Goal: Communication & Community: Answer question/provide support

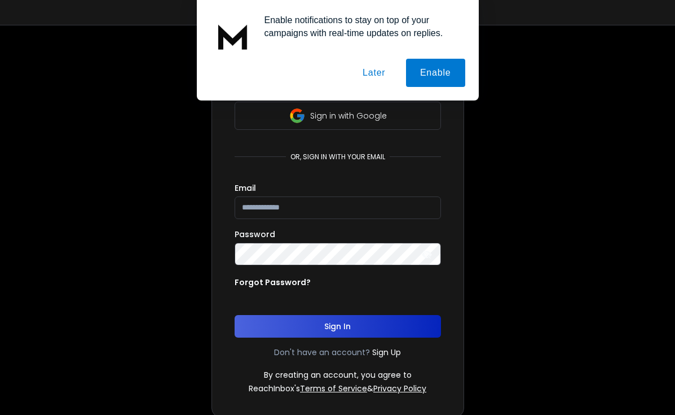
click at [331, 197] on input "email" at bounding box center [338, 207] width 207 height 23
paste input "**********"
type input "**********"
click at [379, 67] on button "Later" at bounding box center [374, 73] width 51 height 28
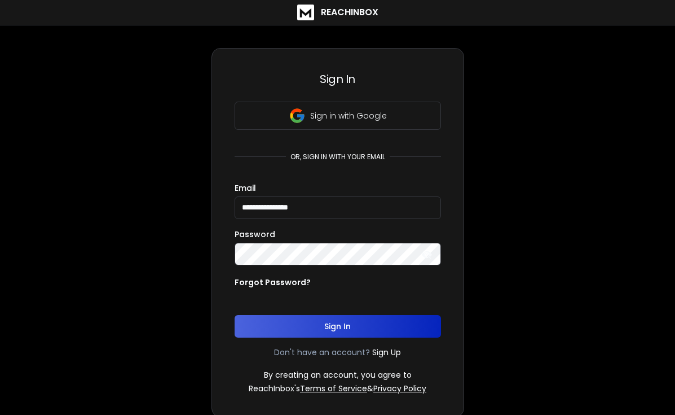
click at [372, 332] on button "Sign In" at bounding box center [338, 326] width 207 height 23
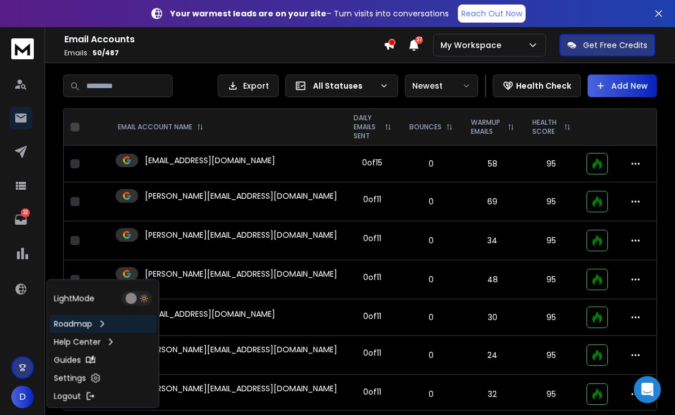
click at [138, 299] on button "button" at bounding box center [137, 298] width 30 height 15
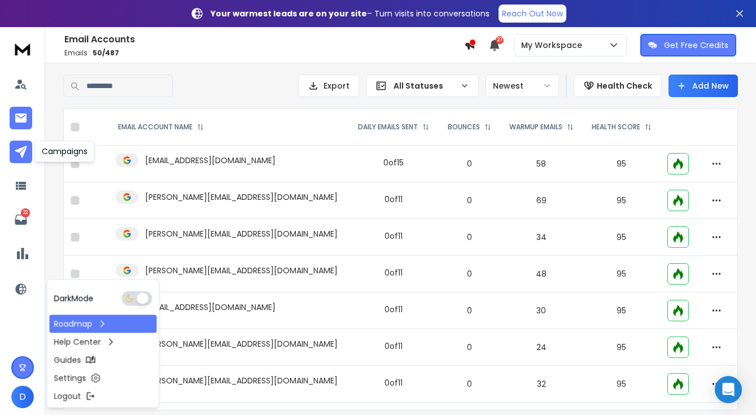
click at [22, 151] on icon at bounding box center [21, 152] width 12 height 12
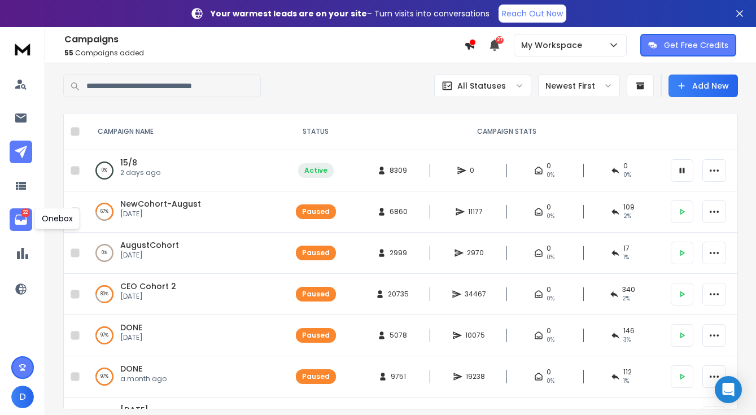
click at [28, 219] on link "22" at bounding box center [21, 219] width 23 height 23
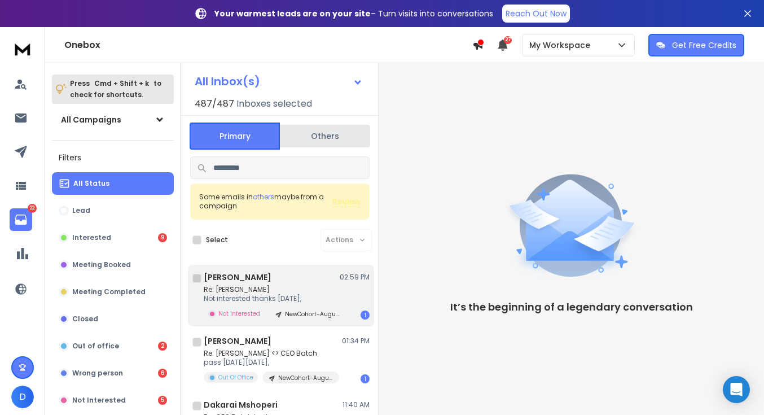
click at [341, 284] on div "Rob Mason 02:59 PM Re: Rob Not interested thanks On Fri, Not Interested NewCoho…" at bounding box center [287, 295] width 166 height 48
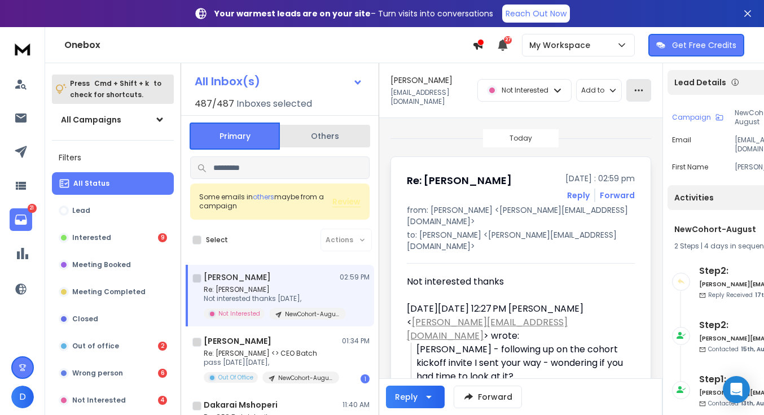
click at [651, 79] on button "button" at bounding box center [638, 90] width 25 height 23
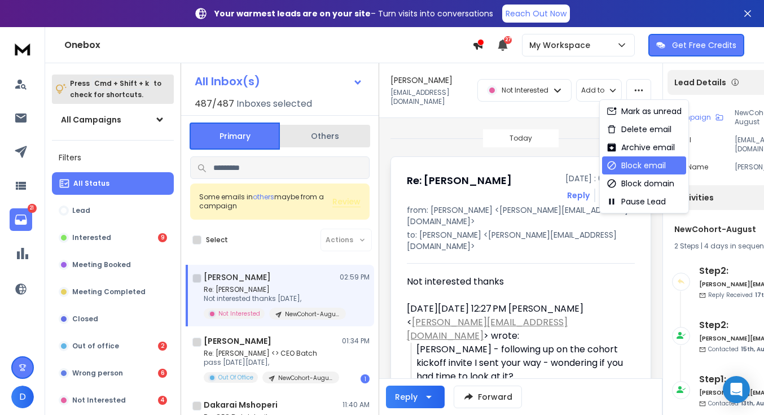
click at [662, 164] on div "Block email" at bounding box center [636, 165] width 59 height 11
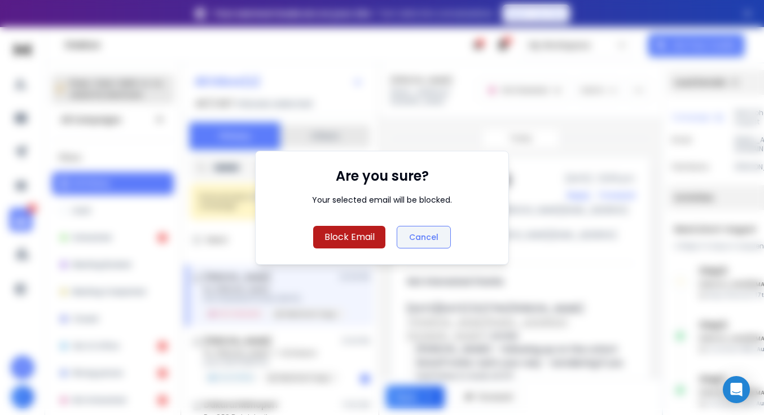
click at [350, 242] on button "Block Email" at bounding box center [349, 237] width 72 height 23
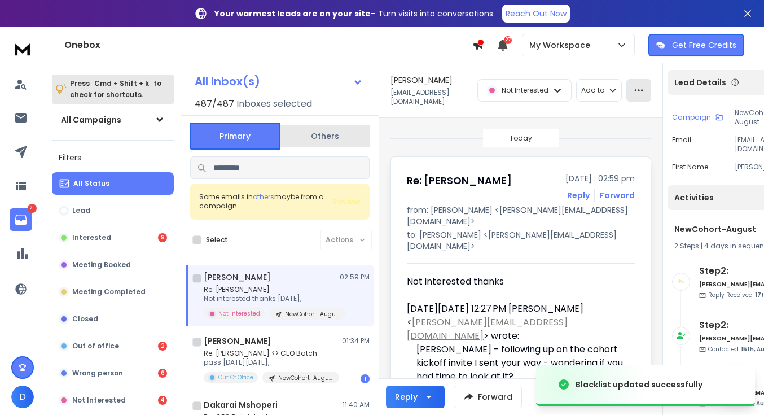
click at [644, 85] on icon "button" at bounding box center [639, 90] width 10 height 10
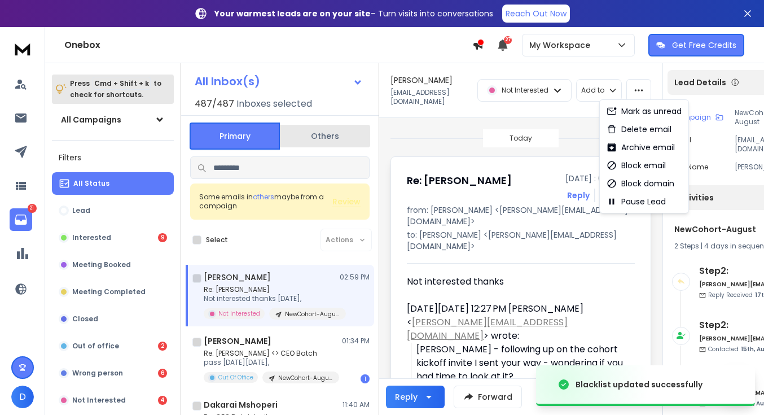
click at [649, 131] on div "Delete email" at bounding box center [639, 129] width 65 height 11
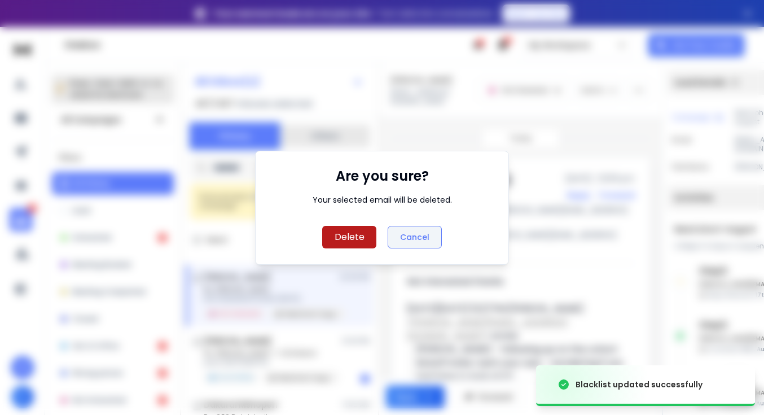
click at [353, 239] on button "Delete" at bounding box center [349, 237] width 54 height 23
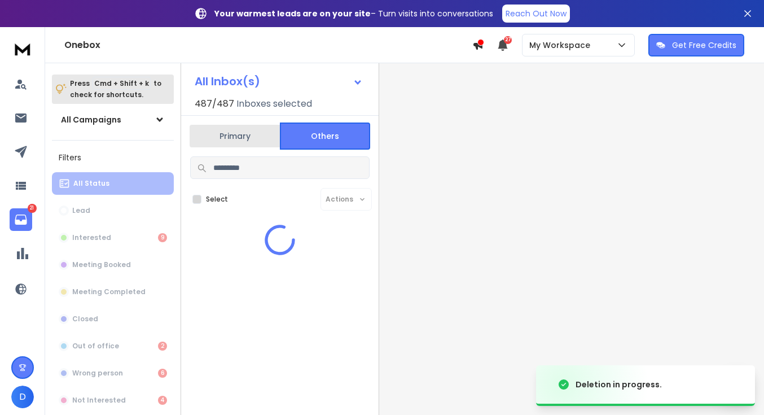
click at [328, 131] on button "Others" at bounding box center [325, 135] width 90 height 27
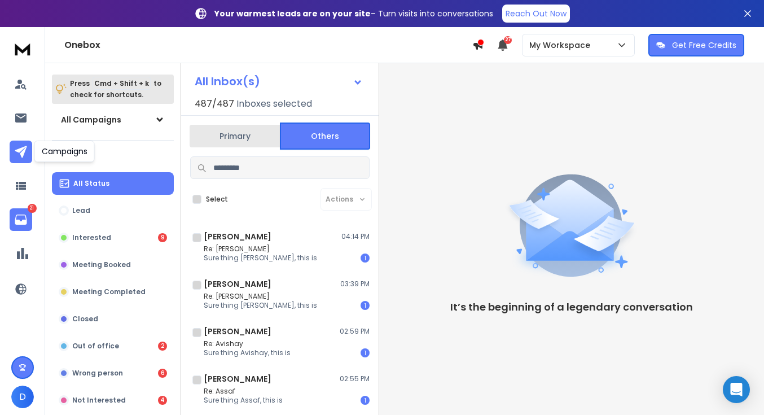
click at [17, 146] on icon at bounding box center [21, 152] width 14 height 14
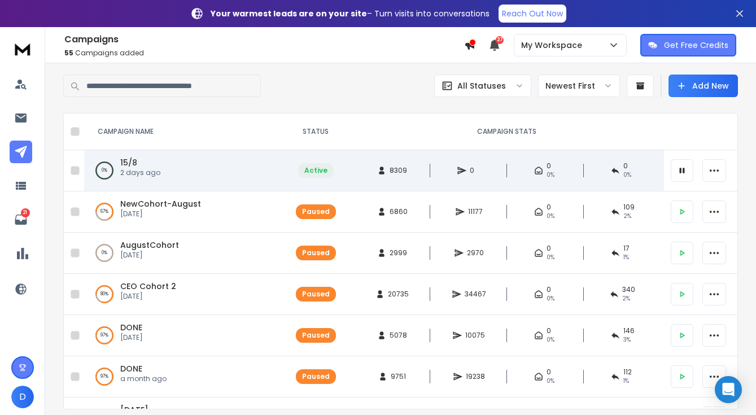
click at [130, 164] on span "15/8" at bounding box center [128, 162] width 17 height 11
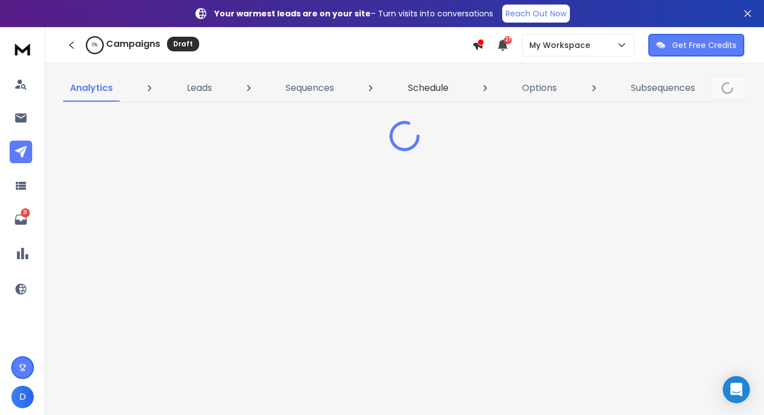
click at [426, 93] on p "Schedule" at bounding box center [428, 88] width 41 height 14
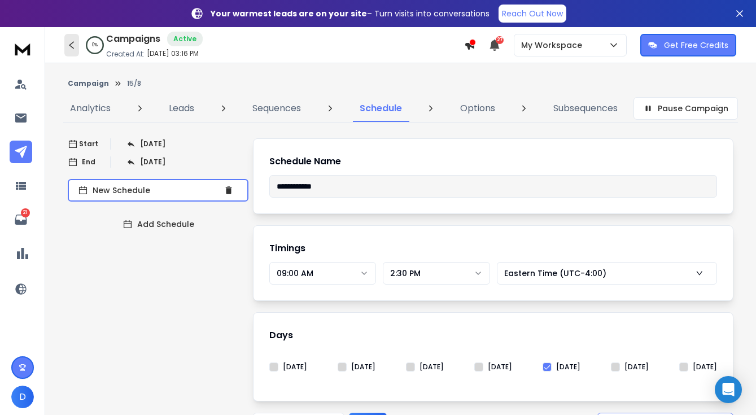
click at [71, 44] on icon at bounding box center [71, 44] width 5 height 7
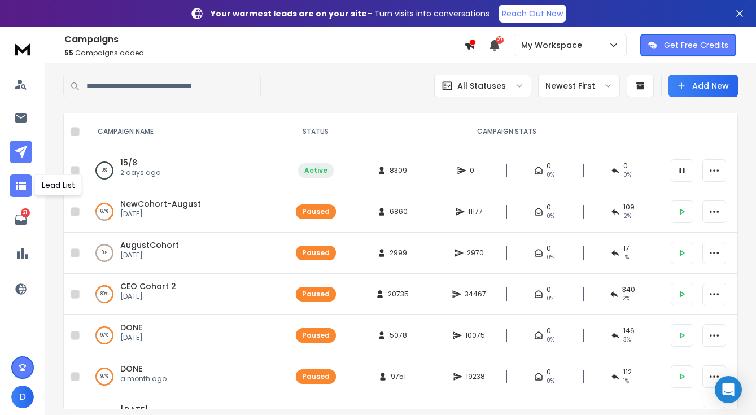
drag, startPoint x: 22, startPoint y: 179, endPoint x: 29, endPoint y: 187, distance: 10.8
click at [23, 179] on icon at bounding box center [21, 186] width 14 height 14
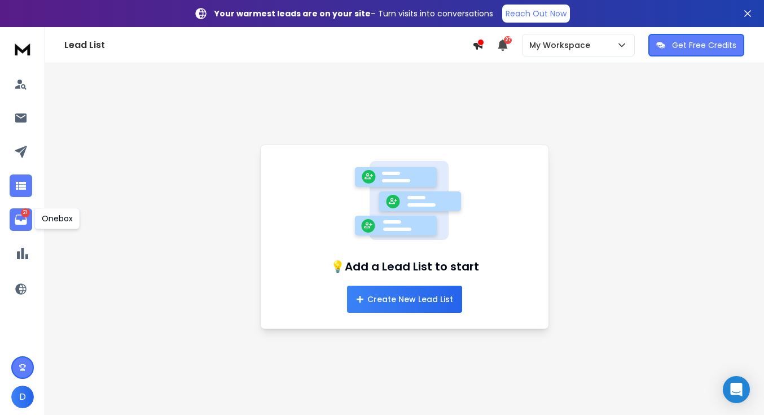
click at [23, 227] on link "21" at bounding box center [21, 219] width 23 height 23
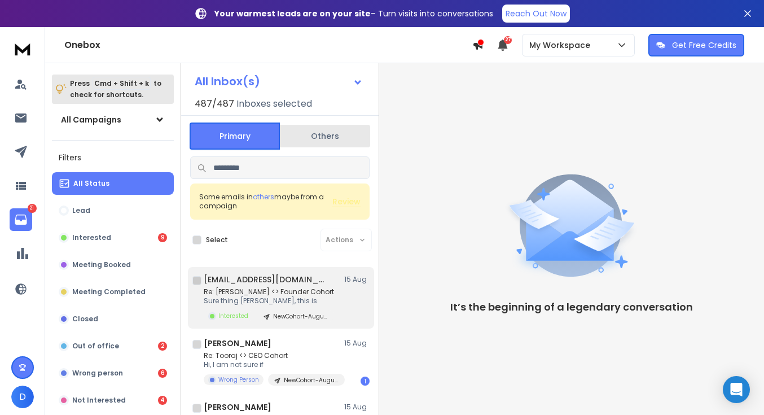
scroll to position [766, 0]
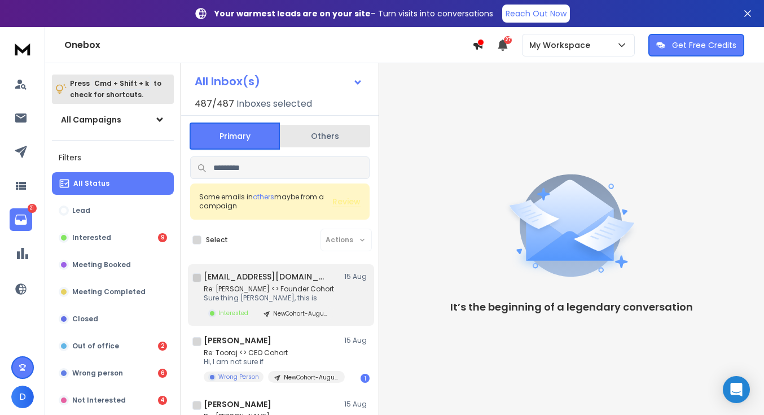
click at [338, 319] on div "Re: Mark <> Founder Cohort Sure thing Mark, this is Interested NewCohort-August" at bounding box center [287, 301] width 166 height 34
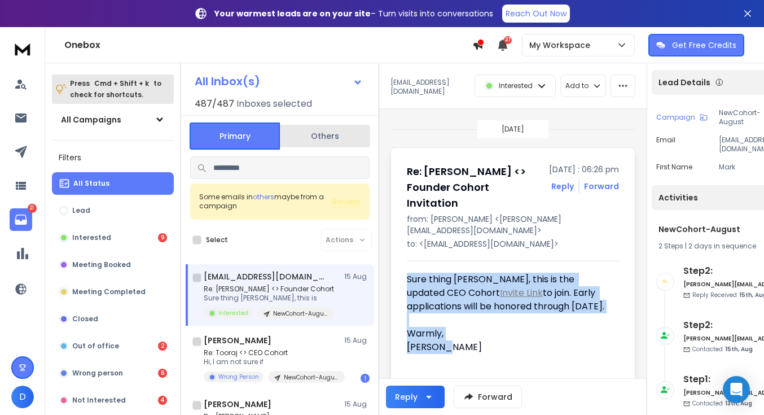
drag, startPoint x: 462, startPoint y: 327, endPoint x: 401, endPoint y: 252, distance: 97.0
copy div "Sure thing Mark, this is the updated CEO Cohort Invite Link to join. Early appl…"
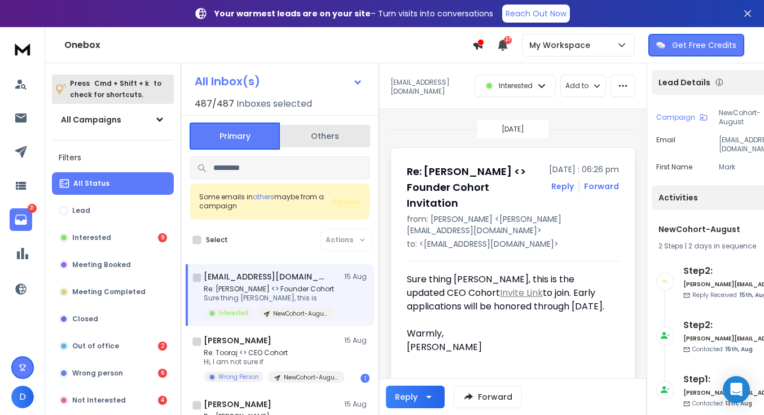
click at [349, 255] on div "Re: Santosh Go Big Regards, Santosh Rout Interested NewCohort-August 1" at bounding box center [287, 238] width 166 height 34
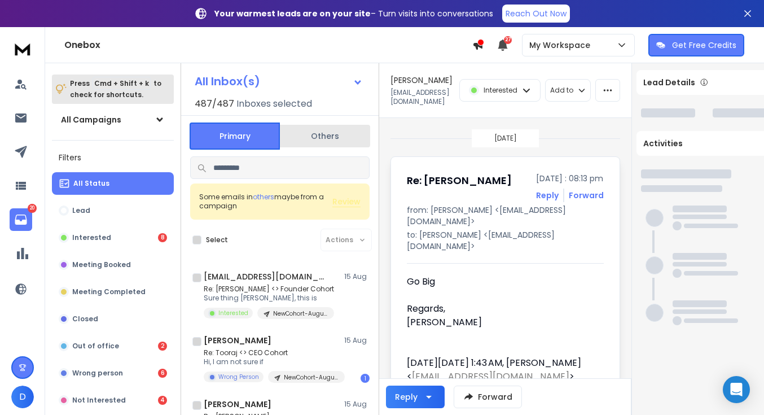
click at [404, 393] on div "Reply" at bounding box center [406, 396] width 23 height 11
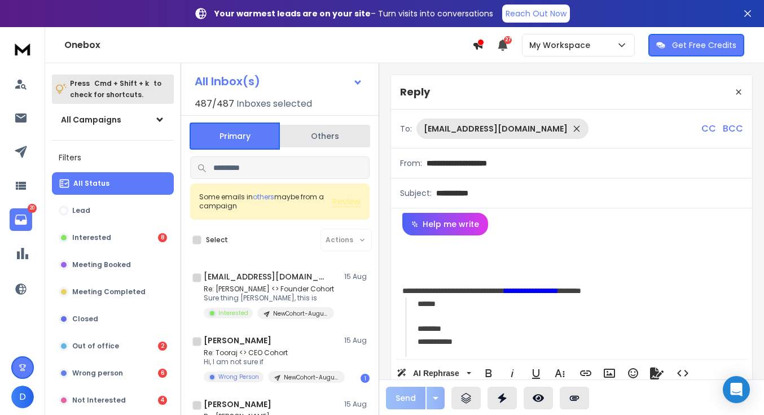
click at [409, 259] on div at bounding box center [571, 253] width 339 height 12
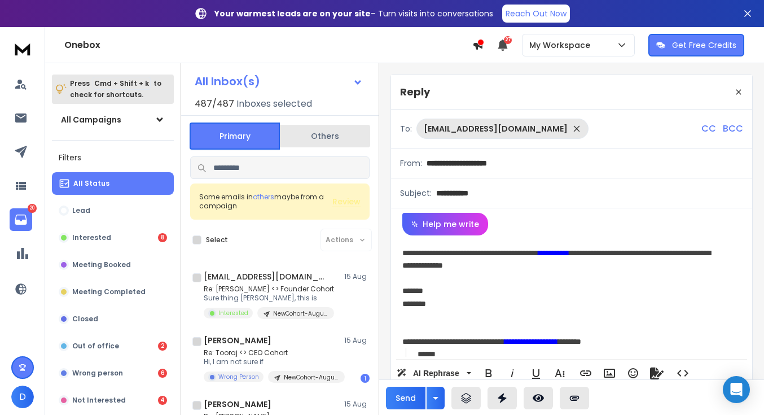
click at [432, 272] on div "**********" at bounding box center [563, 259] width 322 height 25
click at [447, 272] on div "**********" at bounding box center [563, 259] width 322 height 25
click at [407, 400] on button "Send" at bounding box center [405, 398] width 39 height 23
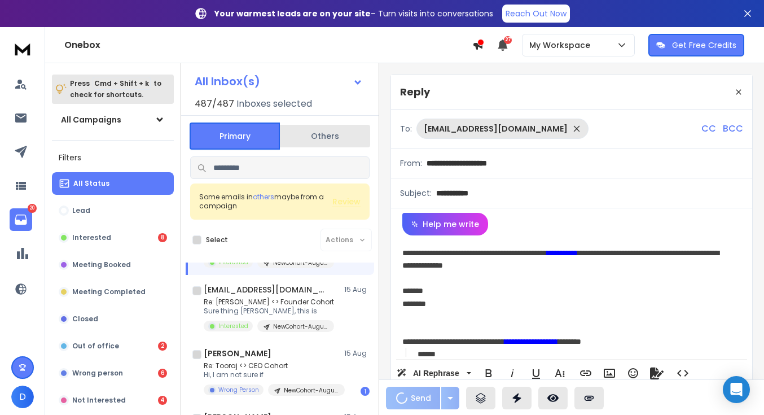
scroll to position [688, 0]
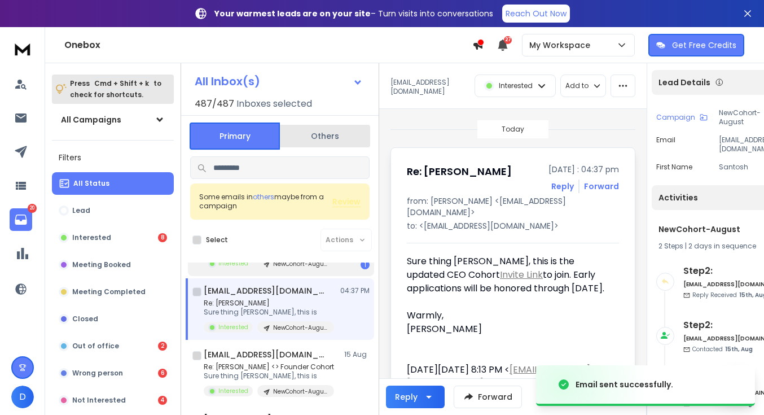
click at [335, 269] on div "Re: Ratnadeep <> CEO Kickoff Would like to know more. Interested NewCohort-Augu…" at bounding box center [287, 252] width 166 height 34
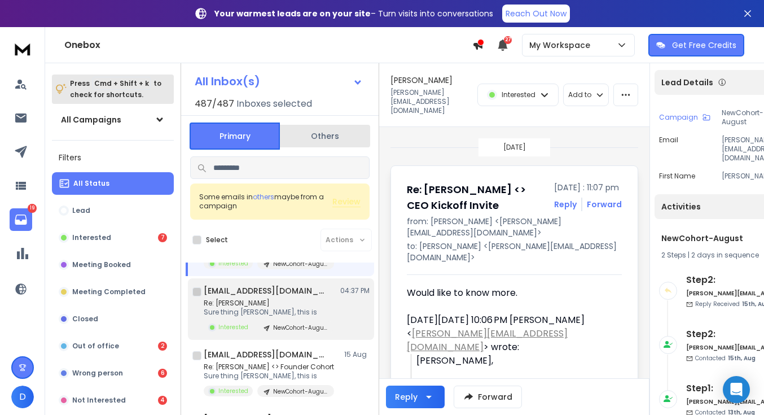
click at [313, 296] on div "santosh@saaragh.com 04:37 PM" at bounding box center [287, 290] width 166 height 11
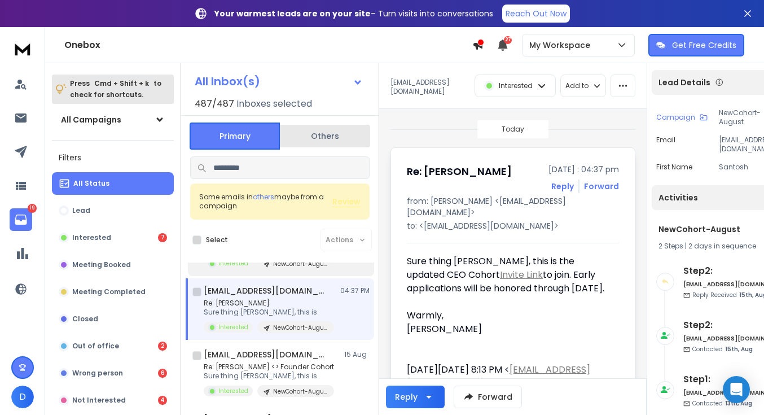
click at [325, 269] on div "Ratnadeep Bhattacharjee 15 Aug Re: Ratnadeep <> CEO Kickoff Would like to know …" at bounding box center [287, 245] width 166 height 48
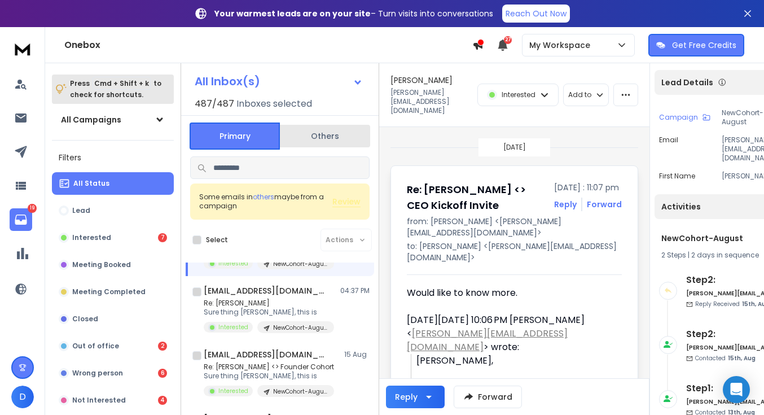
click at [400, 393] on div "Reply" at bounding box center [406, 396] width 23 height 11
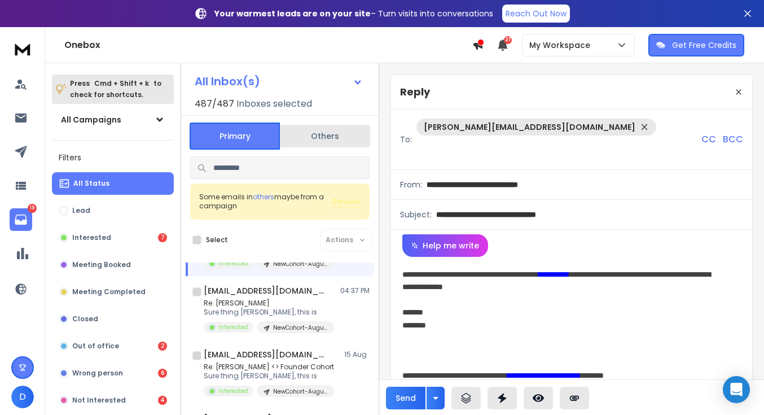
click at [448, 273] on div "**********" at bounding box center [563, 280] width 322 height 25
click at [522, 289] on div "**********" at bounding box center [563, 280] width 322 height 25
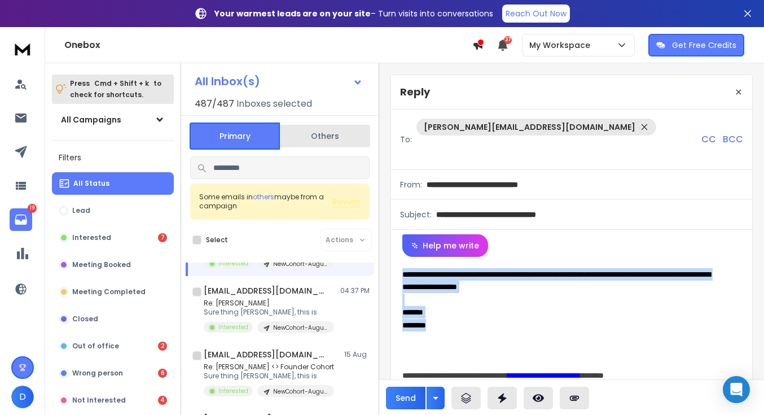
drag, startPoint x: 483, startPoint y: 324, endPoint x: 383, endPoint y: 261, distance: 118.4
click at [391, 261] on div "**********" at bounding box center [571, 317] width 361 height 121
copy div "**********"
click at [479, 331] on div "********" at bounding box center [563, 325] width 322 height 12
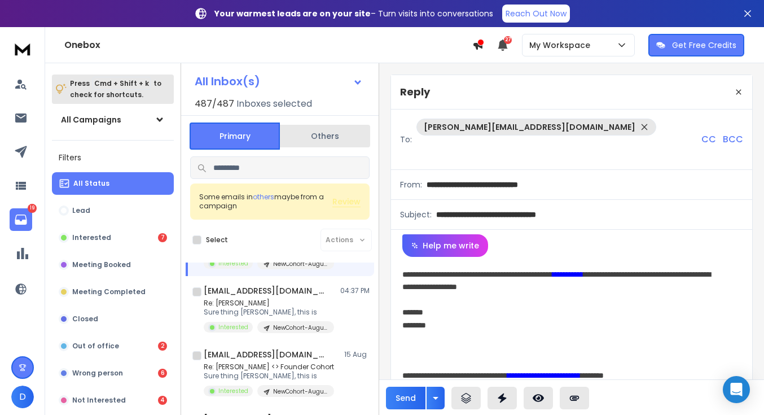
click at [414, 398] on button "Send" at bounding box center [405, 398] width 39 height 23
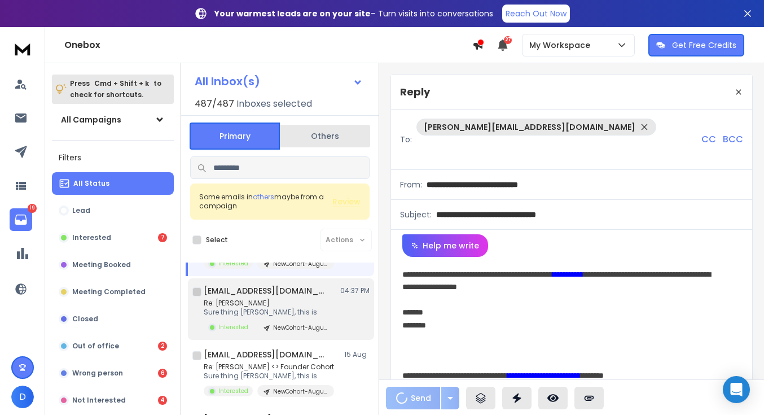
scroll to position [571, 0]
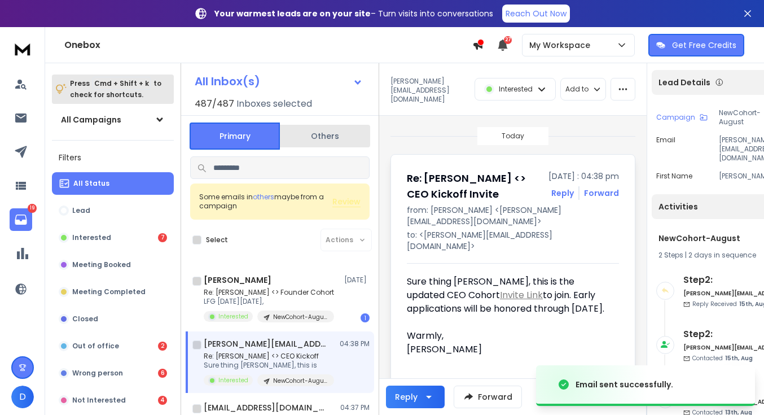
click at [500, 288] on link "Invite Link" at bounding box center [521, 294] width 43 height 13
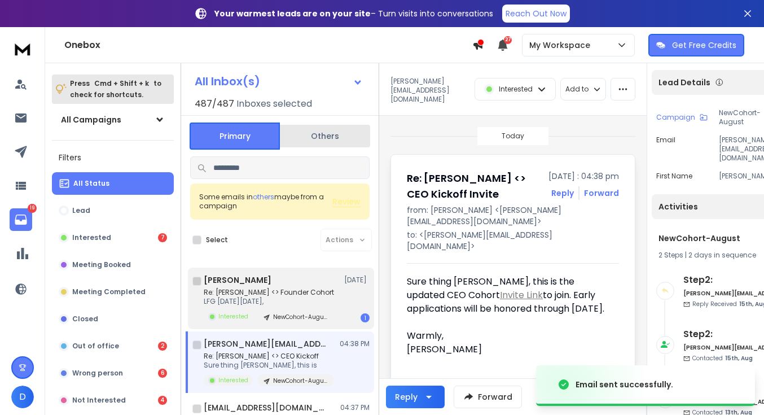
click at [317, 297] on p "Re: Achint <> Founder Cohort" at bounding box center [269, 292] width 130 height 9
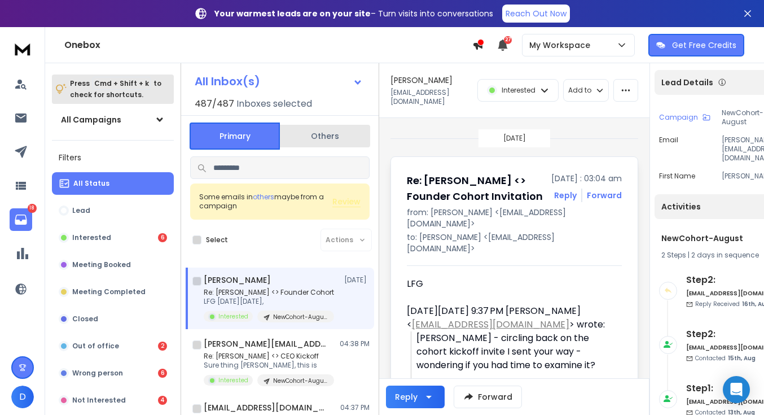
click at [399, 404] on button "Reply" at bounding box center [415, 396] width 59 height 23
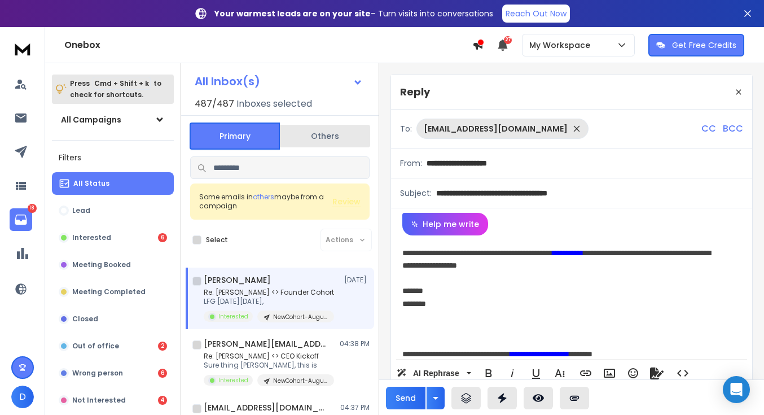
click at [444, 272] on div "**********" at bounding box center [563, 259] width 322 height 25
click at [407, 401] on button "Send" at bounding box center [405, 398] width 39 height 23
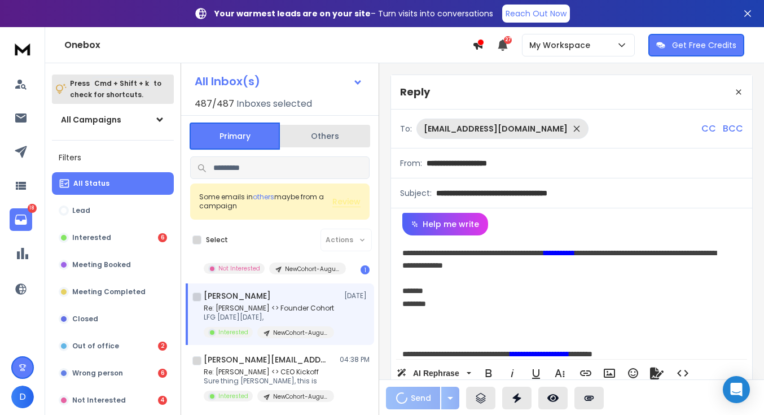
scroll to position [545, 0]
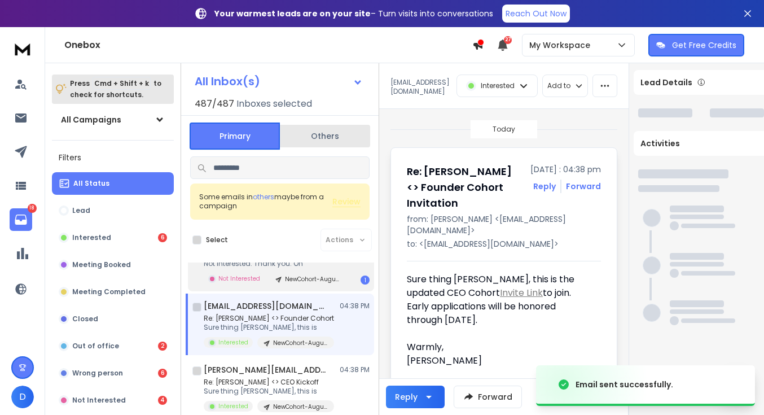
click at [317, 279] on div "Selcuk Ermaya 16 Aug Re: Selcuk Not interested. Thank you. On Not Interested Ne…" at bounding box center [287, 260] width 166 height 48
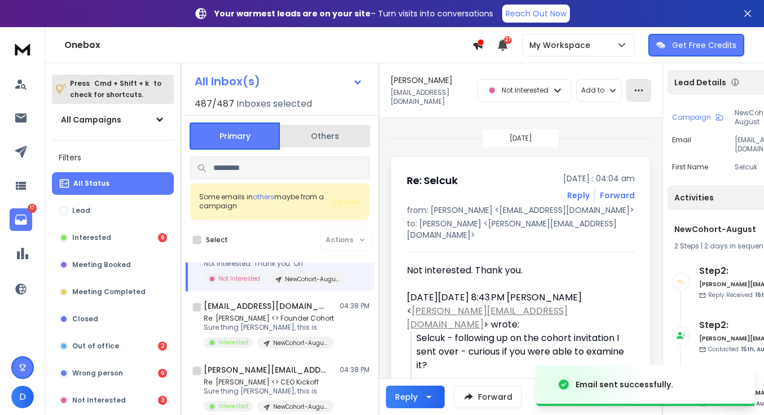
click at [651, 79] on button "button" at bounding box center [638, 90] width 25 height 23
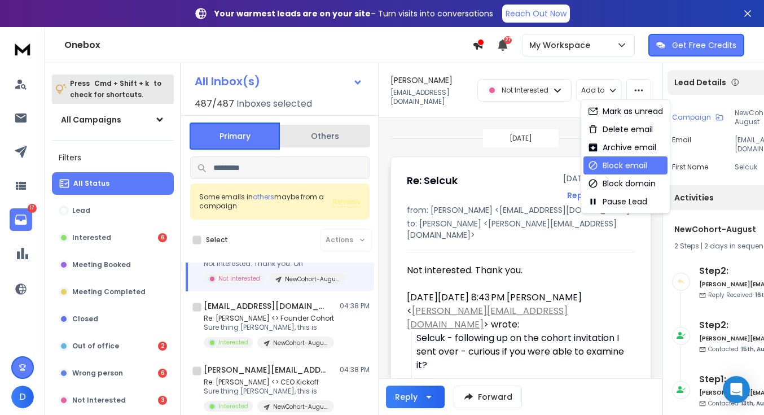
click at [622, 169] on div "Block email" at bounding box center [617, 165] width 59 height 11
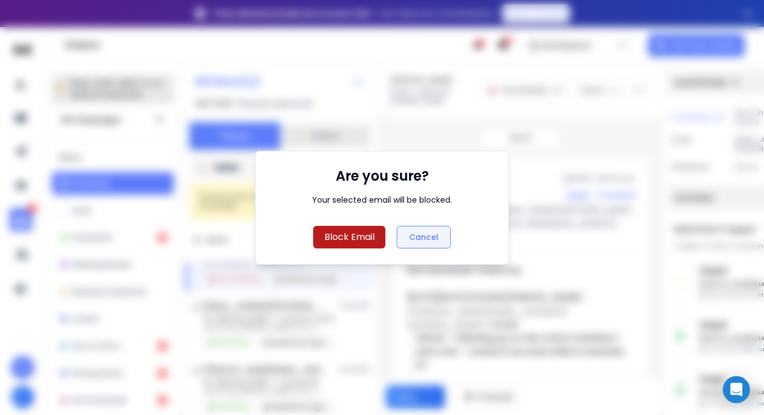
click at [374, 227] on button "Block Email" at bounding box center [349, 237] width 72 height 23
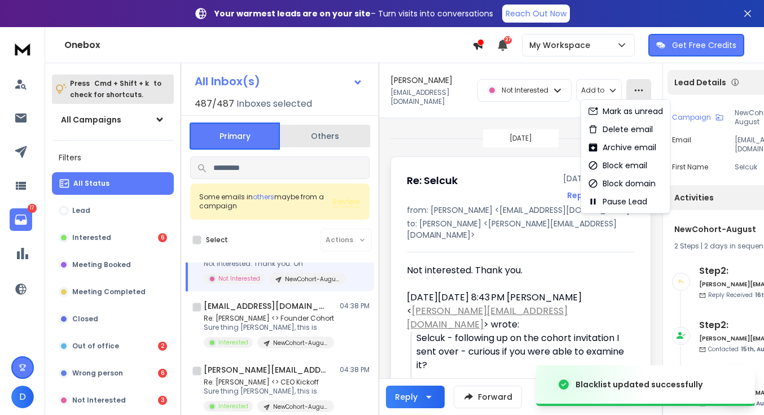
click at [651, 85] on button "button" at bounding box center [638, 90] width 25 height 23
click at [645, 124] on div "Delete email" at bounding box center [620, 129] width 65 height 11
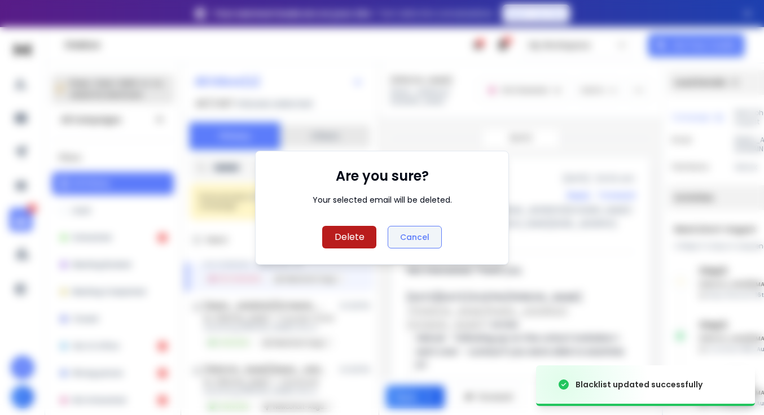
click at [339, 242] on button "Delete" at bounding box center [349, 237] width 54 height 23
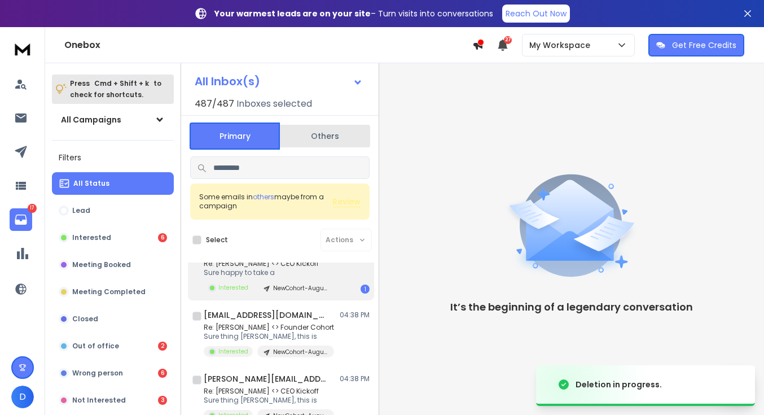
scroll to position [467, 0]
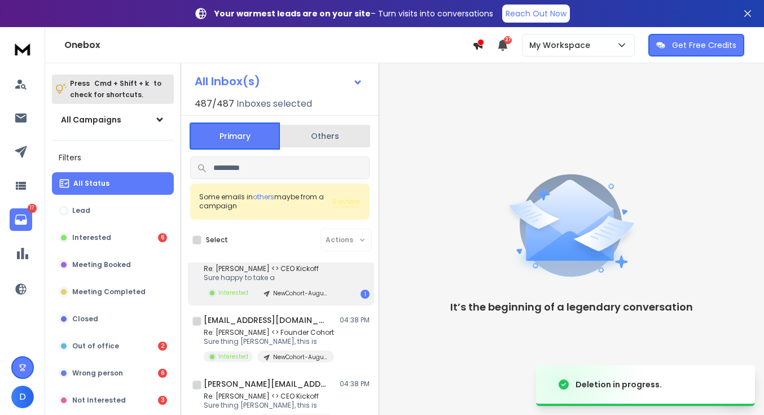
click at [330, 282] on p "Sure happy to take a" at bounding box center [269, 277] width 130 height 9
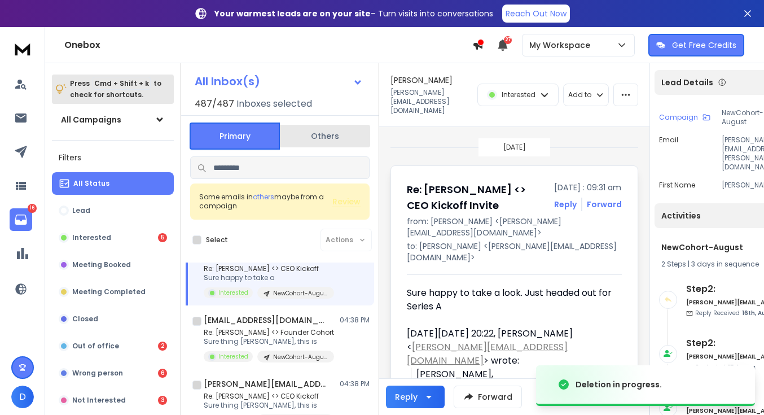
click at [414, 393] on div "Reply" at bounding box center [406, 396] width 23 height 11
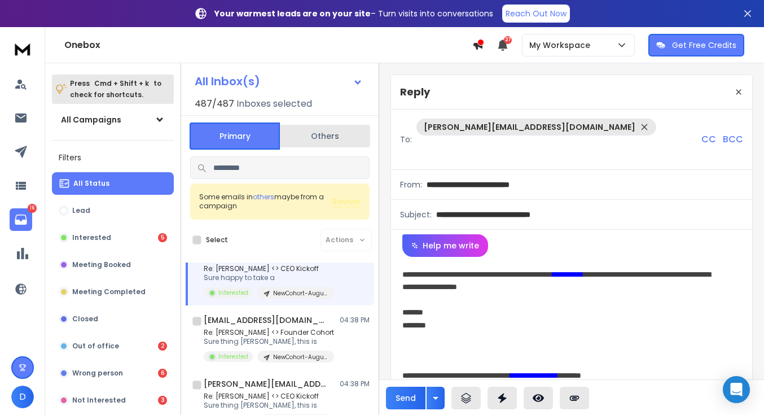
click at [464, 268] on div "**********" at bounding box center [563, 280] width 322 height 25
click at [418, 389] on button "Send" at bounding box center [405, 398] width 39 height 23
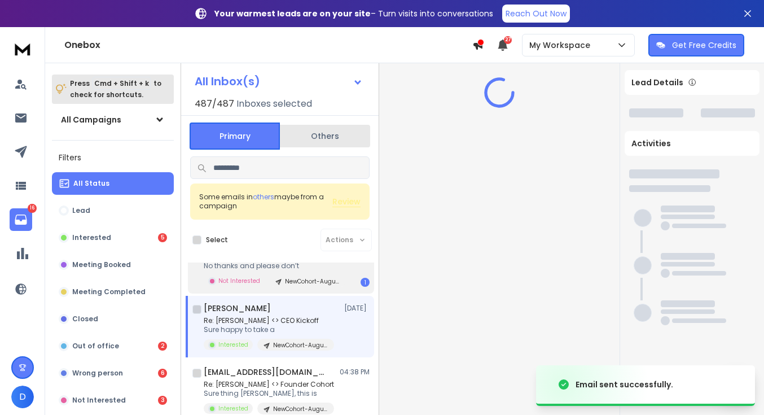
scroll to position [389, 0]
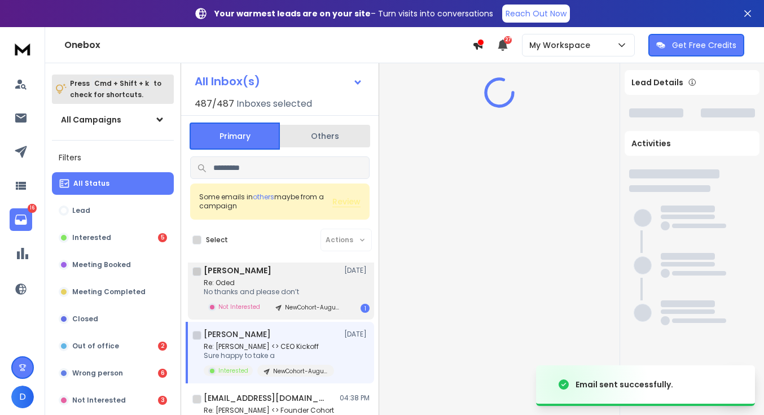
click at [343, 305] on div "Re: Oded No thanks and please don’t Not Interested NewCohort-August 1" at bounding box center [287, 295] width 166 height 34
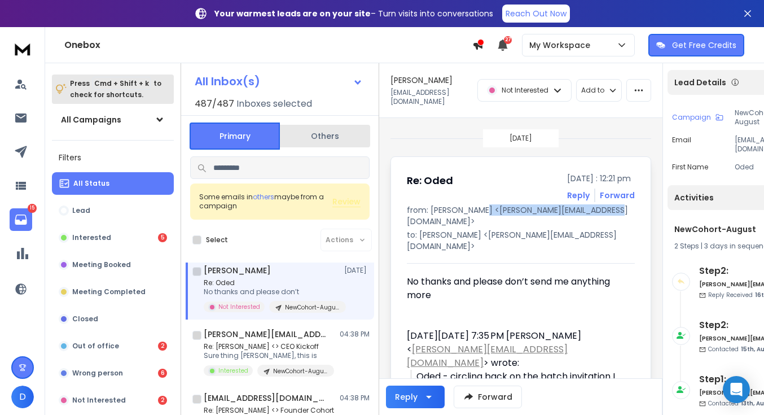
drag, startPoint x: 485, startPoint y: 210, endPoint x: 616, endPoint y: 209, distance: 130.9
click at [616, 209] on p "from: Oded Regev <oded@cherrypick-consulting.com>" at bounding box center [521, 215] width 228 height 23
copy p "oded@cherrypick-consulting.com"
click at [651, 87] on button "button" at bounding box center [638, 90] width 25 height 23
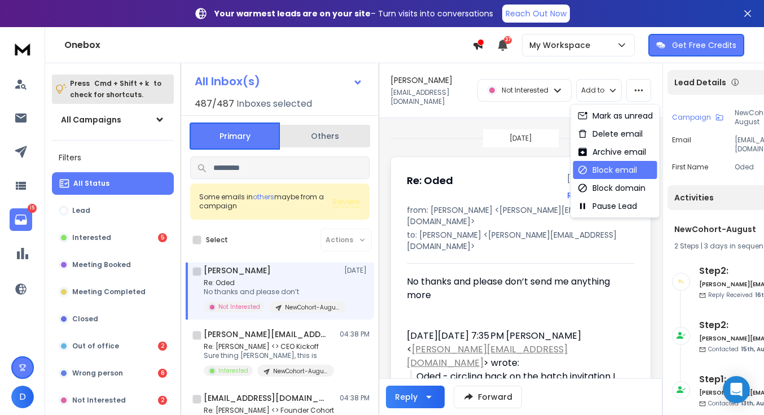
click at [638, 169] on div "Block email" at bounding box center [615, 170] width 84 height 18
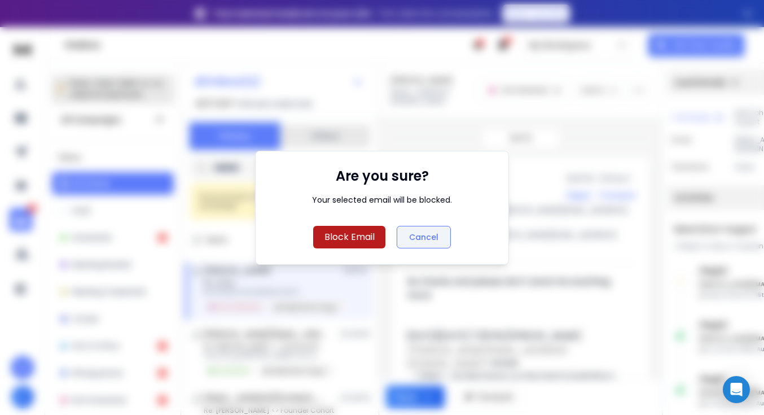
click at [365, 235] on button "Block Email" at bounding box center [349, 237] width 72 height 23
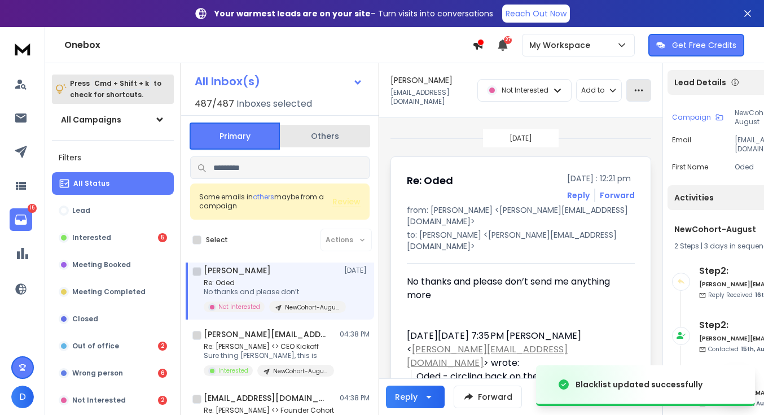
click at [651, 91] on button "button" at bounding box center [638, 90] width 25 height 23
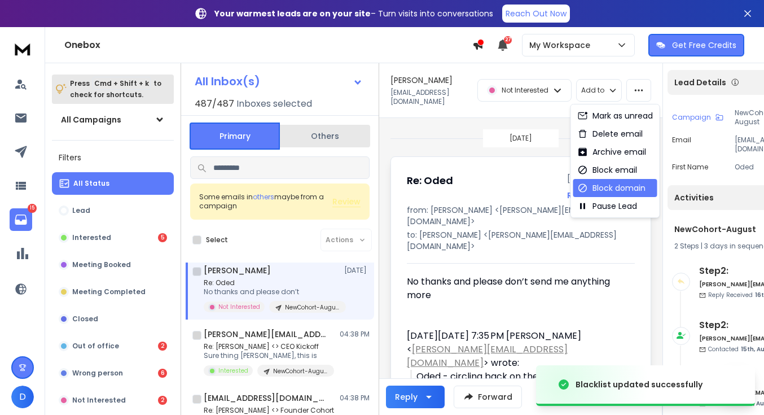
click at [634, 185] on div "Block domain" at bounding box center [612, 187] width 68 height 11
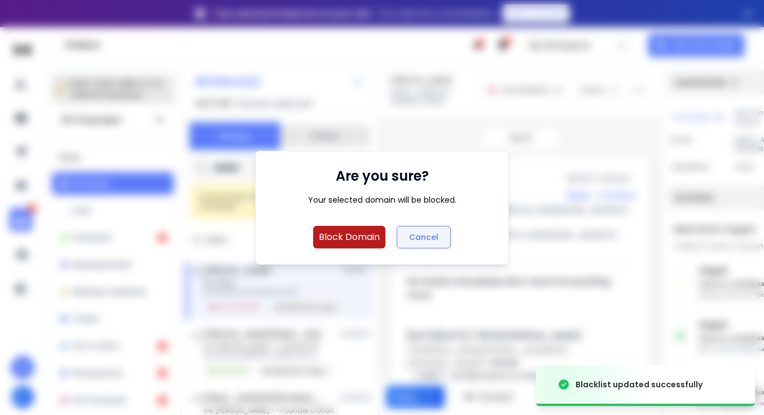
click at [383, 232] on button "Block Domain" at bounding box center [349, 237] width 72 height 23
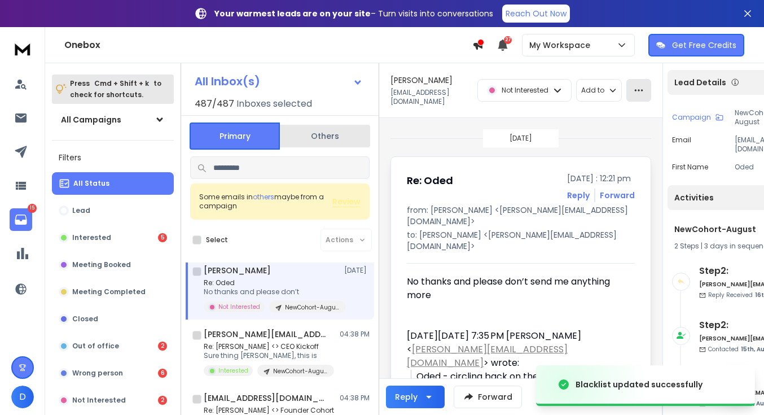
click at [644, 88] on icon "button" at bounding box center [639, 90] width 10 height 10
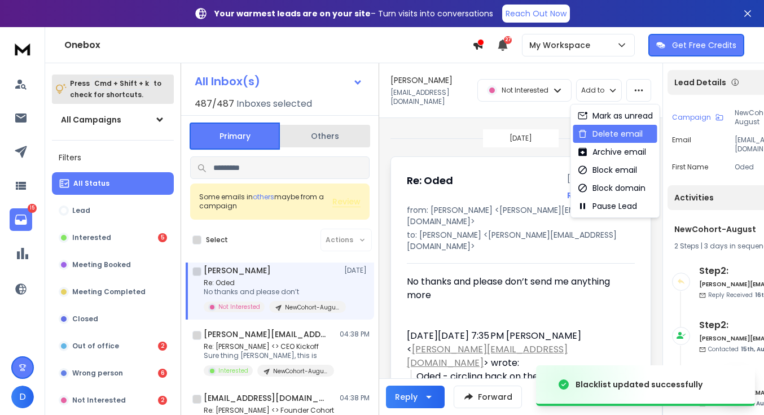
click at [609, 131] on div "Delete email" at bounding box center [610, 133] width 65 height 11
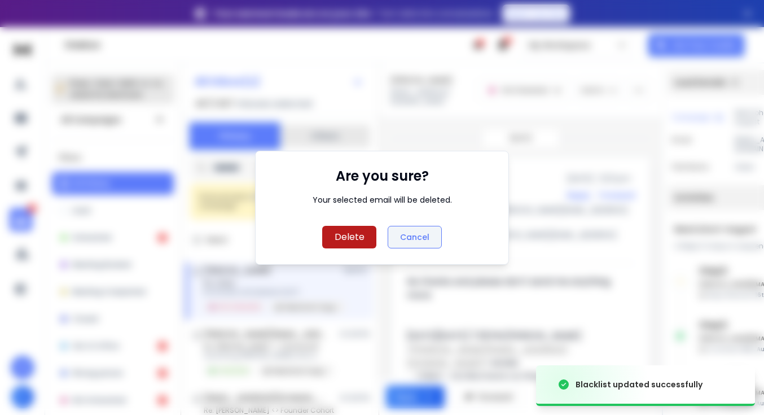
click at [354, 238] on button "Delete" at bounding box center [349, 237] width 54 height 23
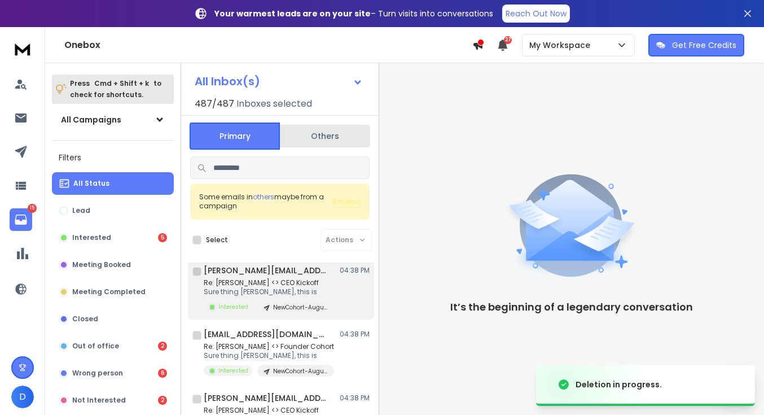
drag, startPoint x: 311, startPoint y: 305, endPoint x: 352, endPoint y: 304, distance: 40.7
click at [311, 296] on p "Sure thing Richard, this is" at bounding box center [269, 291] width 130 height 9
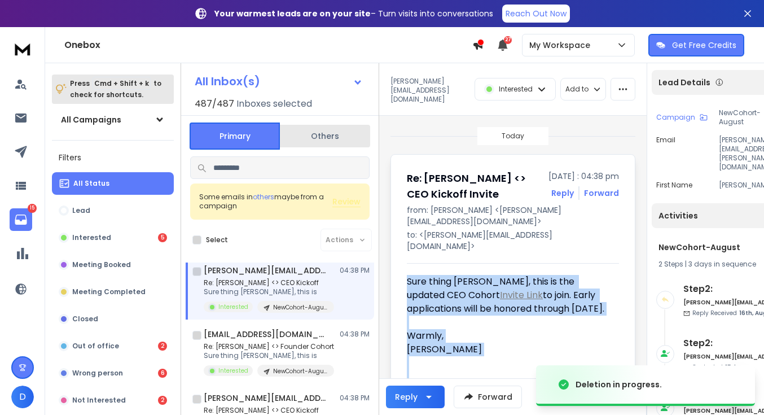
drag, startPoint x: 425, startPoint y: 298, endPoint x: 381, endPoint y: 251, distance: 64.7
copy div "Sure thing Richard, this is the updated CEO Cohort Invite Link to join. Early a…"
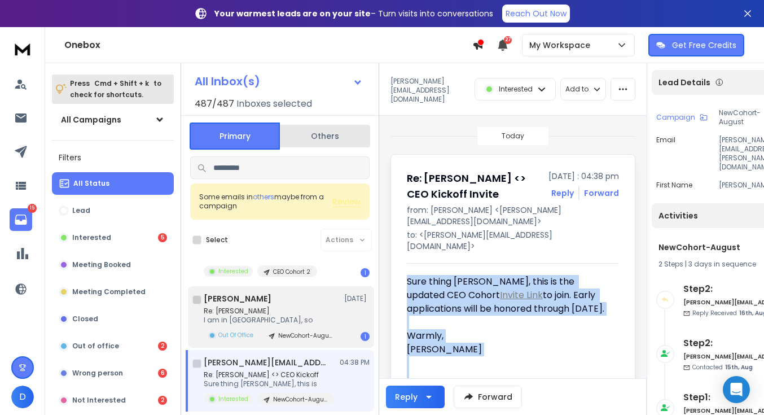
scroll to position [286, 0]
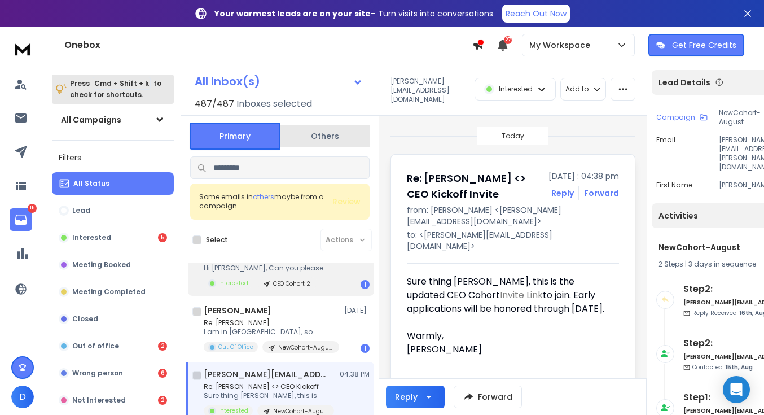
click at [337, 289] on div "Re: Ziv <> CEO Kickoff Hi Jonathan, Can you please Interested CEO Cohort 2 1" at bounding box center [287, 271] width 166 height 34
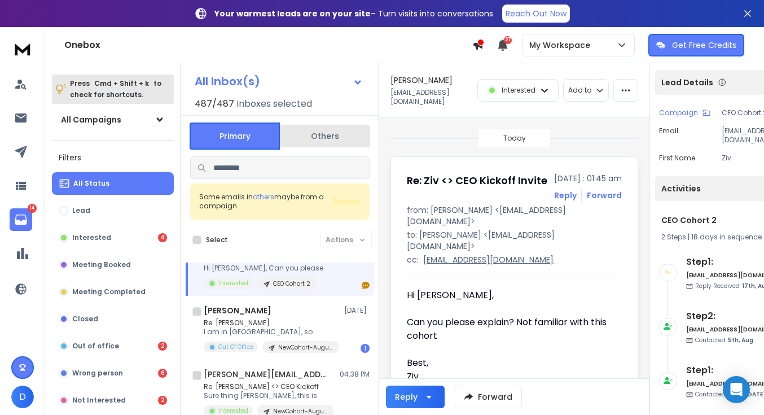
click at [406, 397] on div "Reply" at bounding box center [406, 396] width 23 height 11
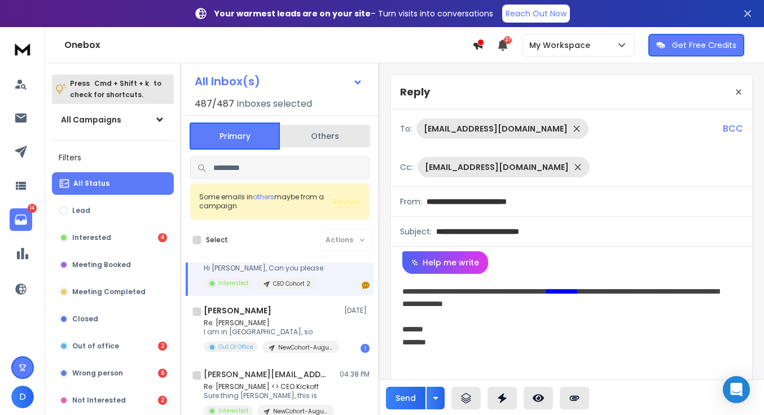
click at [453, 297] on div "**********" at bounding box center [571, 316] width 339 height 63
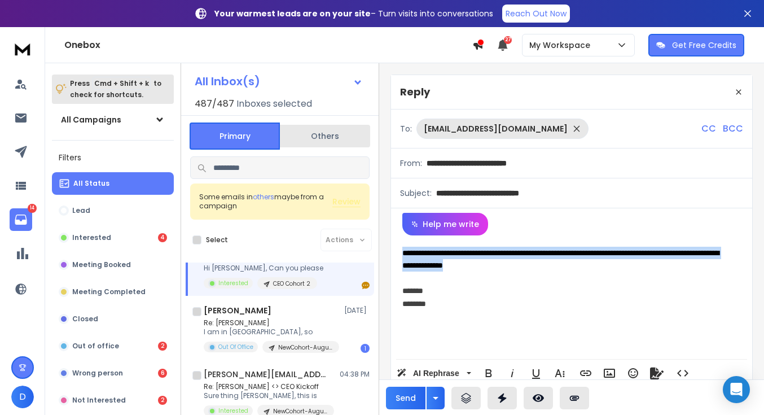
click at [453, 297] on div "*******" at bounding box center [563, 284] width 322 height 25
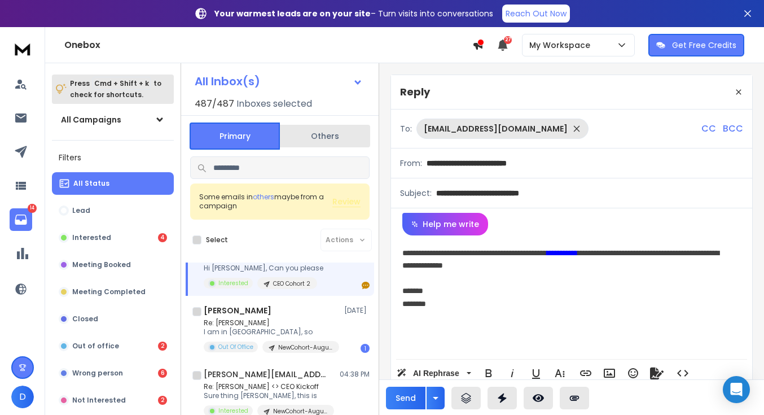
click at [447, 252] on div "**********" at bounding box center [563, 259] width 322 height 25
click at [453, 259] on div "**********" at bounding box center [563, 259] width 322 height 25
click at [414, 394] on button "Send" at bounding box center [405, 398] width 39 height 23
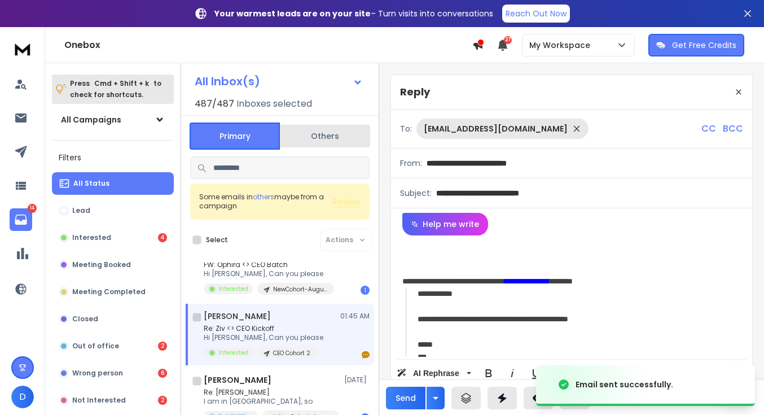
scroll to position [208, 0]
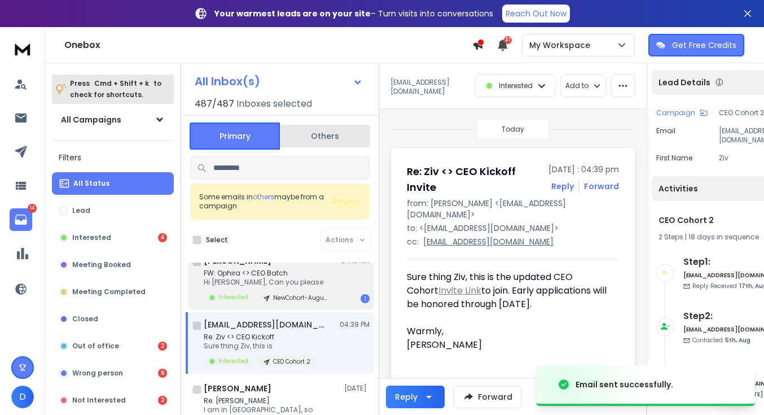
click at [349, 289] on div "FW: Ophira <> CEO Batch Hi Jonathan, Can you please Interested NewCohort-August…" at bounding box center [287, 286] width 166 height 34
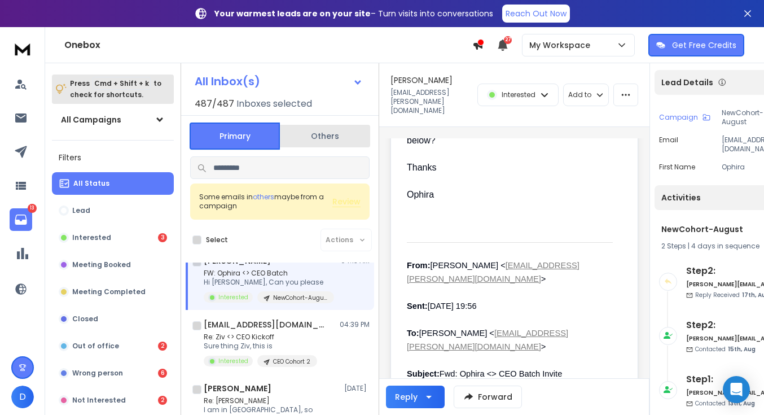
scroll to position [0, 0]
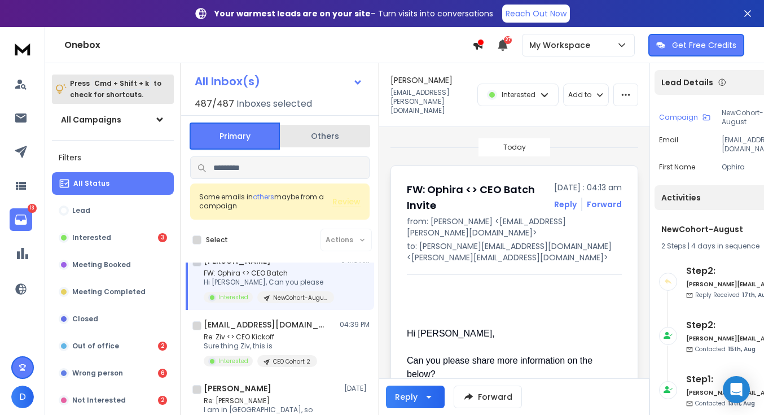
click at [404, 395] on div "Reply" at bounding box center [406, 396] width 23 height 11
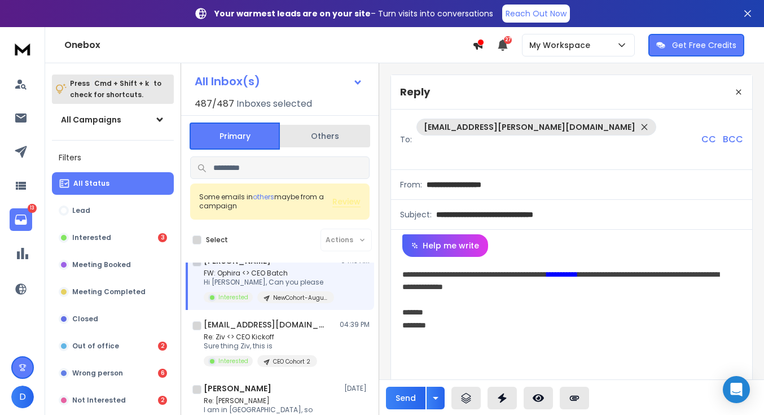
click at [446, 275] on div "**********" at bounding box center [563, 280] width 322 height 25
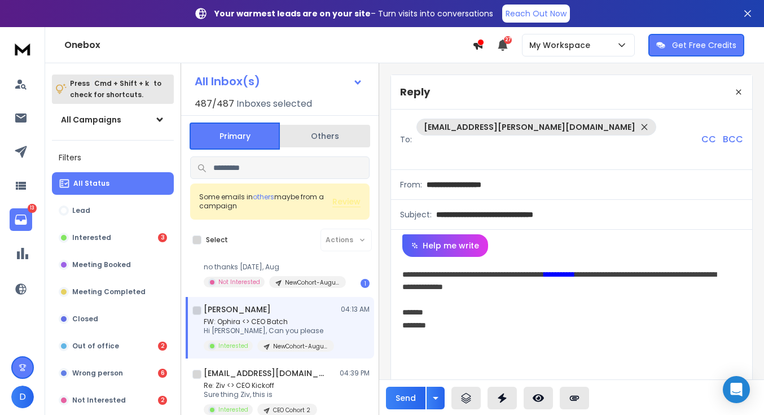
scroll to position [156, 0]
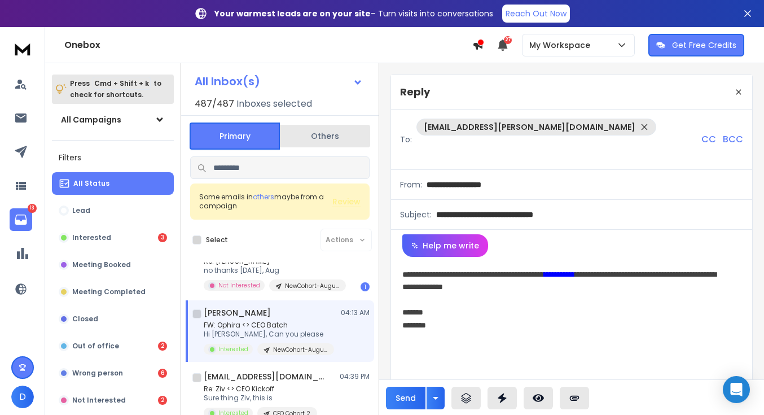
click at [420, 392] on button "Send" at bounding box center [405, 398] width 39 height 23
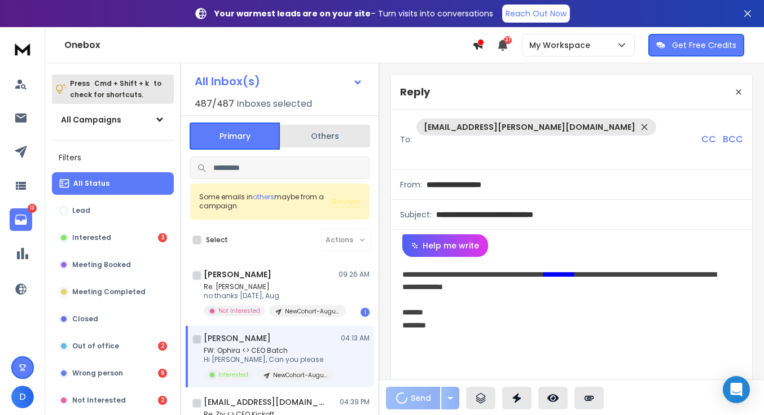
scroll to position [130, 0]
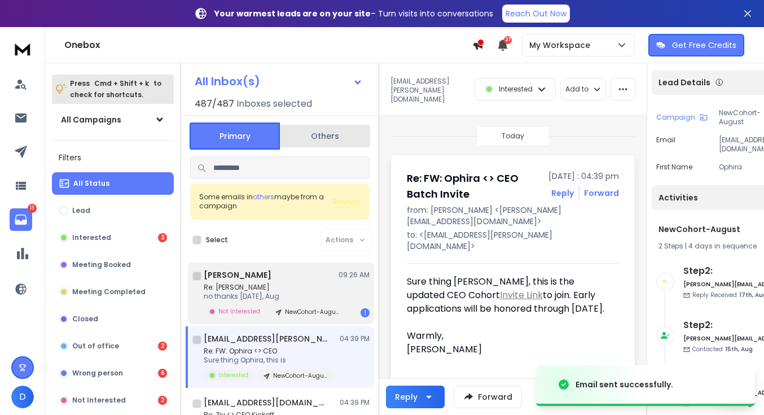
click at [337, 295] on p "no thanks On Sat, Aug" at bounding box center [271, 296] width 135 height 9
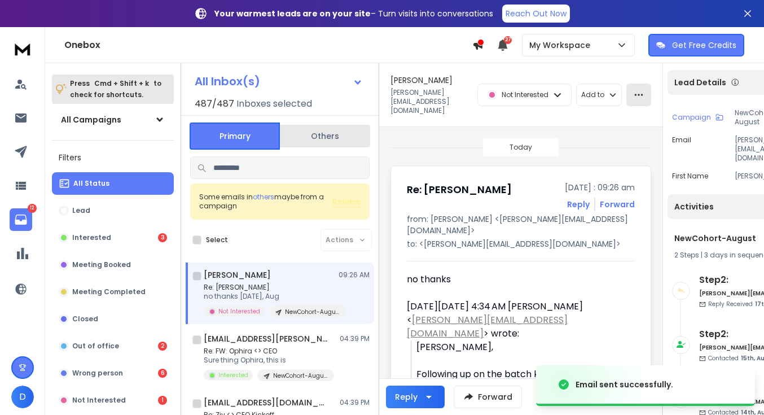
click at [651, 84] on button "button" at bounding box center [638, 95] width 25 height 23
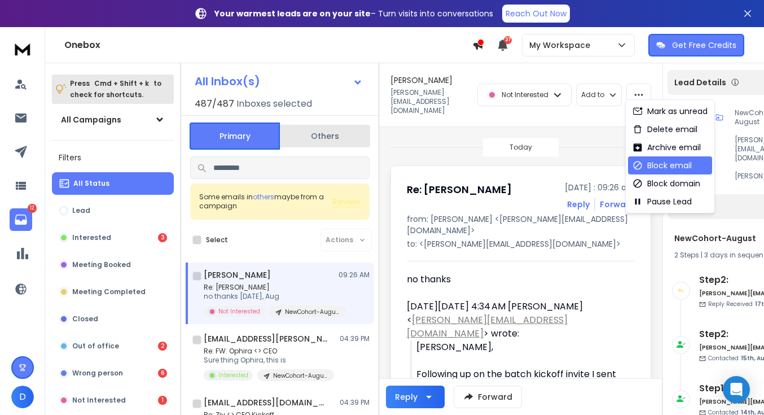
click at [671, 163] on div "Block email" at bounding box center [662, 165] width 59 height 11
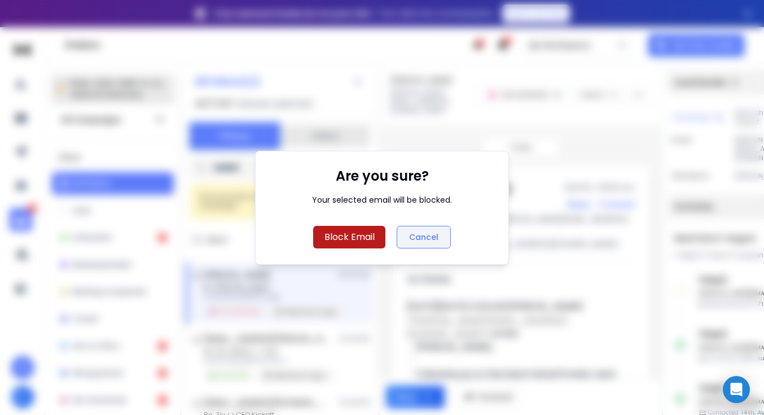
click at [366, 236] on button "Block Email" at bounding box center [349, 237] width 72 height 23
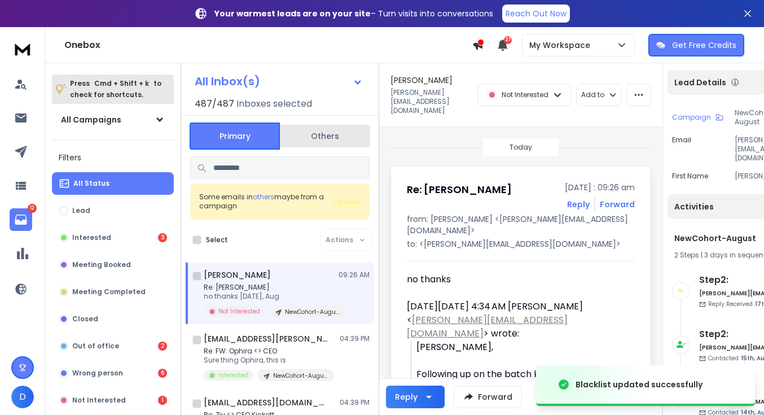
click at [662, 98] on div "Stanley Wong Stanley Wong stanley@dynastymanagement.org Not Interested Add to N…" at bounding box center [520, 95] width 283 height 64
click at [651, 86] on button "button" at bounding box center [638, 95] width 25 height 23
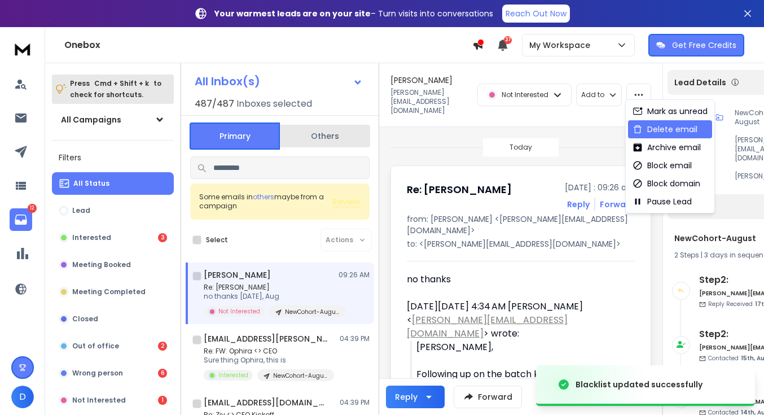
click at [664, 125] on div "Delete email" at bounding box center [665, 129] width 65 height 11
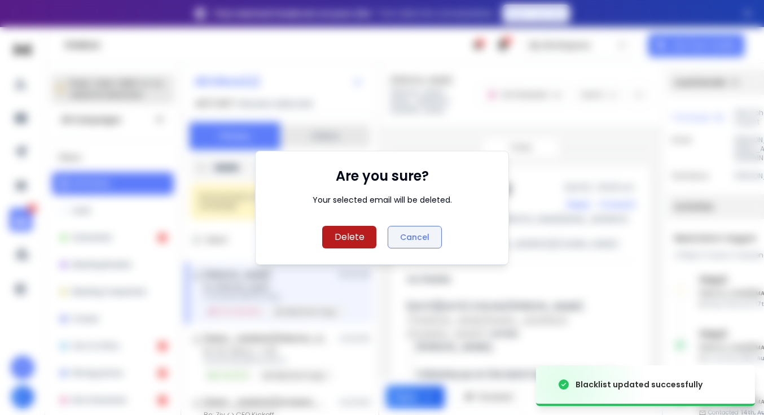
click at [346, 236] on button "Delete" at bounding box center [349, 237] width 54 height 23
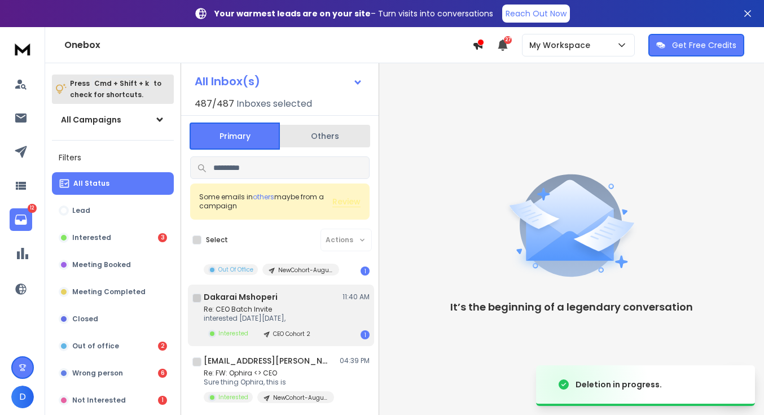
scroll to position [39, 0]
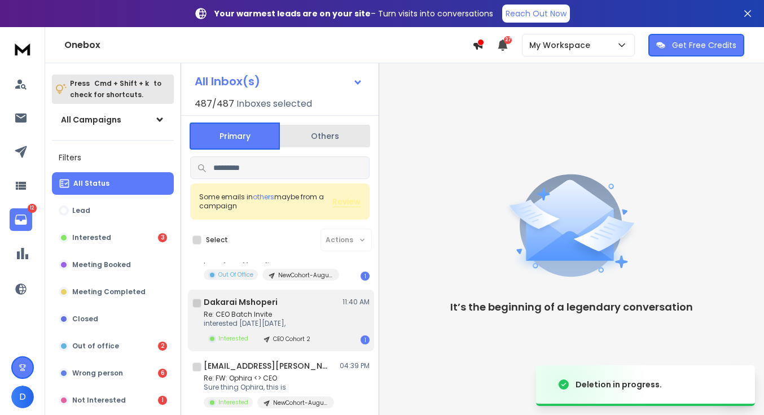
click at [328, 322] on div "Re: CEO Batch Invite interested On Fri, Aug 8, Interested CEO Cohort 2 1" at bounding box center [287, 327] width 166 height 34
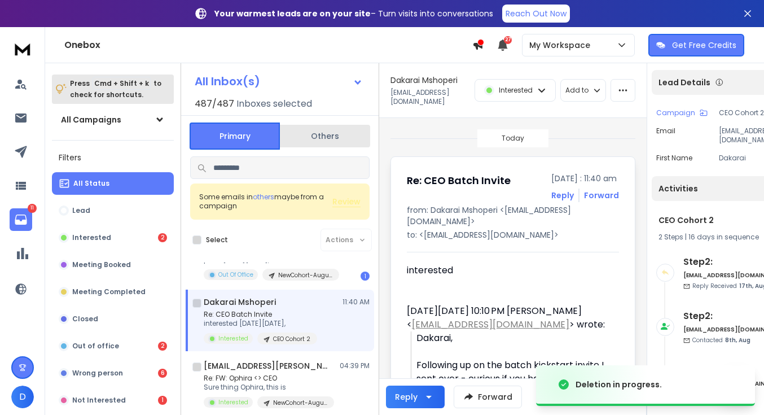
click at [397, 399] on div "Reply" at bounding box center [406, 396] width 23 height 11
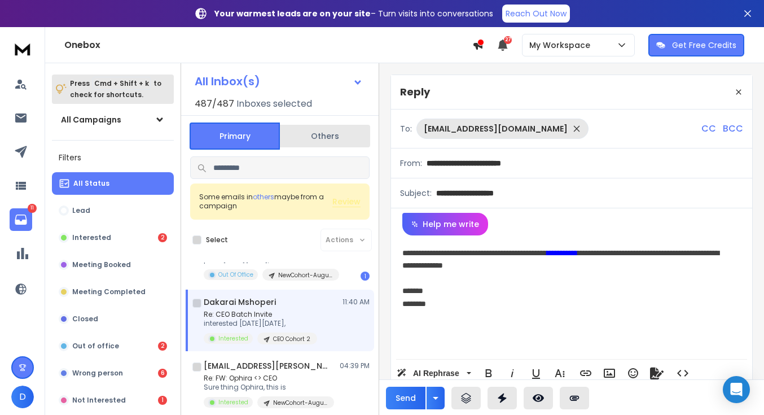
click at [450, 272] on div "**********" at bounding box center [563, 259] width 322 height 25
click at [406, 400] on button "Send" at bounding box center [405, 398] width 39 height 23
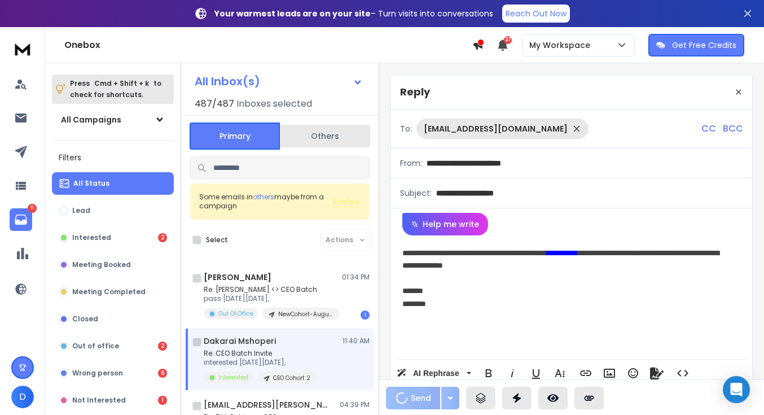
scroll to position [0, 0]
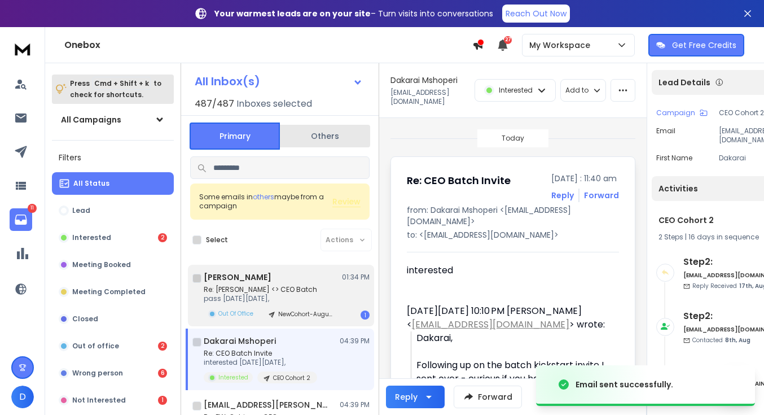
click at [348, 280] on p "01:34 PM" at bounding box center [356, 277] width 28 height 9
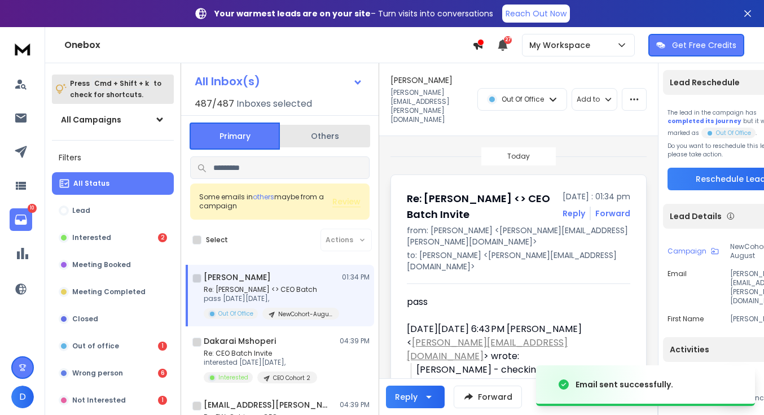
click at [647, 88] on div "Out Of Office Add to" at bounding box center [561, 99] width 169 height 23
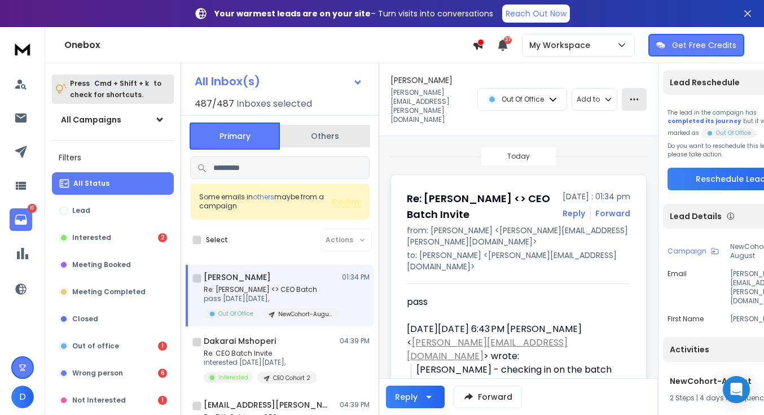
click at [639, 94] on icon "button" at bounding box center [634, 99] width 10 height 10
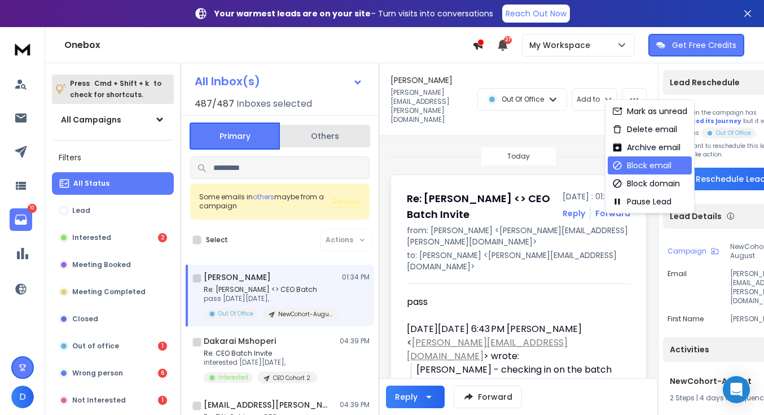
click at [644, 161] on div "Block email" at bounding box center [641, 165] width 59 height 11
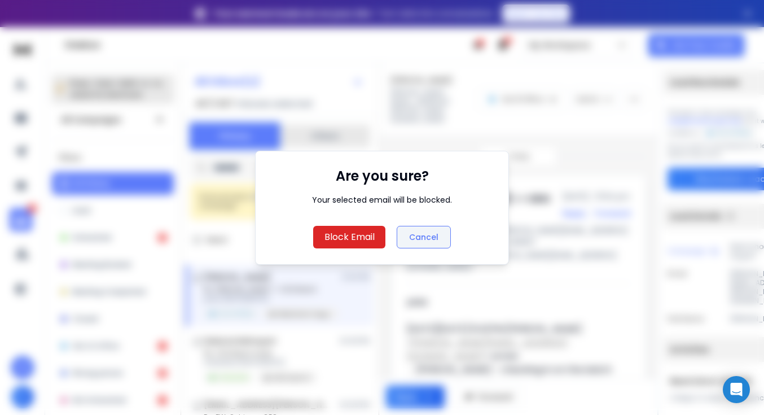
drag, startPoint x: 354, startPoint y: 236, endPoint x: 518, endPoint y: 177, distance: 174.0
click at [354, 236] on button "Block Email" at bounding box center [349, 237] width 72 height 23
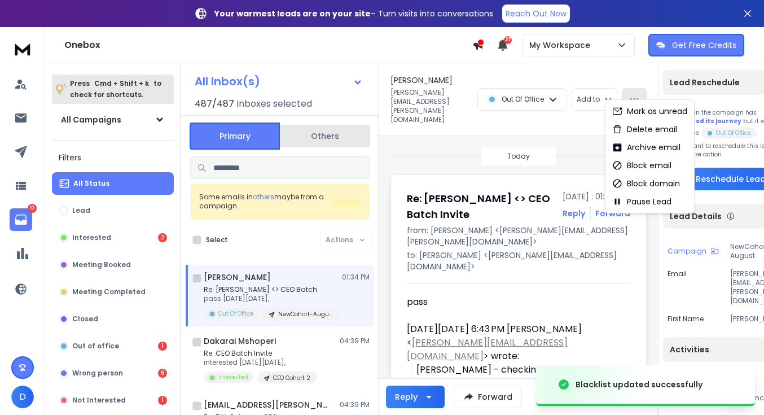
click at [639, 94] on icon "button" at bounding box center [634, 99] width 10 height 10
click at [643, 130] on div "Delete email" at bounding box center [644, 129] width 65 height 11
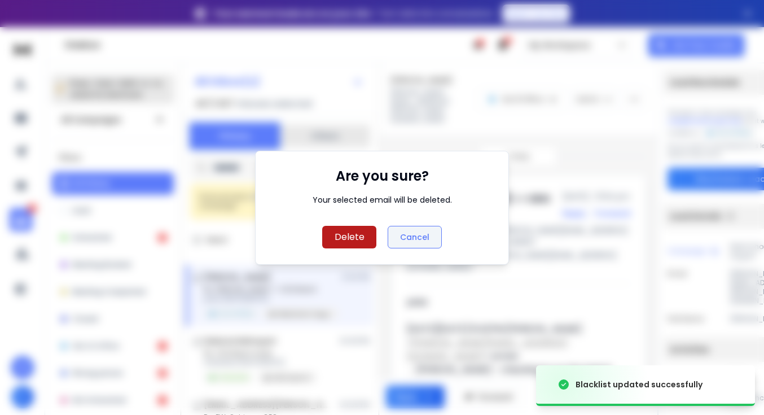
click at [343, 238] on button "Delete" at bounding box center [349, 237] width 54 height 23
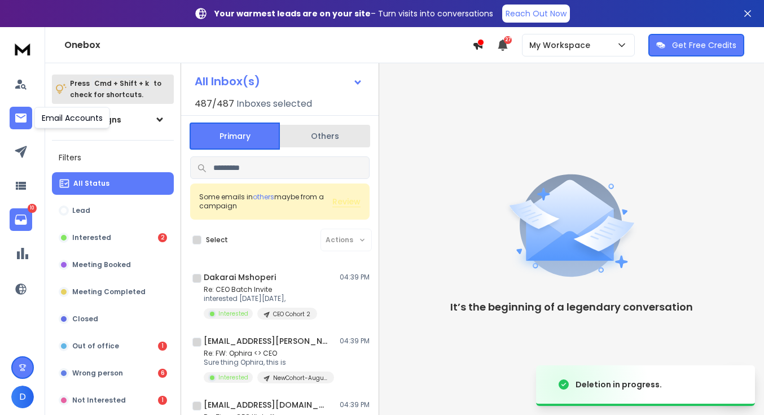
click at [26, 113] on icon at bounding box center [21, 118] width 14 height 14
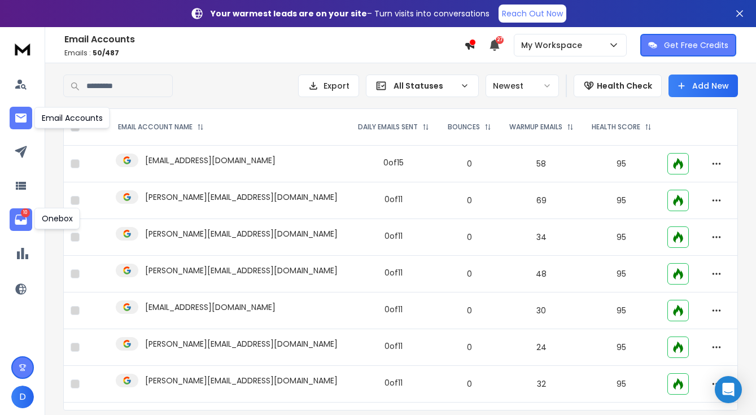
click at [10, 223] on link "10" at bounding box center [21, 219] width 23 height 23
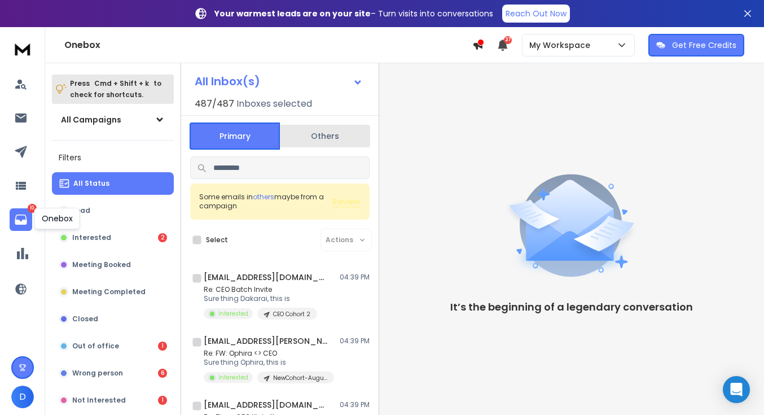
click at [324, 128] on button "Others" at bounding box center [325, 136] width 90 height 25
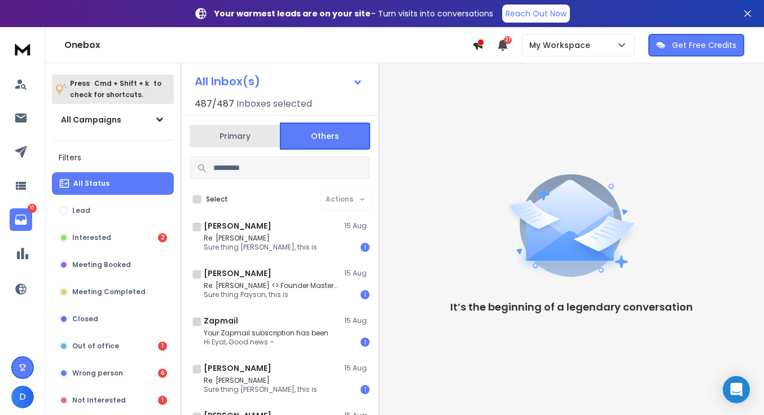
scroll to position [1155, 0]
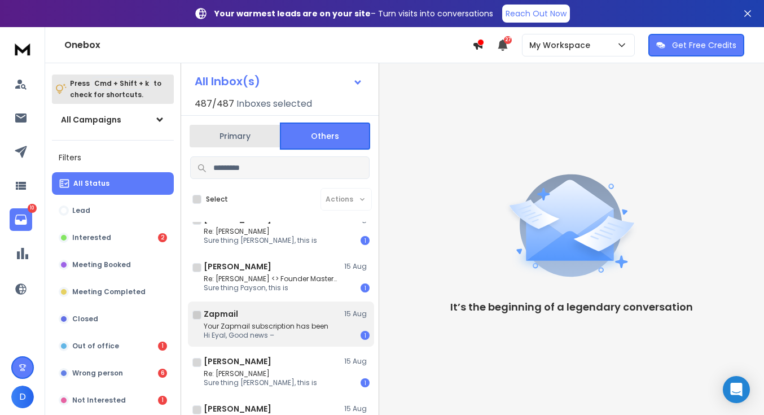
click at [341, 326] on div "Your Zapmail subscription has been Hi Eyal, Good news – 1" at bounding box center [287, 331] width 166 height 18
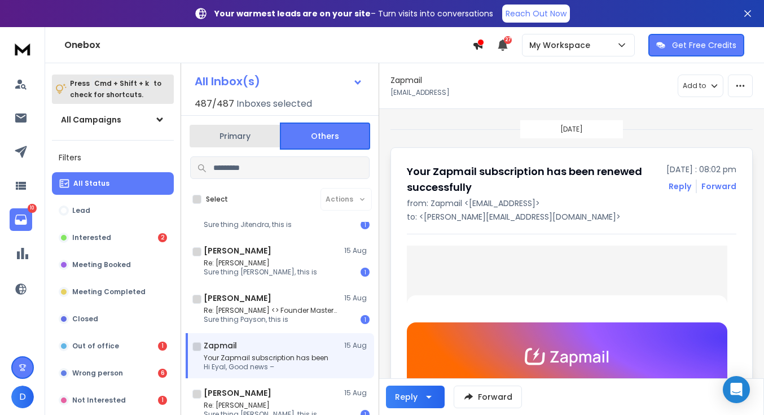
scroll to position [1095, 0]
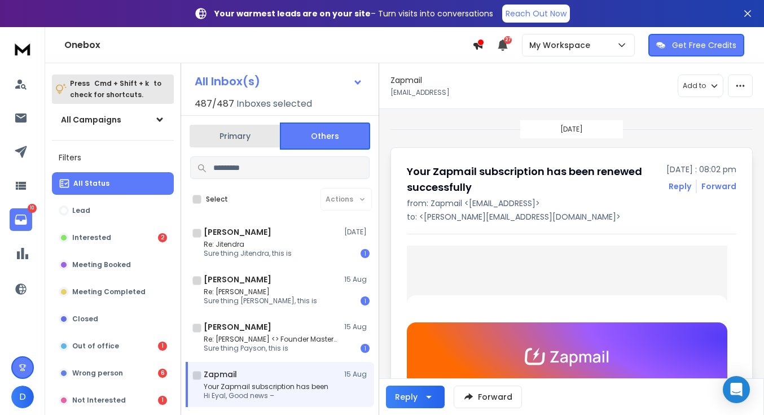
click at [240, 135] on button "Primary" at bounding box center [235, 136] width 90 height 25
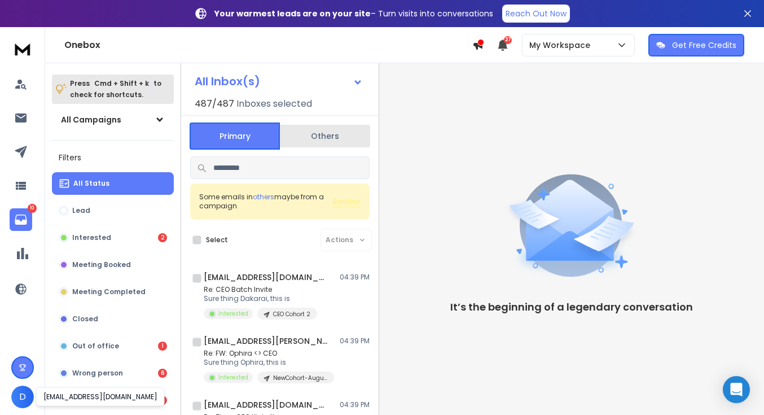
click at [20, 398] on span "D" at bounding box center [22, 396] width 23 height 23
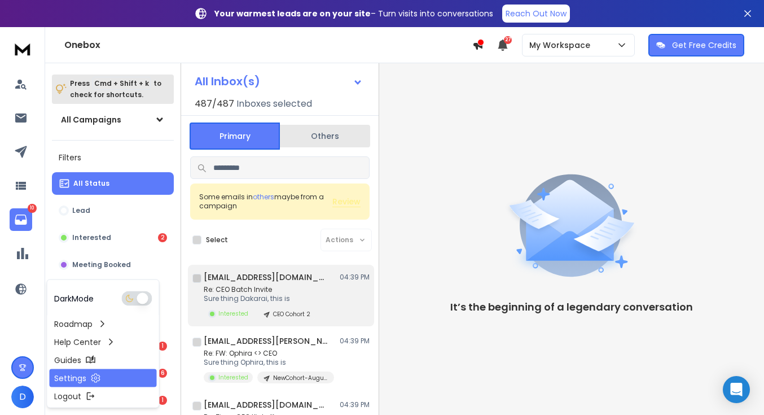
click at [253, 292] on p "Re: CEO Batch Invite" at bounding box center [260, 289] width 113 height 9
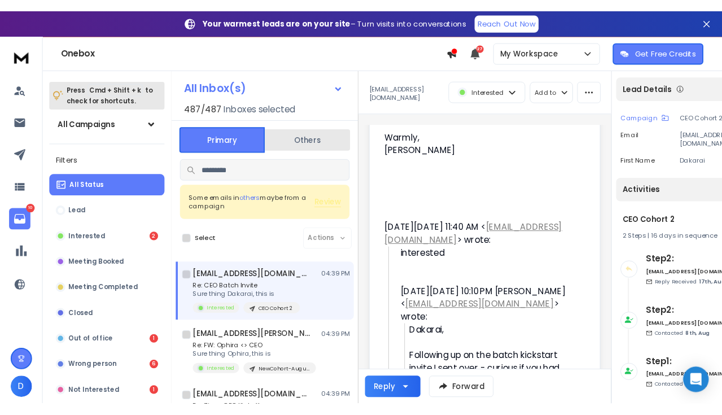
scroll to position [0, 0]
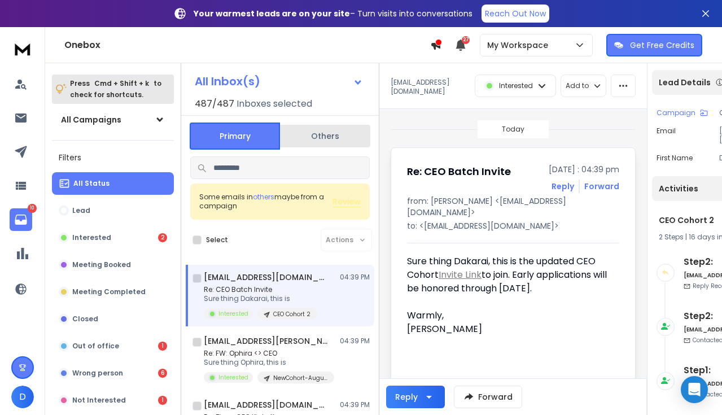
click at [318, 129] on button "Others" at bounding box center [325, 136] width 90 height 25
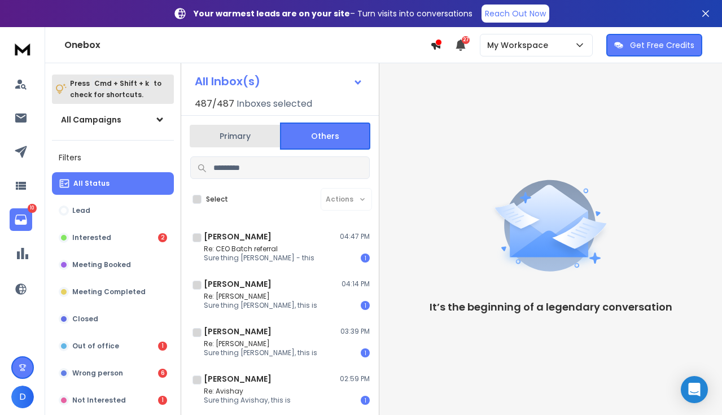
click at [237, 132] on button "Primary" at bounding box center [235, 136] width 90 height 25
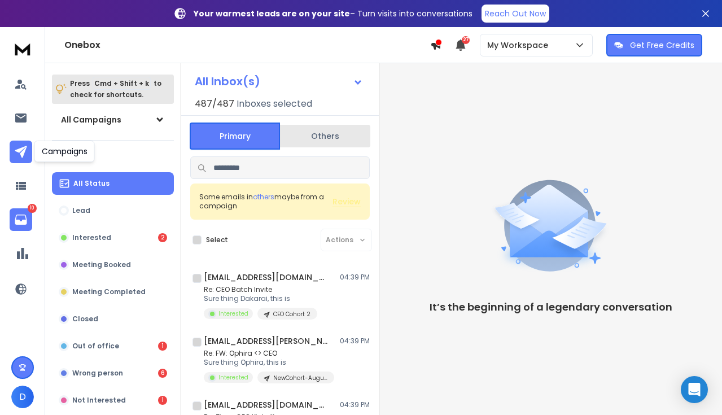
click at [23, 146] on icon at bounding box center [21, 152] width 14 height 14
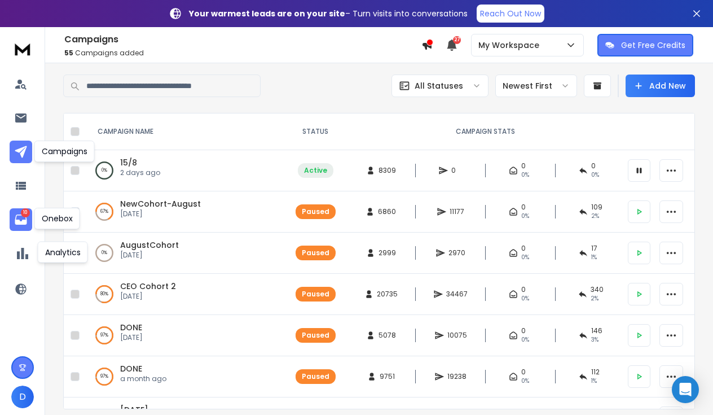
click at [28, 226] on link "10" at bounding box center [21, 219] width 23 height 23
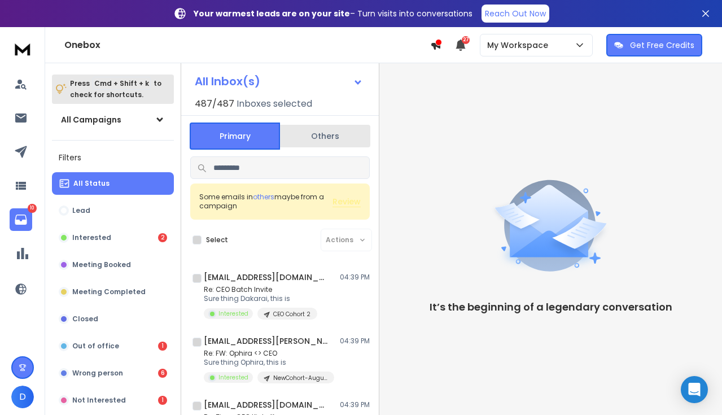
click at [292, 166] on input at bounding box center [279, 167] width 179 height 23
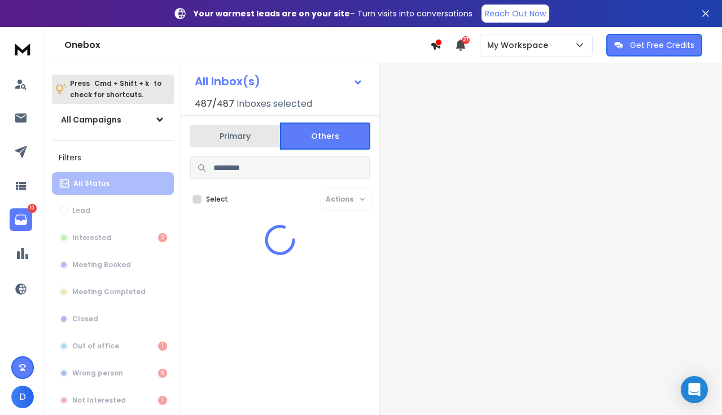
click at [305, 148] on button "Others" at bounding box center [325, 135] width 90 height 27
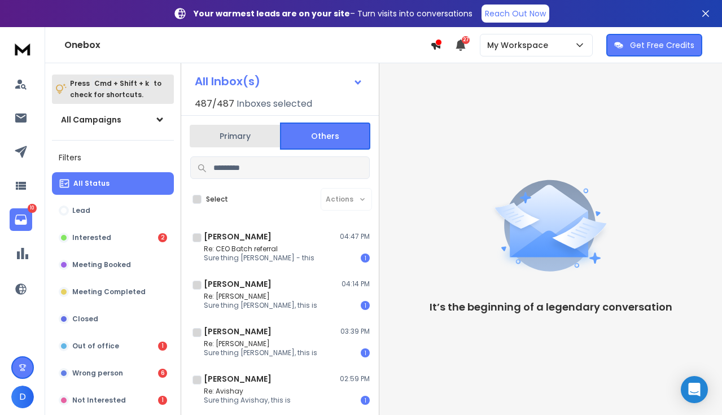
click at [213, 129] on button "Primary" at bounding box center [235, 136] width 90 height 25
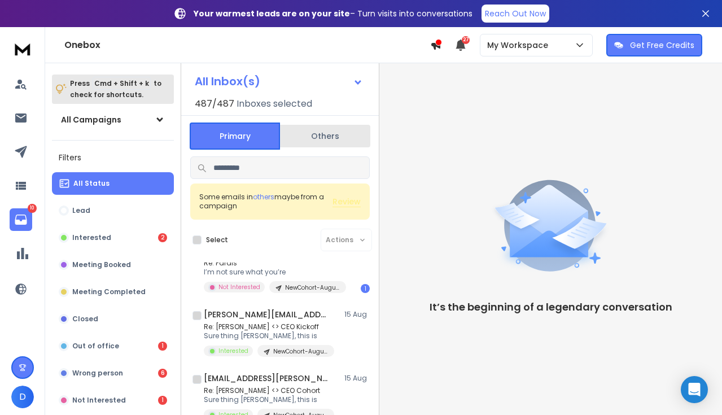
scroll to position [740, 0]
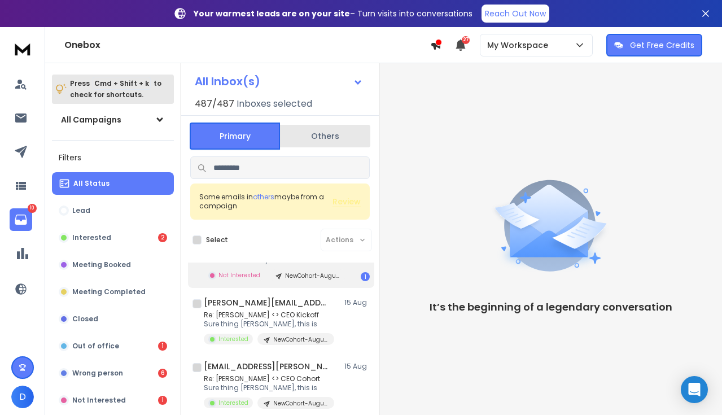
click at [348, 281] on div "Re: Pardis I’m not sure what you’re Not Interested NewCohort-August 1" at bounding box center [287, 264] width 166 height 34
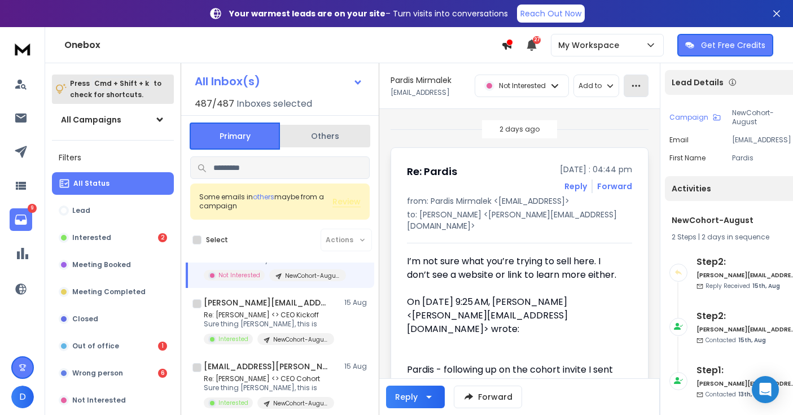
click at [641, 87] on icon "button" at bounding box center [636, 86] width 10 height 10
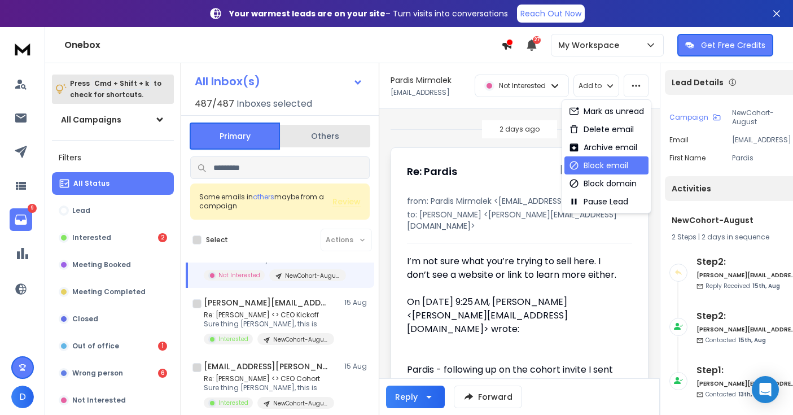
click at [625, 165] on div "Block email" at bounding box center [598, 165] width 59 height 11
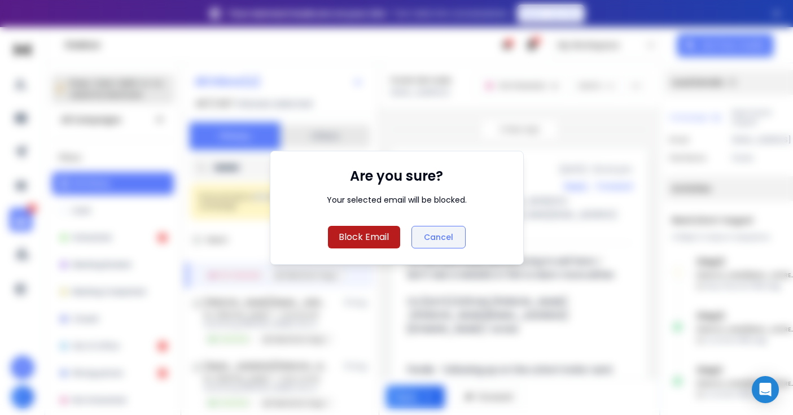
click at [365, 234] on button "Block Email" at bounding box center [364, 237] width 72 height 23
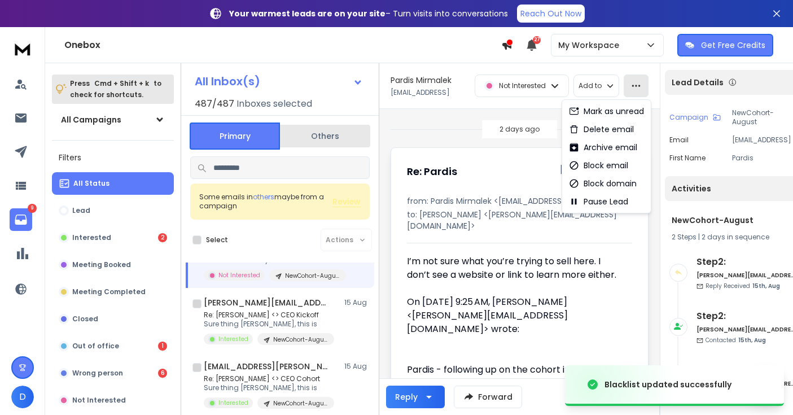
click at [635, 84] on button "button" at bounding box center [636, 85] width 25 height 23
click at [620, 125] on div "Delete email" at bounding box center [601, 129] width 65 height 11
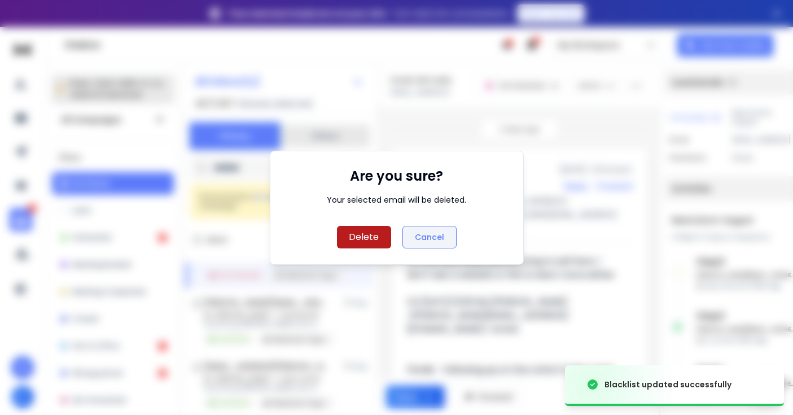
click at [359, 230] on button "Delete" at bounding box center [364, 237] width 54 height 23
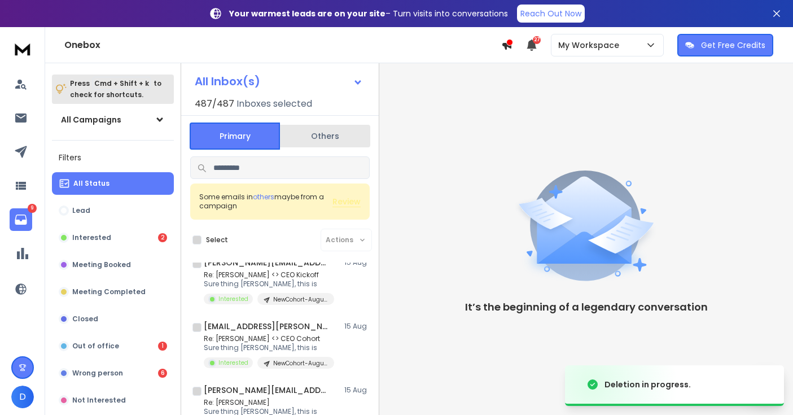
scroll to position [675, 0]
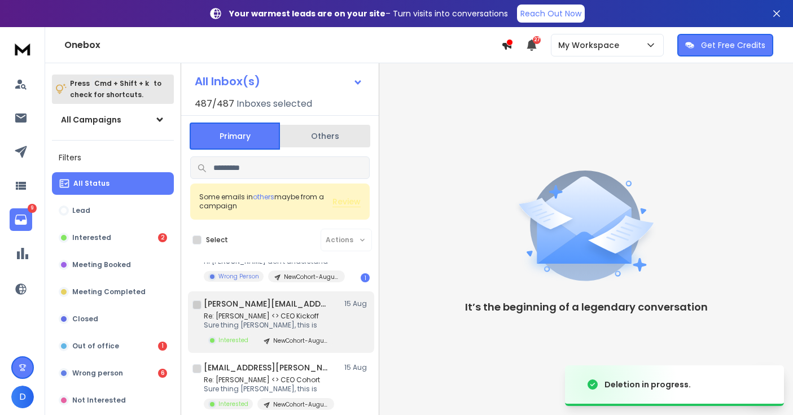
click at [346, 308] on p "15 Aug" at bounding box center [356, 303] width 25 height 9
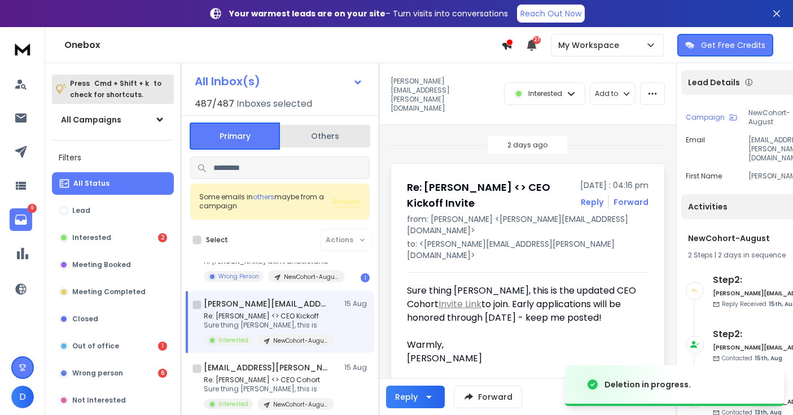
click at [413, 397] on div "Reply" at bounding box center [406, 396] width 23 height 11
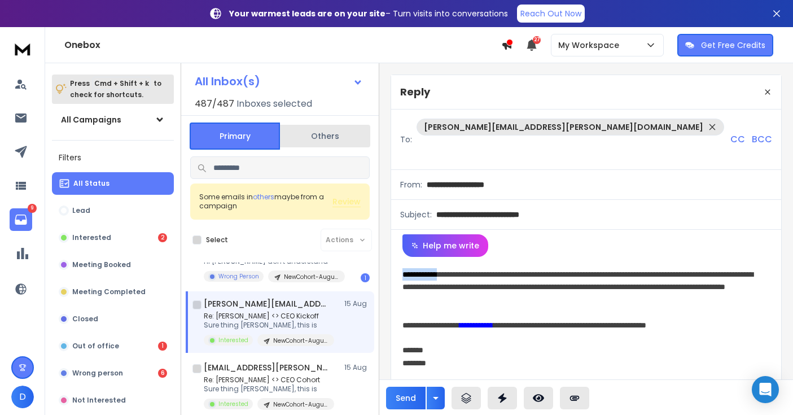
drag, startPoint x: 448, startPoint y: 254, endPoint x: 380, endPoint y: 251, distance: 67.8
click at [391, 257] on div "**********" at bounding box center [586, 317] width 390 height 121
click at [480, 268] on div "**********" at bounding box center [577, 287] width 350 height 38
click at [578, 405] on button at bounding box center [574, 398] width 29 height 23
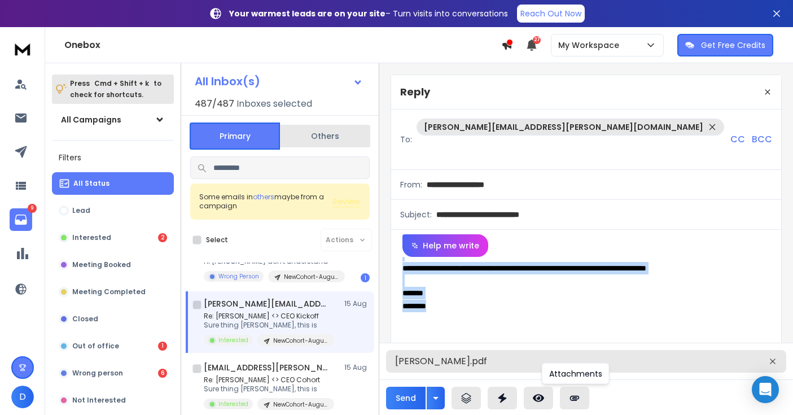
scroll to position [0, 0]
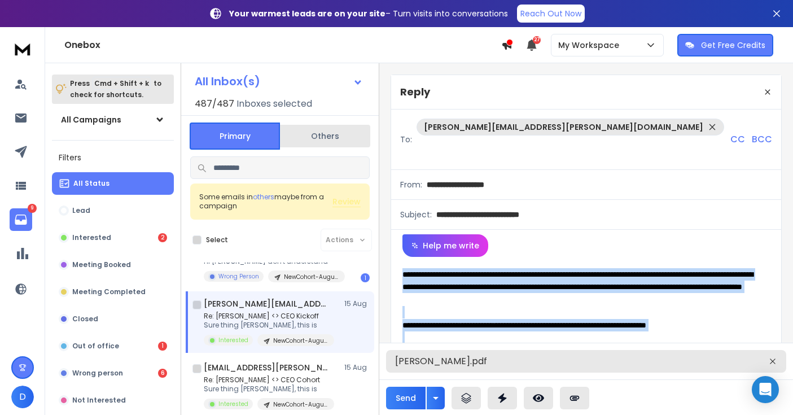
drag, startPoint x: 454, startPoint y: 290, endPoint x: 363, endPoint y: 195, distance: 131.3
click at [391, 257] on div "**********" at bounding box center [581, 317] width 381 height 121
copy div "**********"
click at [498, 268] on div "**********" at bounding box center [577, 287] width 350 height 38
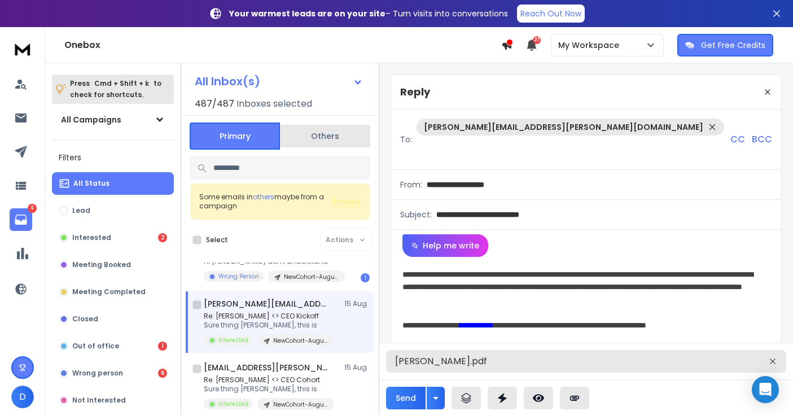
click at [408, 396] on button "Send" at bounding box center [405, 398] width 39 height 23
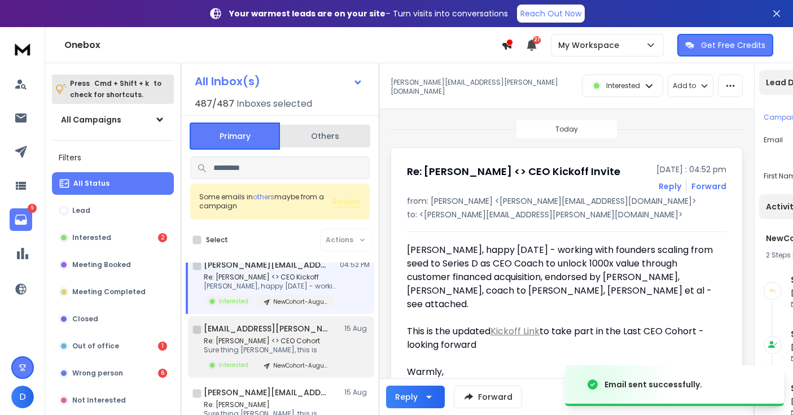
scroll to position [727, 0]
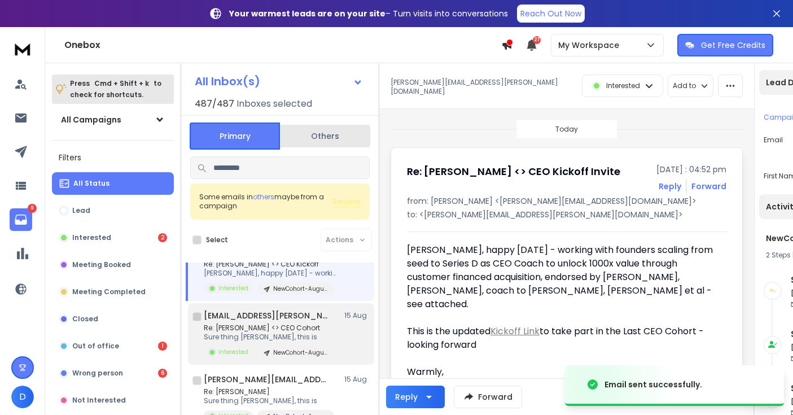
click at [315, 358] on div "Re: Rahul <> CEO Cohort Sure thing Rahul, this is Interested NewCohort-August" at bounding box center [269, 340] width 130 height 34
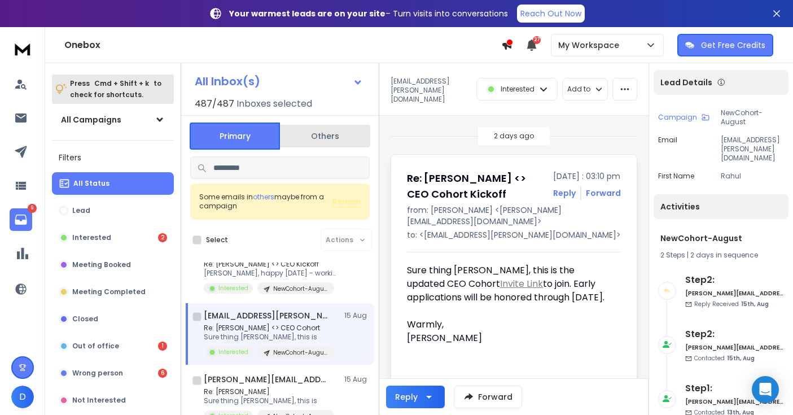
click at [407, 399] on div "Reply" at bounding box center [406, 396] width 23 height 11
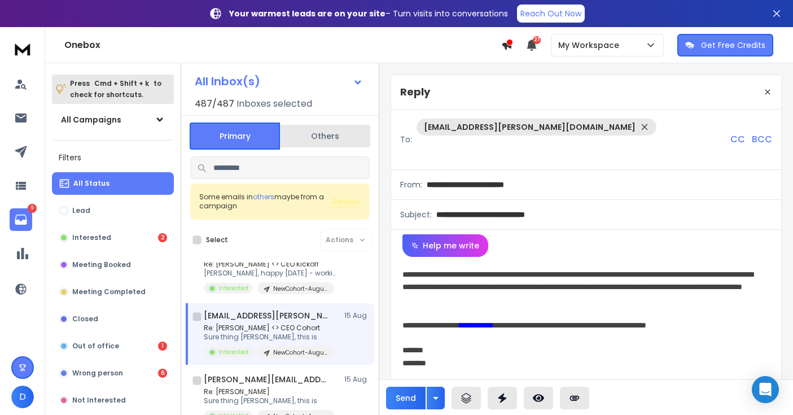
click at [410, 268] on div "**********" at bounding box center [577, 287] width 350 height 38
click at [485, 268] on div "**********" at bounding box center [577, 287] width 350 height 38
drag, startPoint x: 515, startPoint y: 254, endPoint x: 506, endPoint y: 253, distance: 8.5
click at [506, 268] on div "**********" at bounding box center [577, 287] width 350 height 38
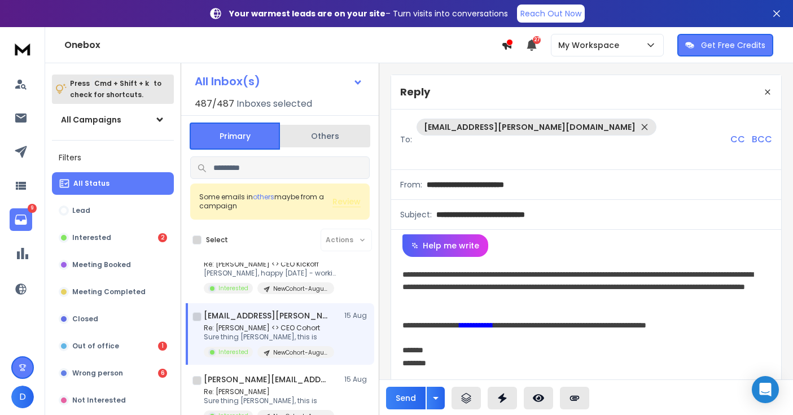
click at [574, 392] on icon at bounding box center [574, 397] width 11 height 11
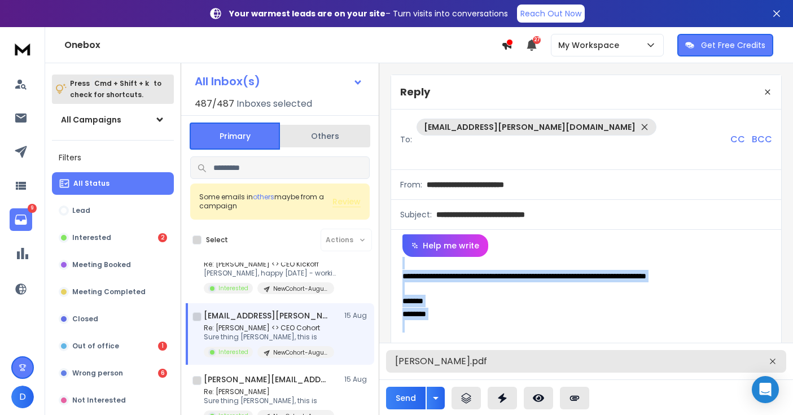
scroll to position [0, 0]
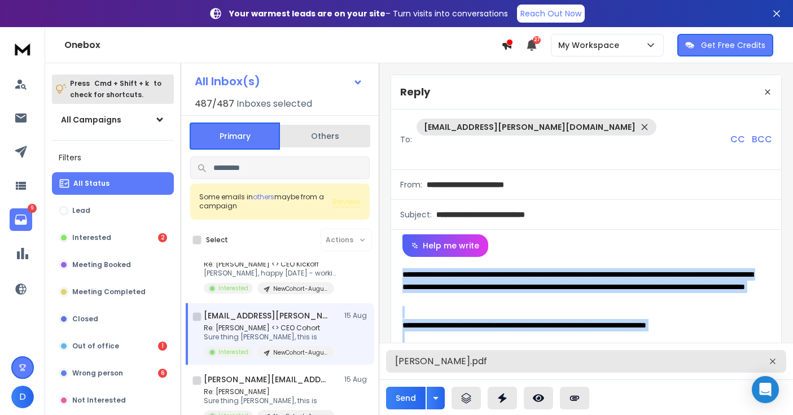
drag, startPoint x: 434, startPoint y: 276, endPoint x: 380, endPoint y: 216, distance: 81.1
click at [391, 257] on div "**********" at bounding box center [581, 317] width 381 height 121
click at [465, 268] on div "**********" at bounding box center [577, 287] width 350 height 38
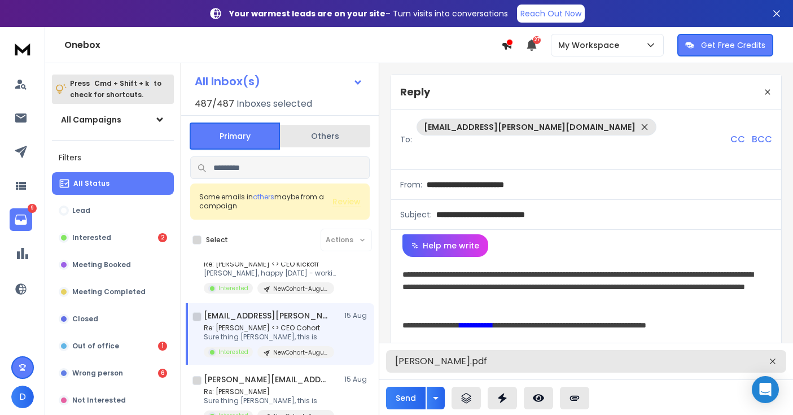
click at [407, 395] on button "Send" at bounding box center [405, 398] width 39 height 23
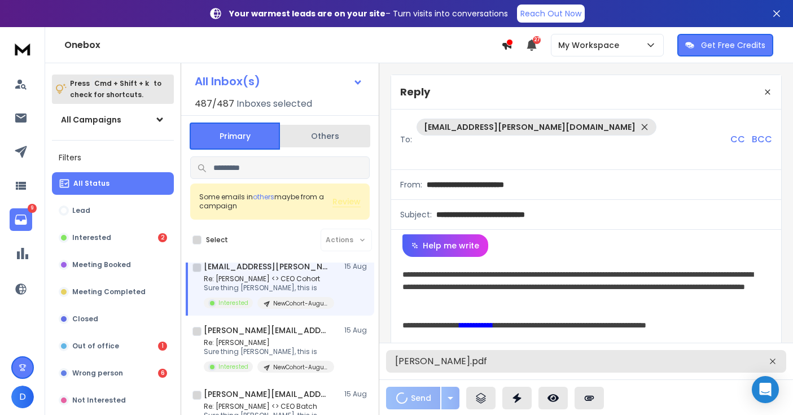
scroll to position [779, 0]
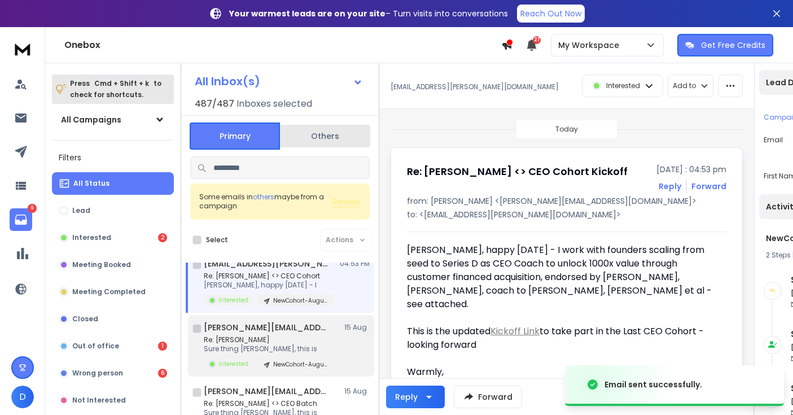
click at [321, 365] on div "richard.sheldon@neuralogics.com 15 Aug Re: Richard Sure thing Richard, this is …" at bounding box center [287, 346] width 166 height 48
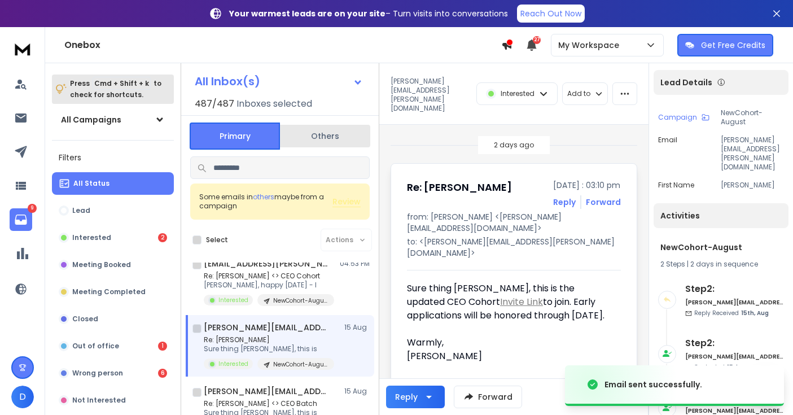
click at [406, 400] on div "Reply" at bounding box center [406, 396] width 23 height 11
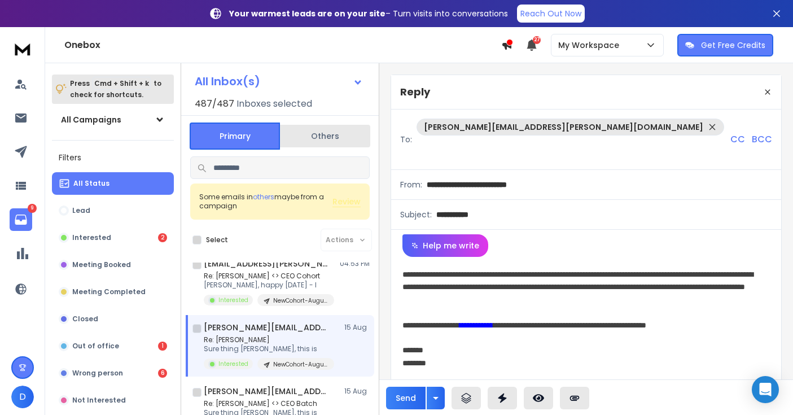
click at [412, 274] on div "**********" at bounding box center [577, 287] width 350 height 38
click at [577, 395] on icon at bounding box center [574, 397] width 11 height 11
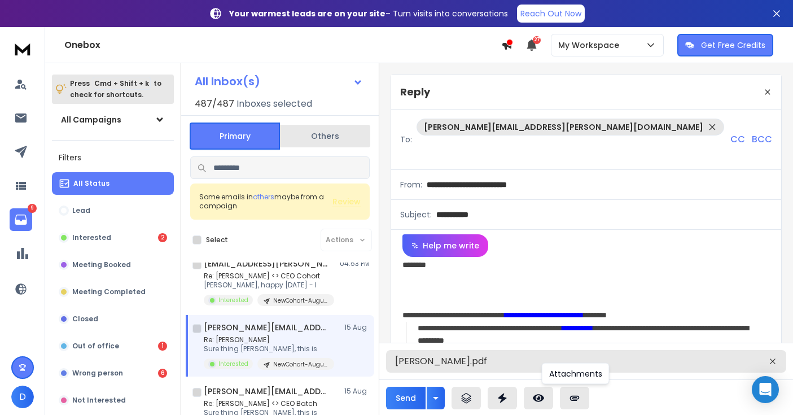
scroll to position [0, 0]
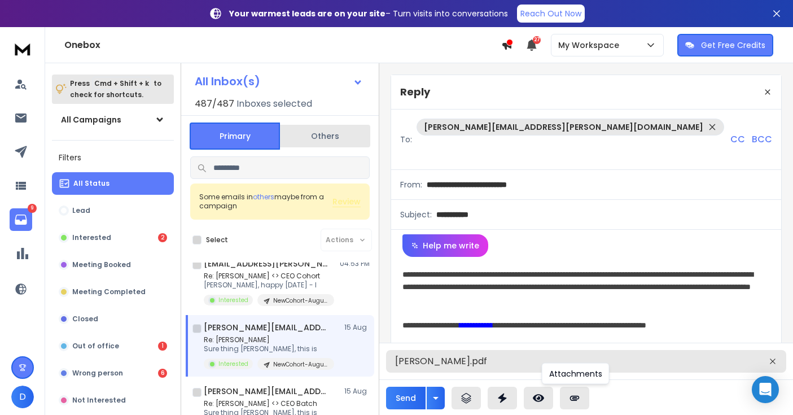
click at [405, 393] on button "Send" at bounding box center [405, 398] width 39 height 23
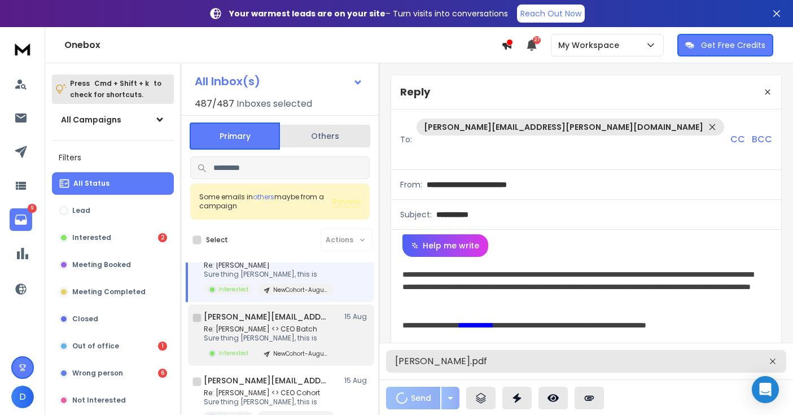
scroll to position [857, 0]
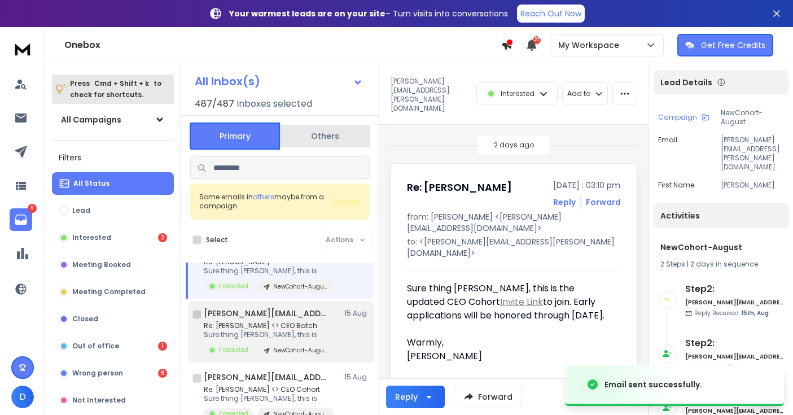
click at [335, 319] on div "noel.wilson@intelligenic.ai 15 Aug" at bounding box center [287, 313] width 166 height 11
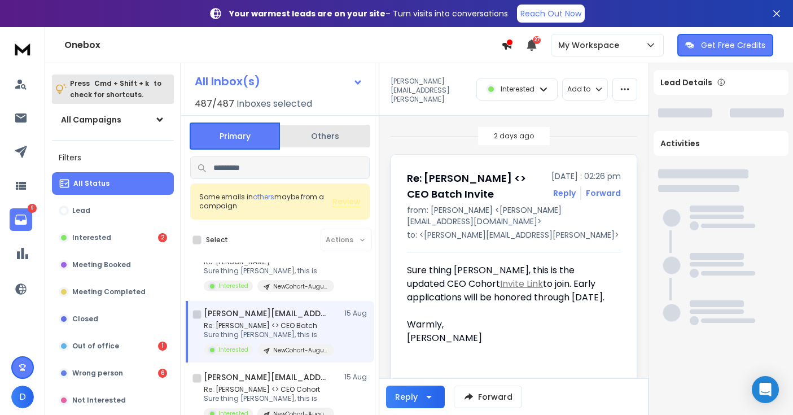
click at [413, 391] on div "Reply" at bounding box center [406, 396] width 23 height 11
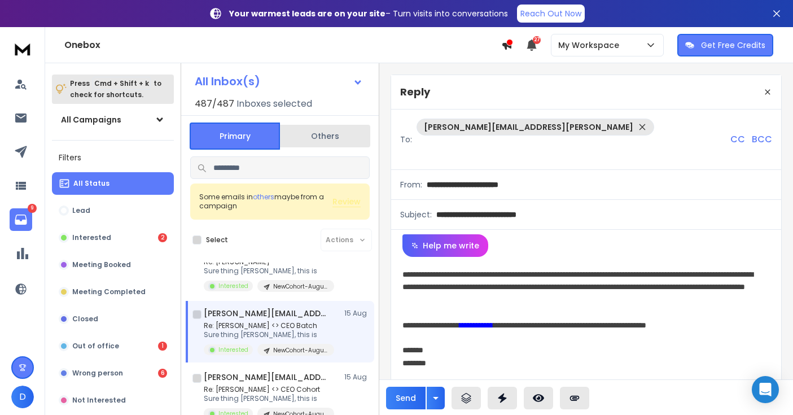
click at [415, 268] on div "**********" at bounding box center [577, 287] width 350 height 38
click at [578, 396] on icon at bounding box center [574, 397] width 11 height 11
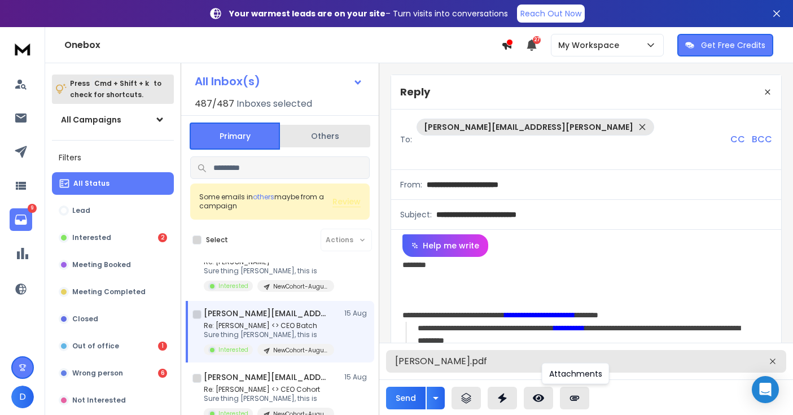
scroll to position [0, 0]
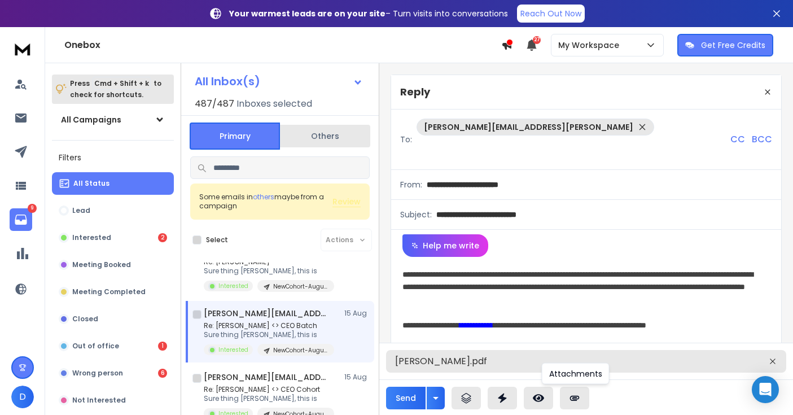
click at [405, 397] on button "Send" at bounding box center [405, 398] width 39 height 23
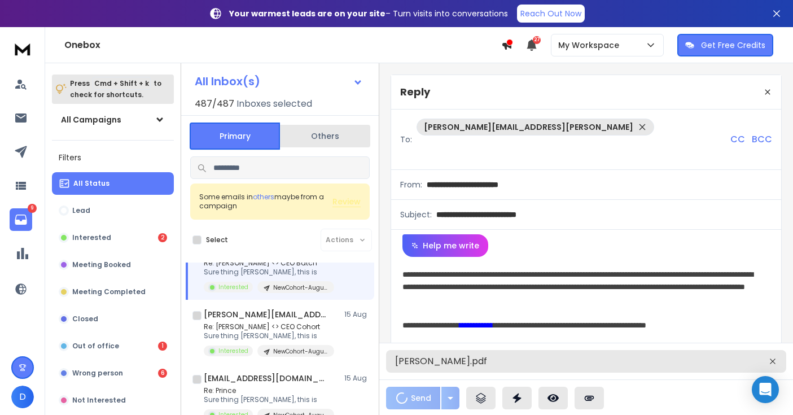
scroll to position [921, 0]
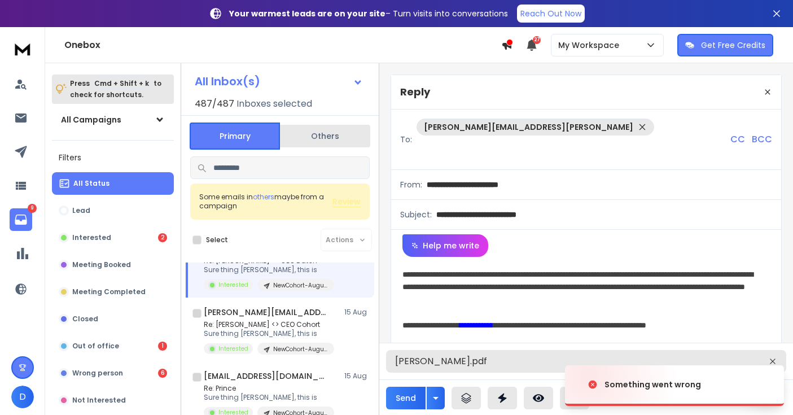
click at [675, 92] on icon at bounding box center [767, 91] width 9 height 9
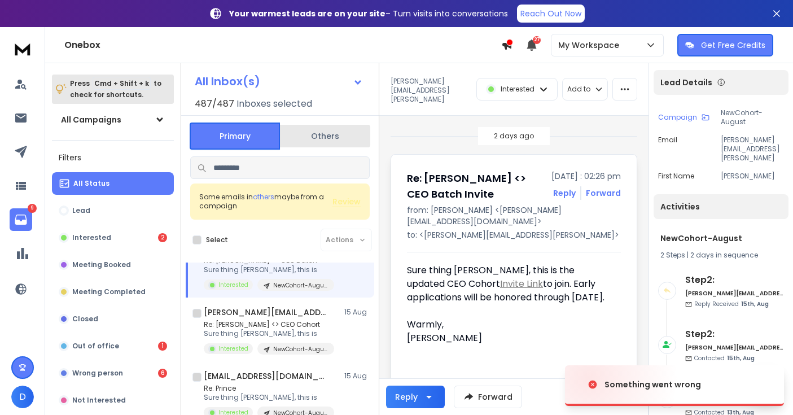
click at [451, 281] on div "Sure thing Noel, this is the updated CEO Cohort Invite Link to join. Early appl…" at bounding box center [509, 284] width 205 height 41
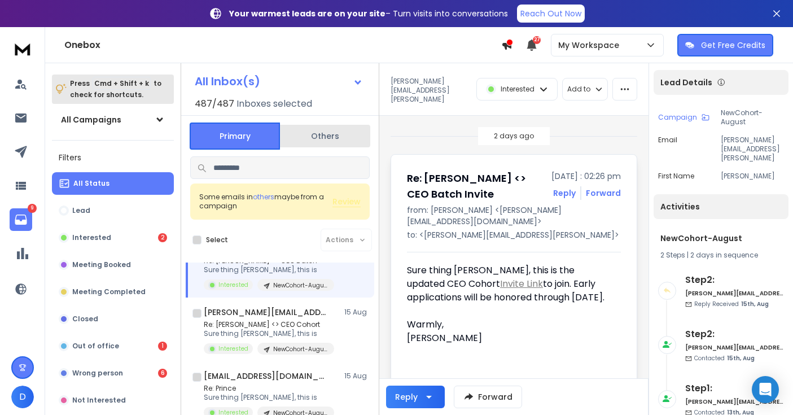
click at [409, 394] on div "Reply" at bounding box center [406, 396] width 23 height 11
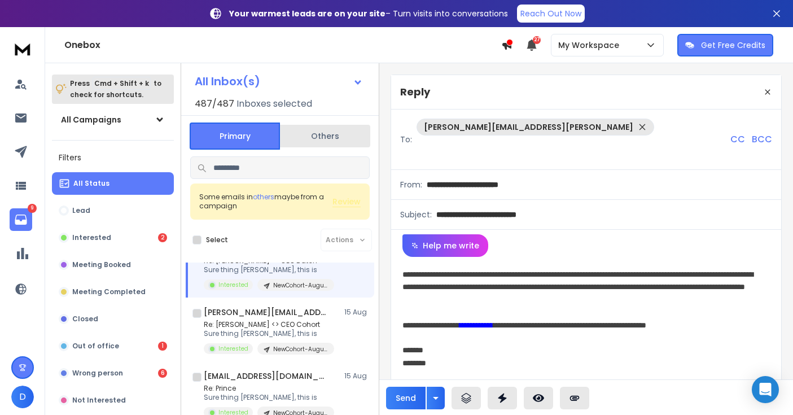
click at [419, 268] on div "**********" at bounding box center [577, 287] width 350 height 38
click at [575, 400] on icon at bounding box center [575, 398] width 10 height 5
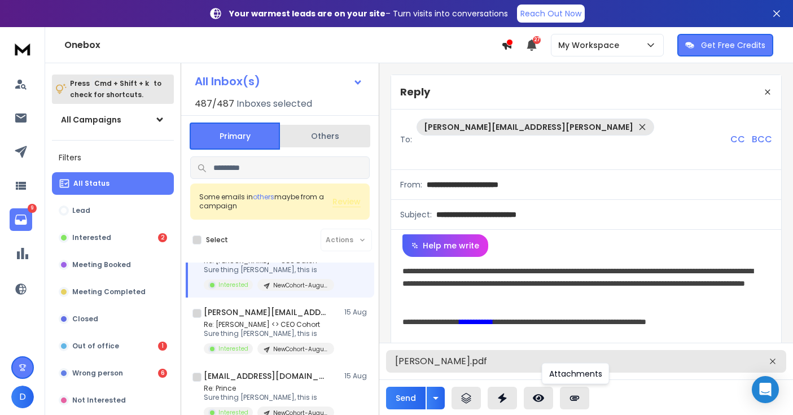
scroll to position [0, 0]
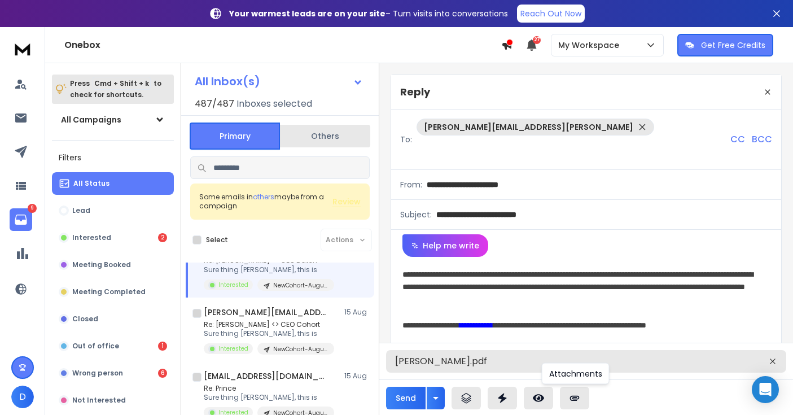
click at [412, 396] on button "Send" at bounding box center [405, 398] width 39 height 23
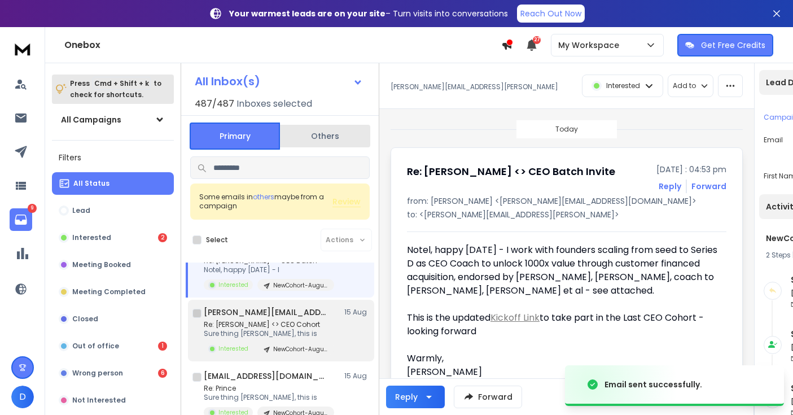
scroll to position [947, 0]
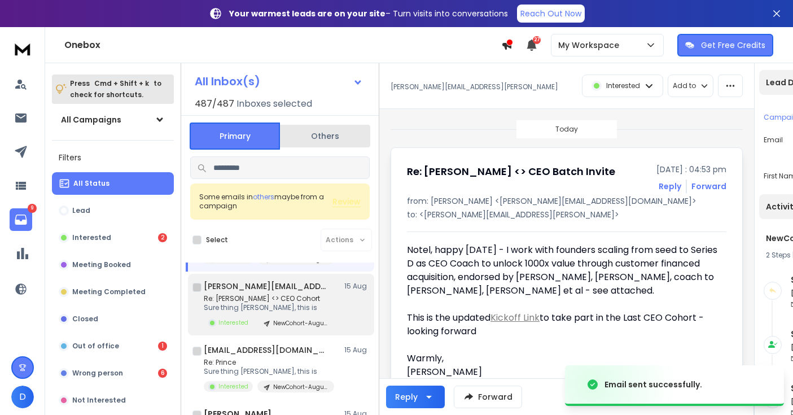
click at [326, 292] on div "roberto@directagroup.com 15 Aug" at bounding box center [287, 285] width 166 height 11
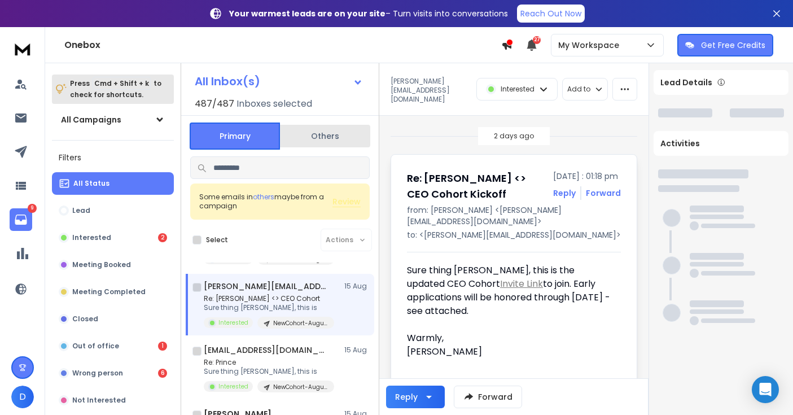
click at [419, 396] on div "Reply" at bounding box center [415, 397] width 41 height 14
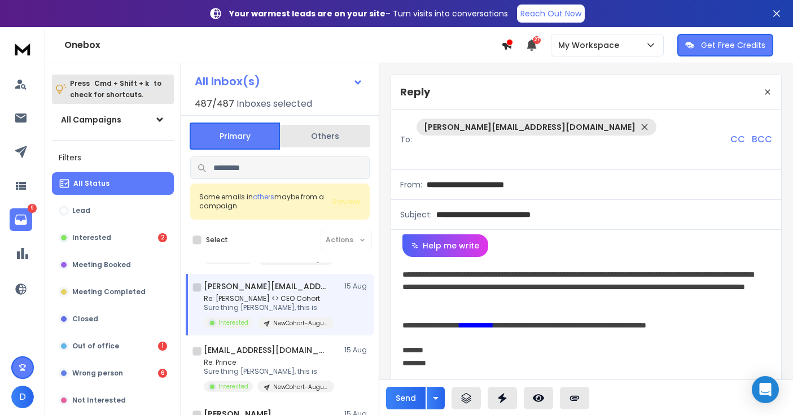
click at [415, 268] on div "**********" at bounding box center [577, 287] width 350 height 38
click at [570, 392] on icon at bounding box center [574, 397] width 11 height 11
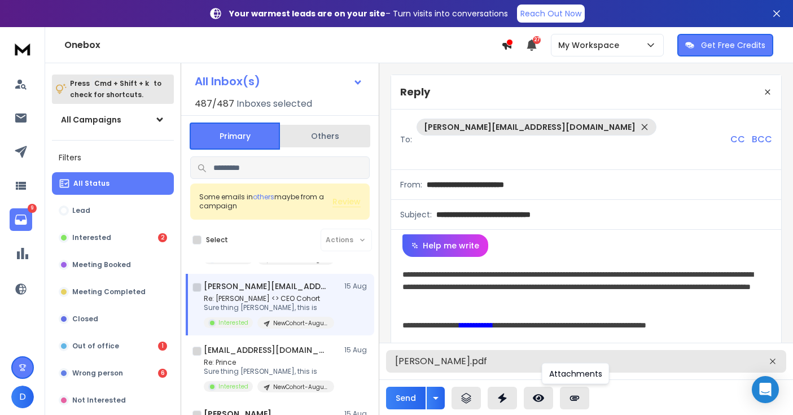
click at [414, 400] on button "Send" at bounding box center [405, 398] width 39 height 23
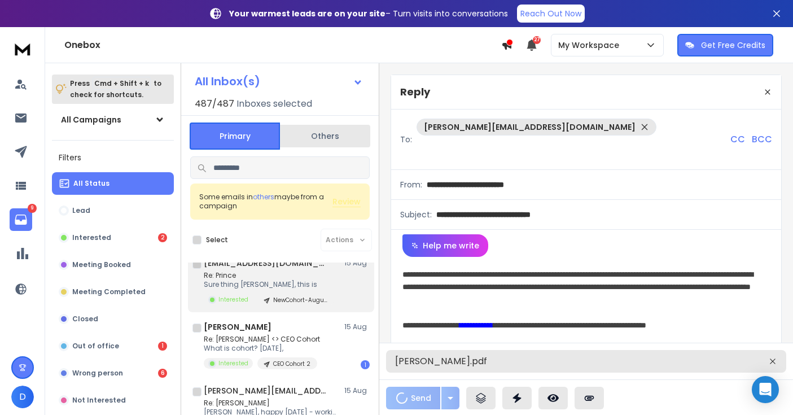
scroll to position [1038, 0]
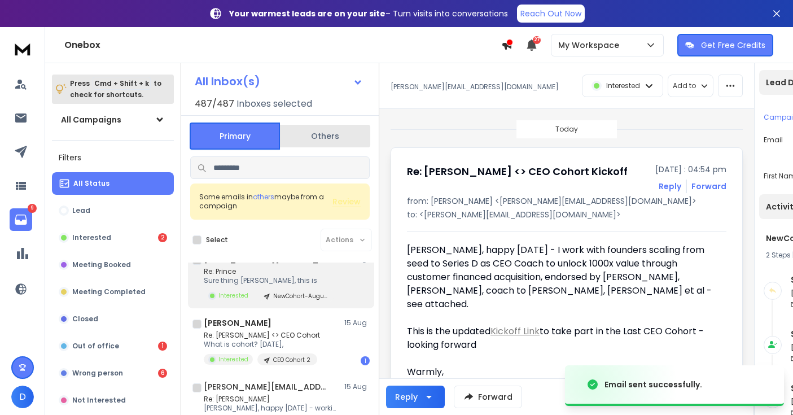
click at [340, 301] on div "Re: Prince Sure thing Stephen, this is Interested NewCohort-August" at bounding box center [287, 284] width 166 height 34
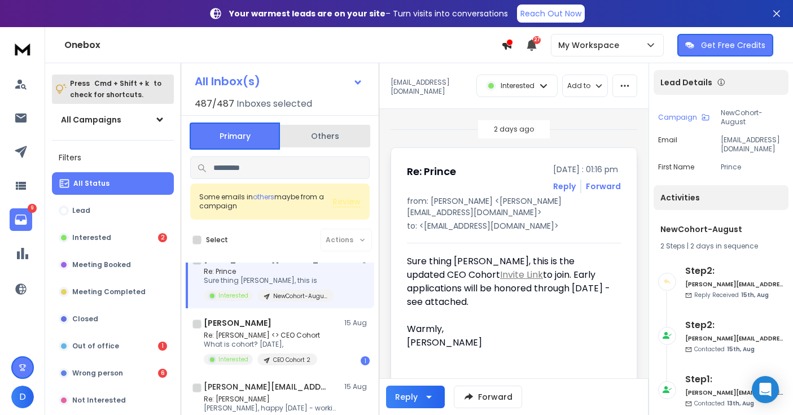
click at [409, 398] on div "Reply" at bounding box center [406, 396] width 23 height 11
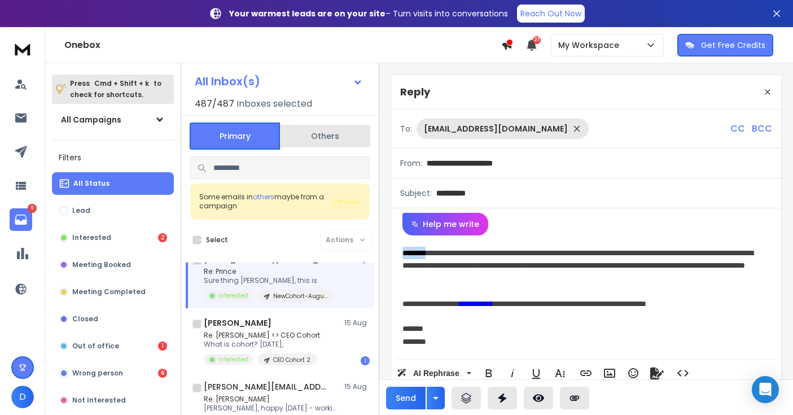
drag, startPoint x: 431, startPoint y: 275, endPoint x: 383, endPoint y: 275, distance: 47.4
click at [391, 275] on div "**********" at bounding box center [586, 295] width 390 height 121
click at [573, 397] on icon at bounding box center [574, 397] width 11 height 11
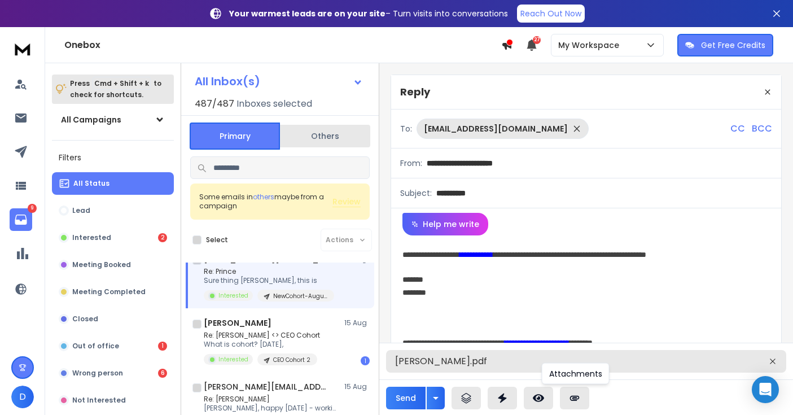
scroll to position [57, 0]
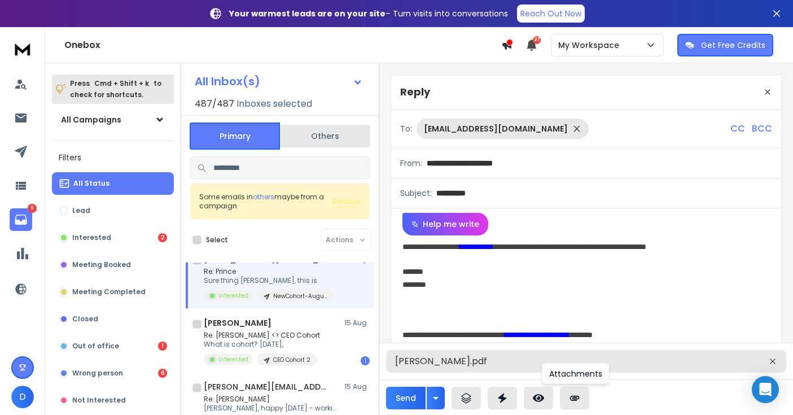
click at [394, 398] on button "Send" at bounding box center [405, 398] width 39 height 23
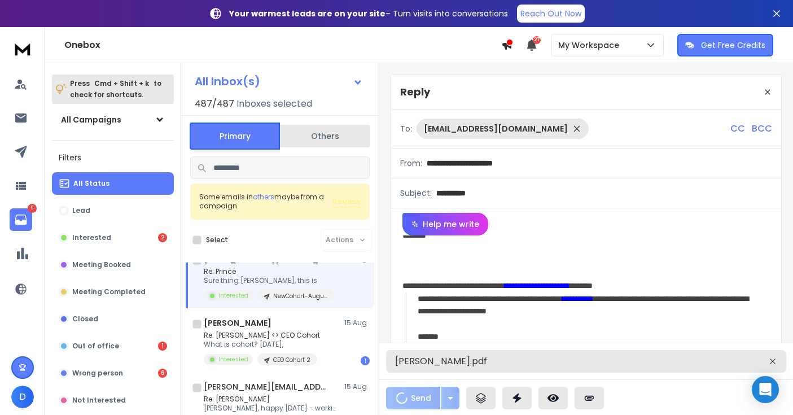
scroll to position [0, 0]
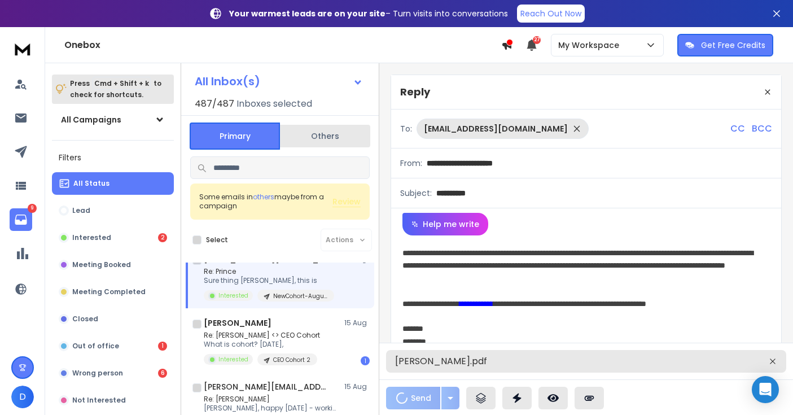
click at [675, 95] on icon at bounding box center [767, 91] width 9 height 9
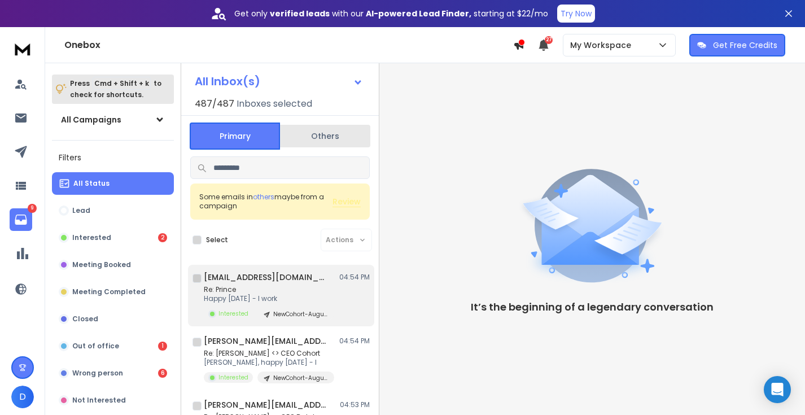
click at [300, 275] on h1 "[EMAIL_ADDRESS][DOMAIN_NAME]" at bounding box center [266, 276] width 124 height 11
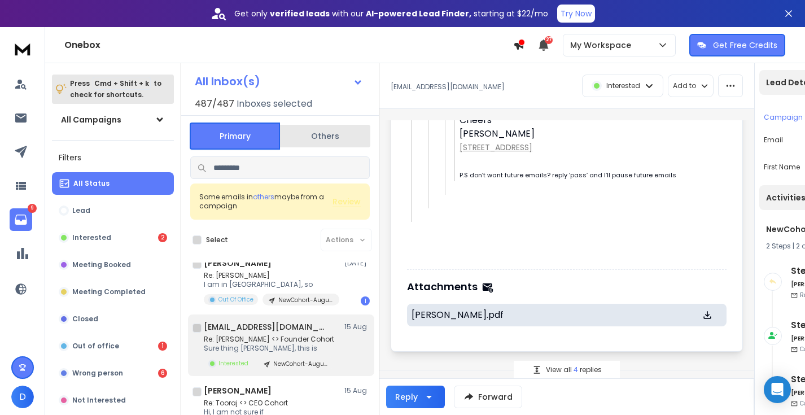
scroll to position [844, 0]
click at [344, 330] on p "15 Aug" at bounding box center [356, 326] width 25 height 9
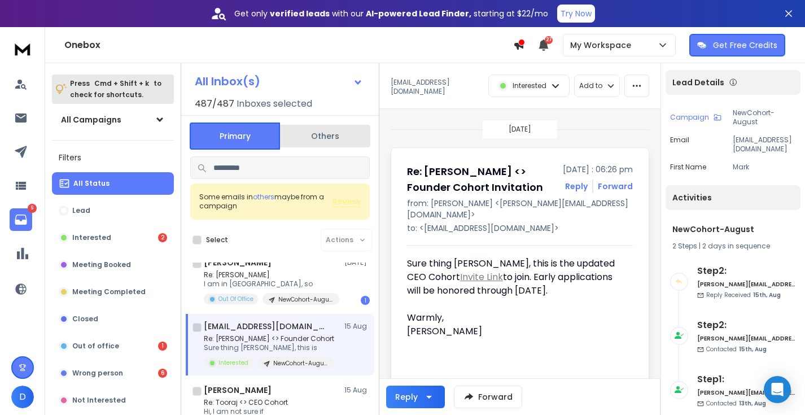
click at [412, 392] on div "Reply" at bounding box center [406, 396] width 23 height 11
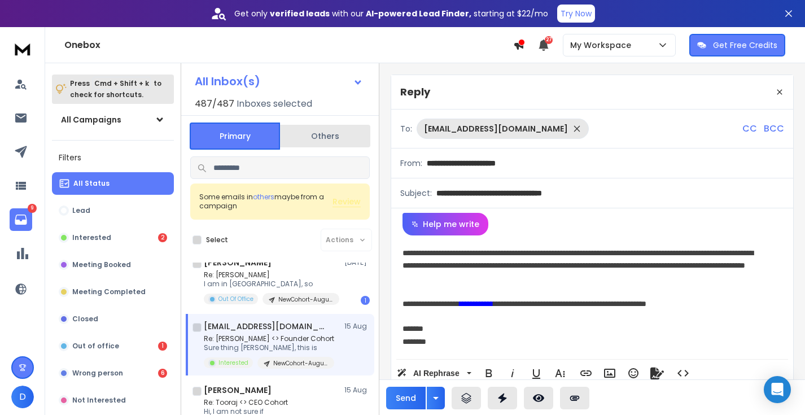
click at [411, 254] on div "**********" at bounding box center [583, 266] width 362 height 38
click at [587, 401] on button at bounding box center [574, 398] width 29 height 23
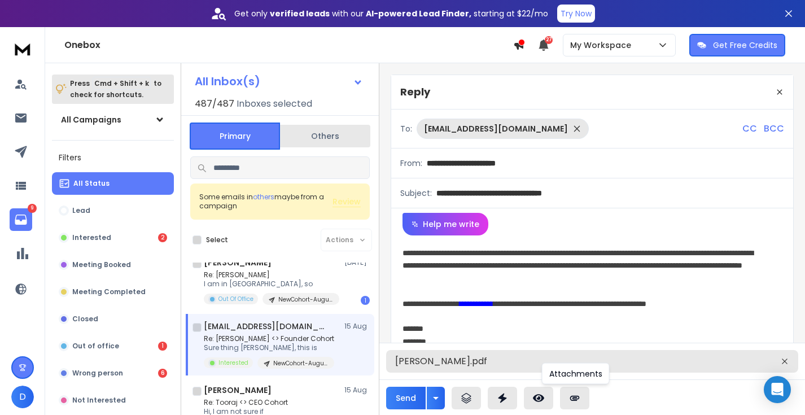
click at [400, 398] on button "Send" at bounding box center [405, 398] width 39 height 23
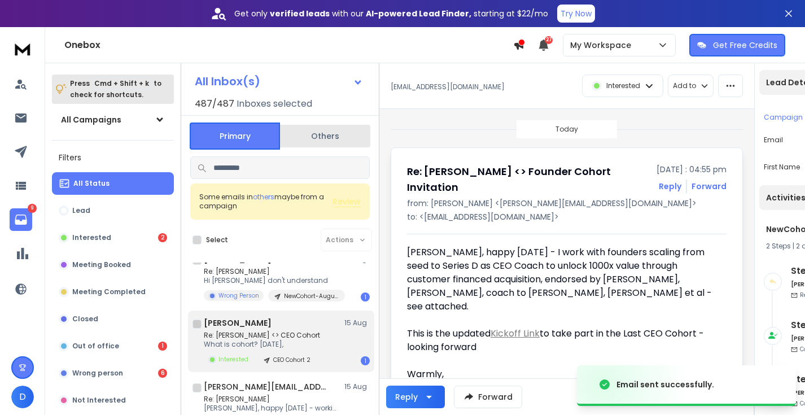
scroll to position [1116, 0]
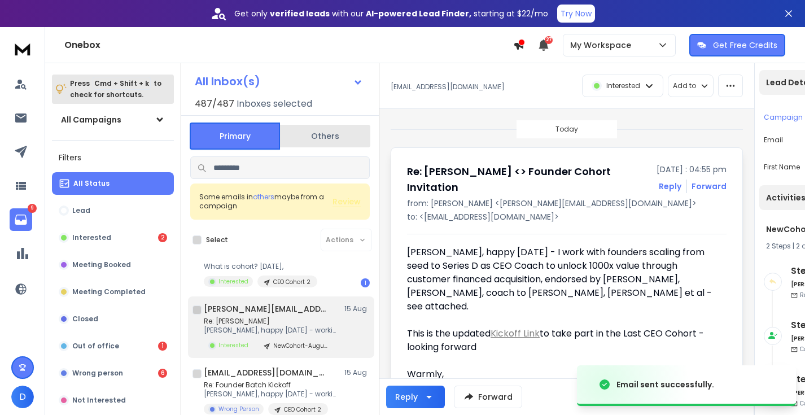
click at [344, 313] on p "15 Aug" at bounding box center [356, 308] width 25 height 9
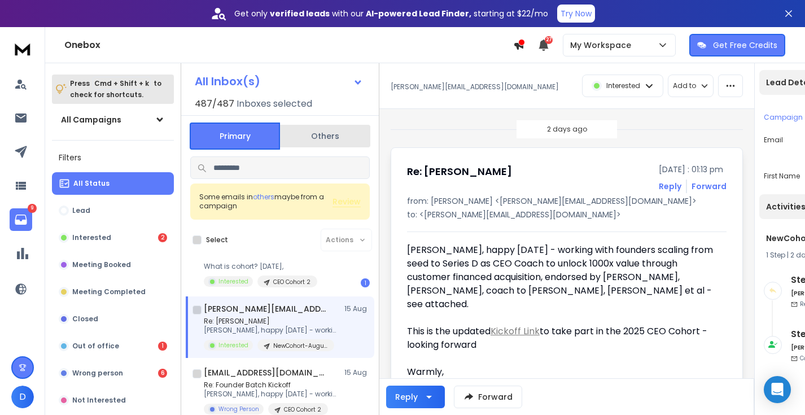
scroll to position [1181, 0]
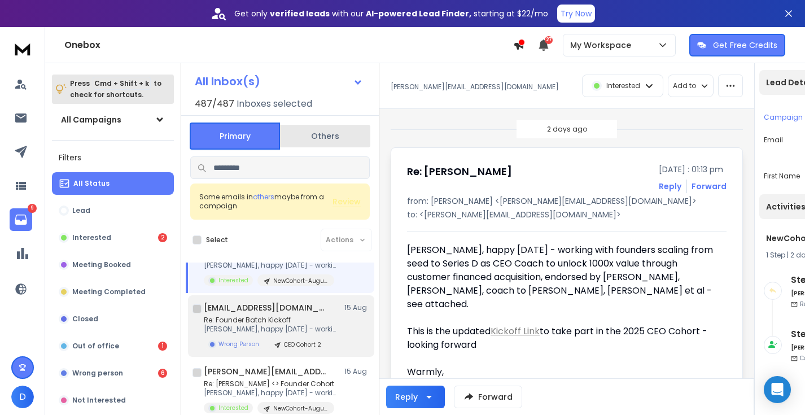
click at [333, 345] on div "andrewjgrover@gmail.com 15 Aug Re: Founder Batch Kickoff Andy, happy Friday - w…" at bounding box center [287, 326] width 166 height 48
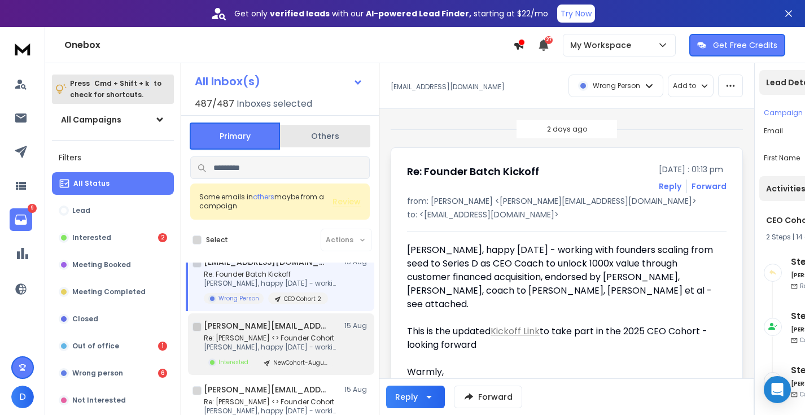
scroll to position [1233, 0]
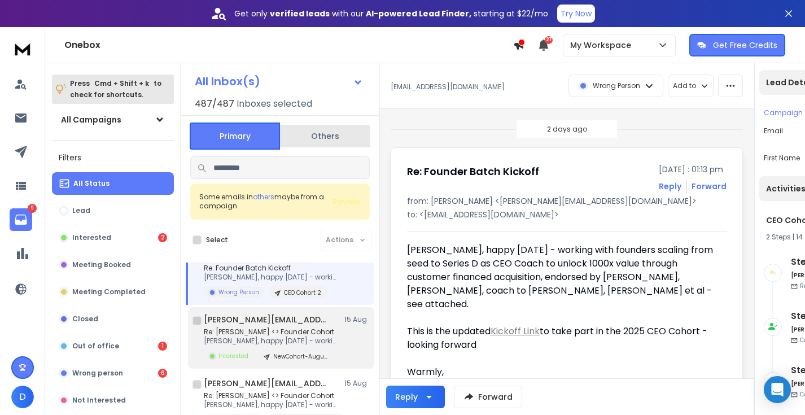
click at [332, 336] on p "Re: Saul <> Founder Cohort" at bounding box center [271, 331] width 135 height 9
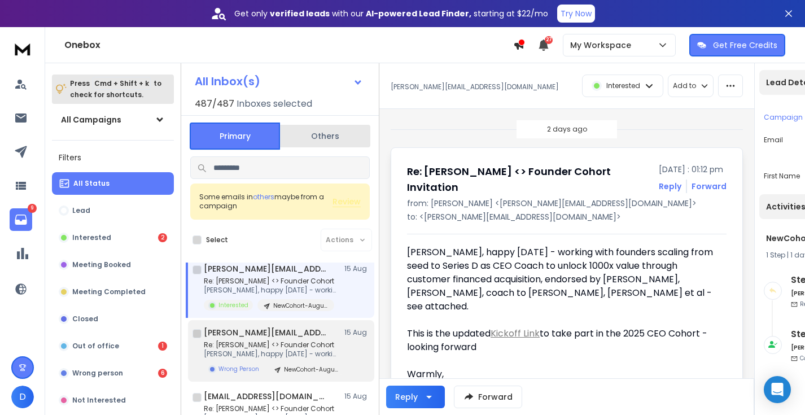
scroll to position [1337, 0]
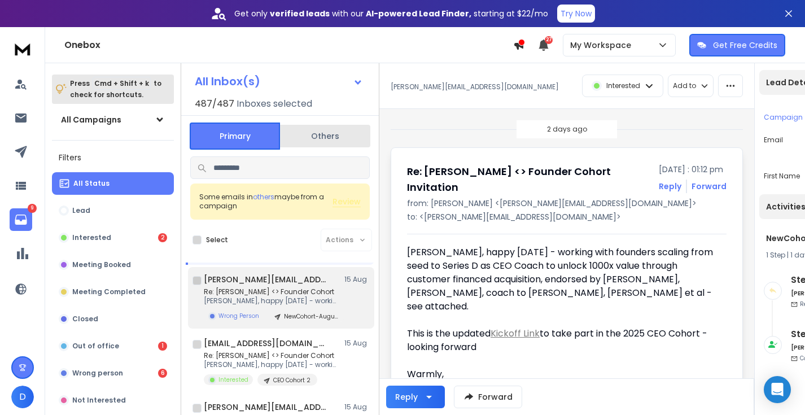
click at [341, 322] on div "Re: Travis <> Founder Cohort Travis, happy Friday - working Wrong Person NewCoh…" at bounding box center [274, 304] width 141 height 34
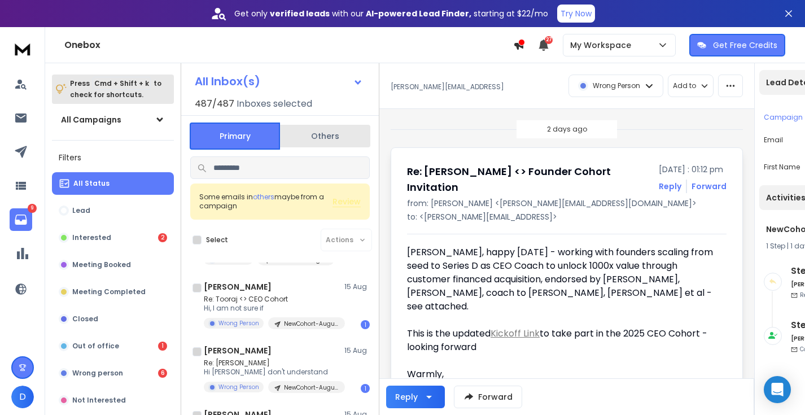
scroll to position [0, 0]
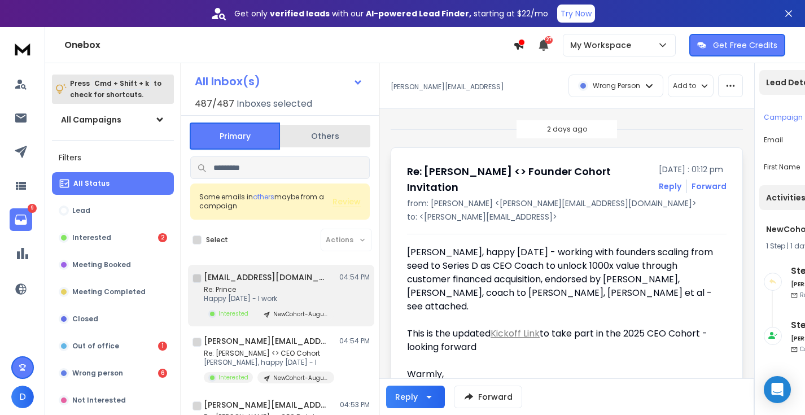
click at [321, 284] on div "stephenbaffoe305@gmail.com 04:54 PM Re: Prince Happy Sunday - I work Interested…" at bounding box center [287, 295] width 166 height 48
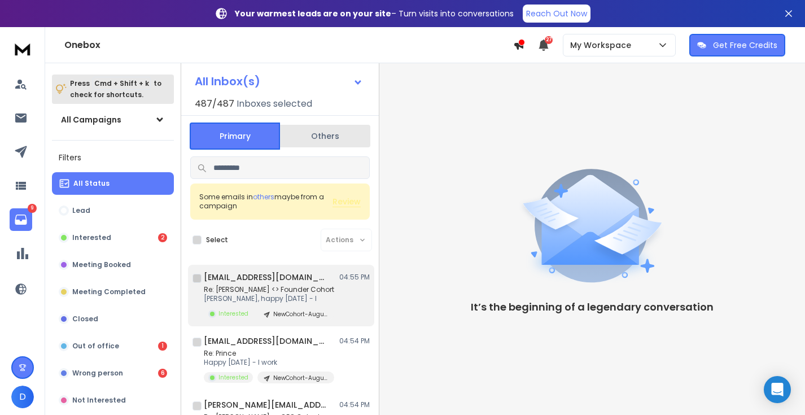
click at [274, 288] on p "Re: [PERSON_NAME] <> Founder Cohort" at bounding box center [269, 289] width 130 height 9
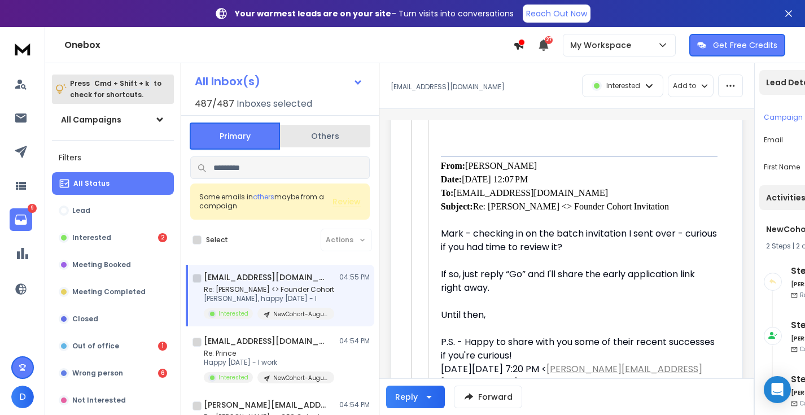
scroll to position [990, 0]
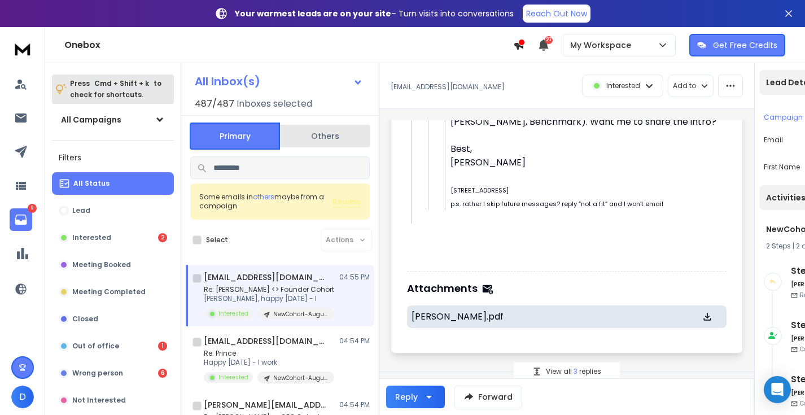
click at [318, 328] on div "mdatkinson1@gmail.com 04:55 PM Re: Mark <> Founder Cohort Mark, happy Sunday - …" at bounding box center [279, 415] width 197 height 307
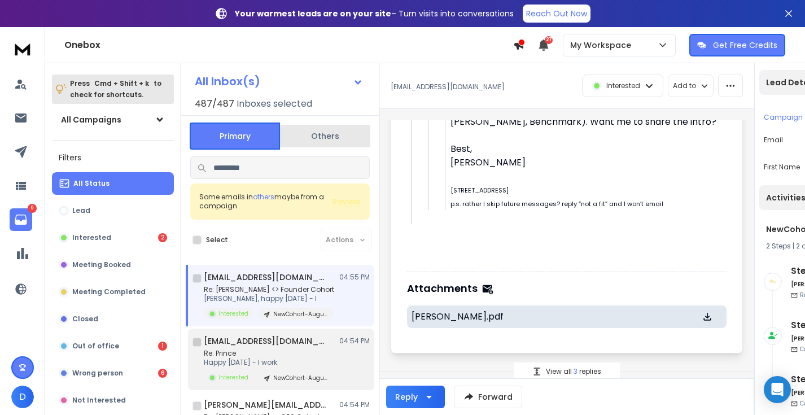
click at [318, 347] on div "stephenbaffoe305@gmail.com 04:54 PM Re: Prince Happy Sunday - I work Interested…" at bounding box center [287, 359] width 166 height 48
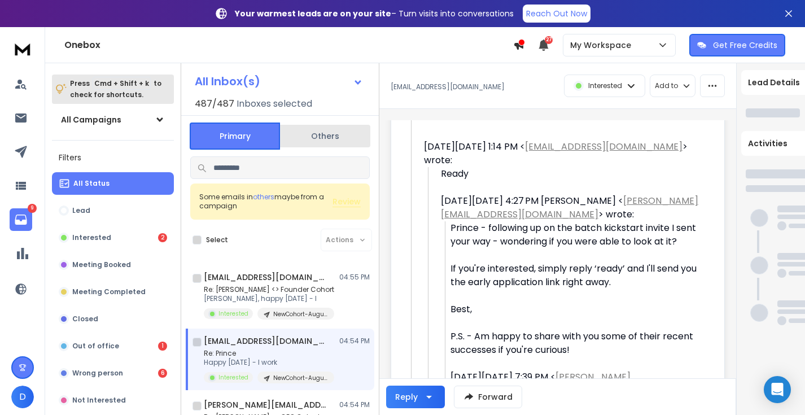
scroll to position [820, 0]
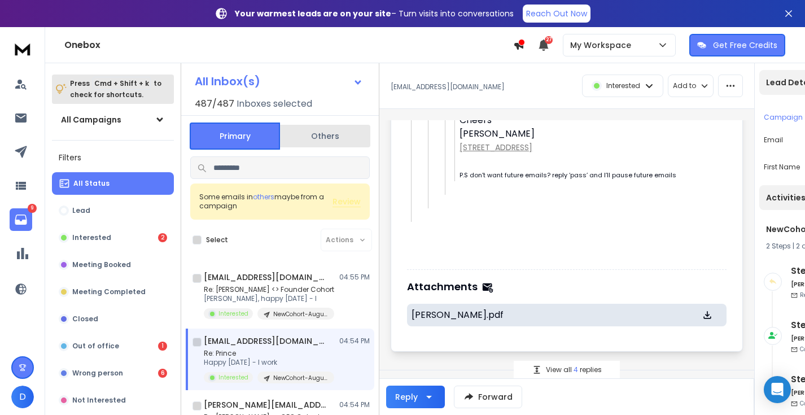
click at [447, 308] on div "[PERSON_NAME].pdf" at bounding box center [538, 315] width 254 height 14
click at [713, 309] on icon at bounding box center [706, 314] width 11 height 11
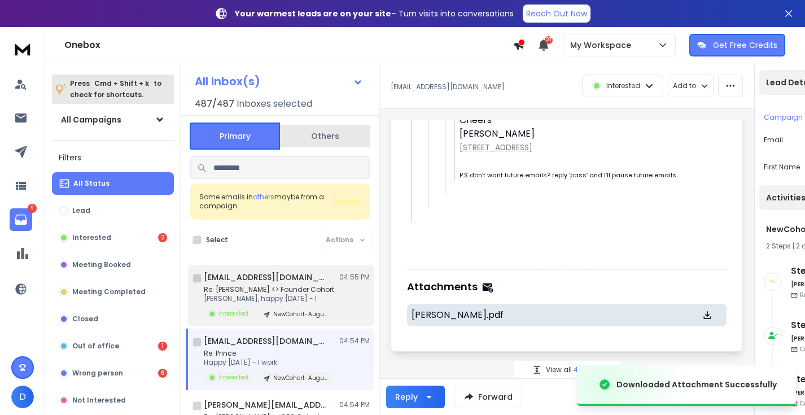
click at [324, 293] on p "Re: [PERSON_NAME] <> Founder Cohort" at bounding box center [269, 289] width 130 height 9
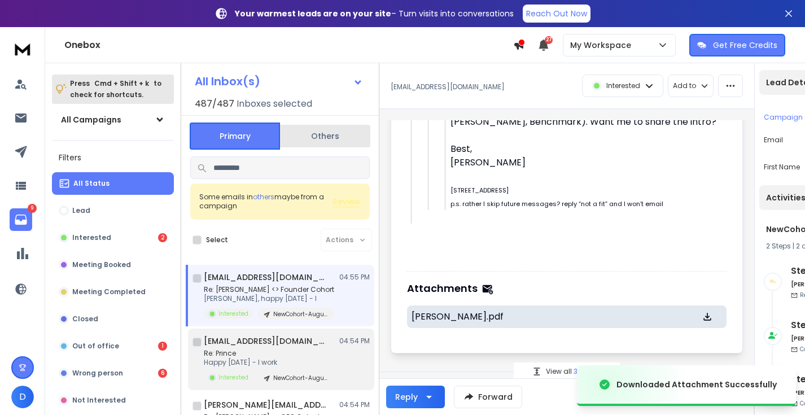
click at [337, 354] on div "Re: Prince Happy Sunday - I work Interested NewCohort-August" at bounding box center [287, 366] width 166 height 34
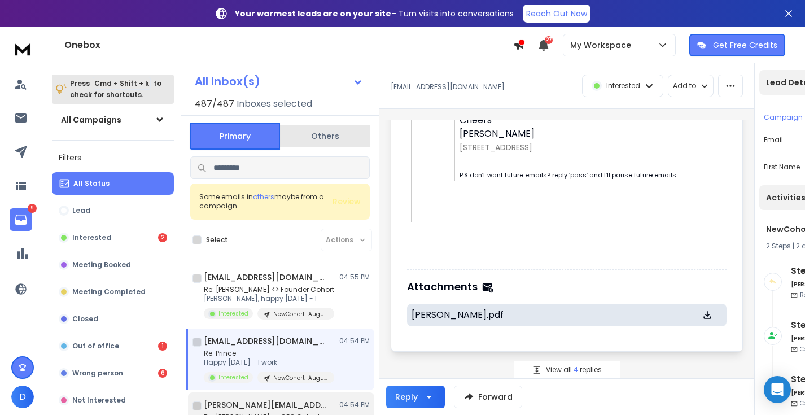
scroll to position [26, 0]
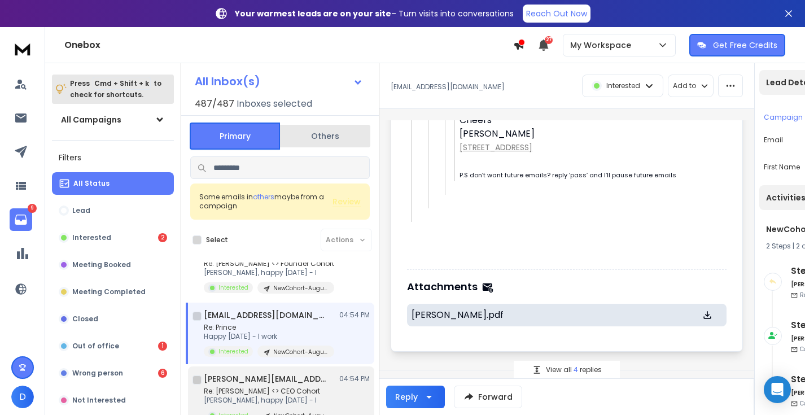
click at [327, 386] on div "roberto@directagroup.com 04:54 PM Re: Roberto <> CEO Cohort Roberto, happy Sund…" at bounding box center [287, 397] width 166 height 48
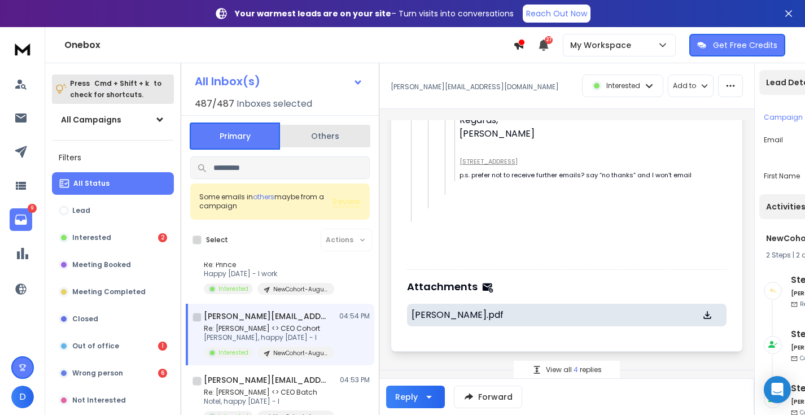
scroll to position [104, 0]
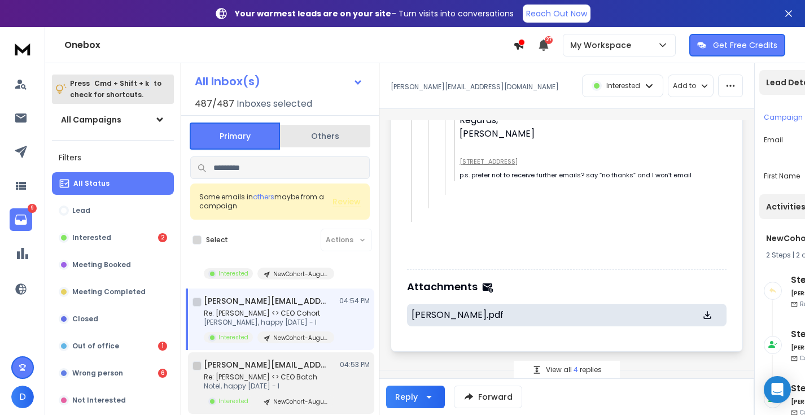
click at [319, 366] on div "noel.wilson@intelligenic.ai 04:53 PM" at bounding box center [287, 364] width 166 height 11
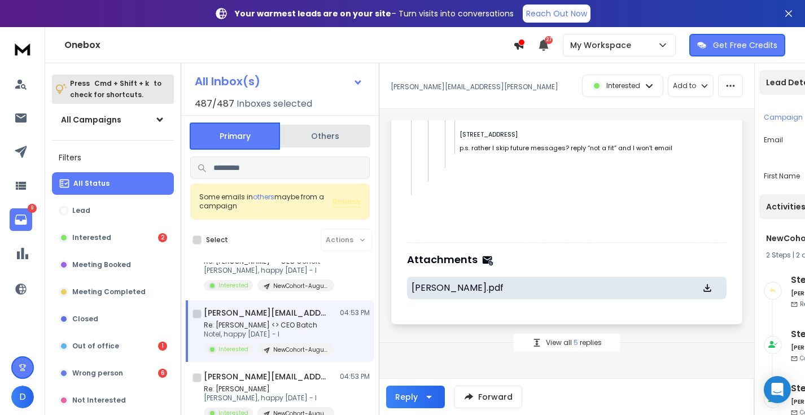
scroll to position [182, 0]
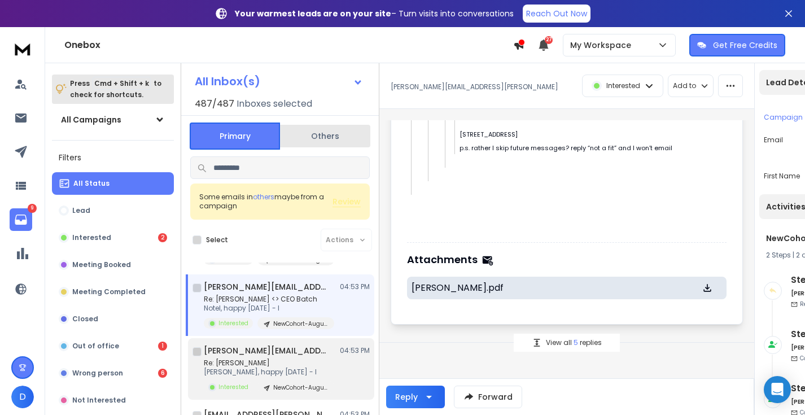
click at [347, 368] on div "Re: Richard Richard, happy Sunday - I Interested NewCohort-August" at bounding box center [287, 375] width 166 height 34
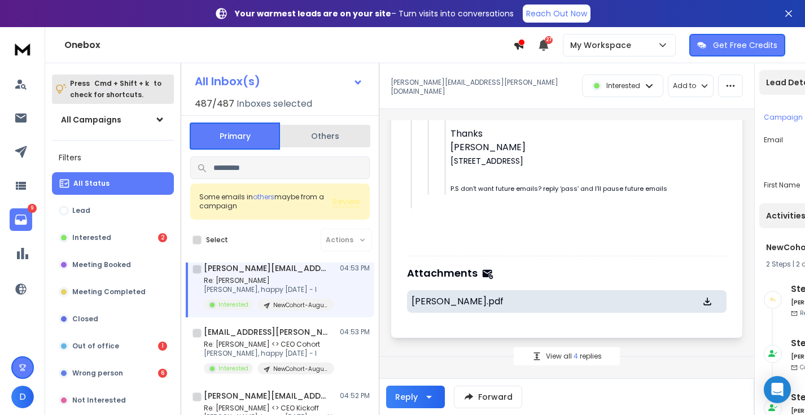
scroll to position [273, 0]
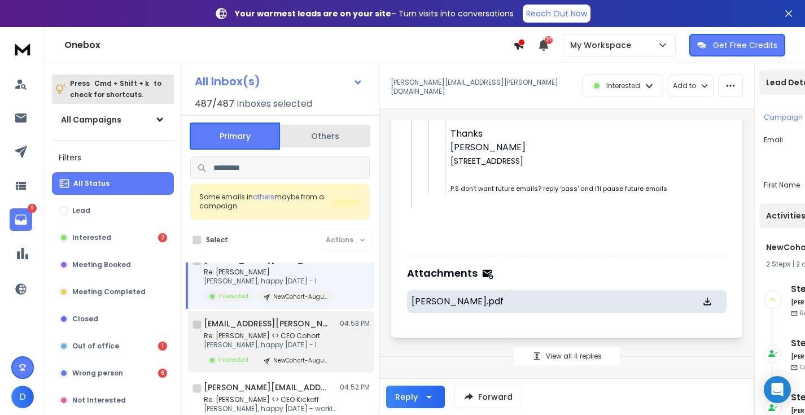
click at [327, 322] on div "rhl.samant@gmail.com 04:53 PM" at bounding box center [287, 323] width 166 height 11
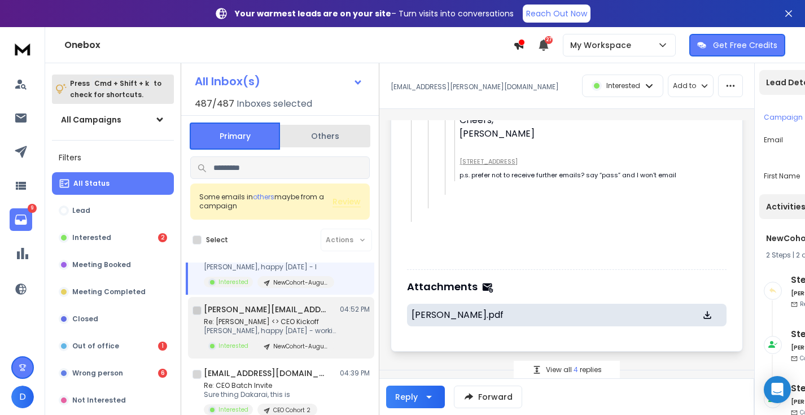
scroll to position [376, 0]
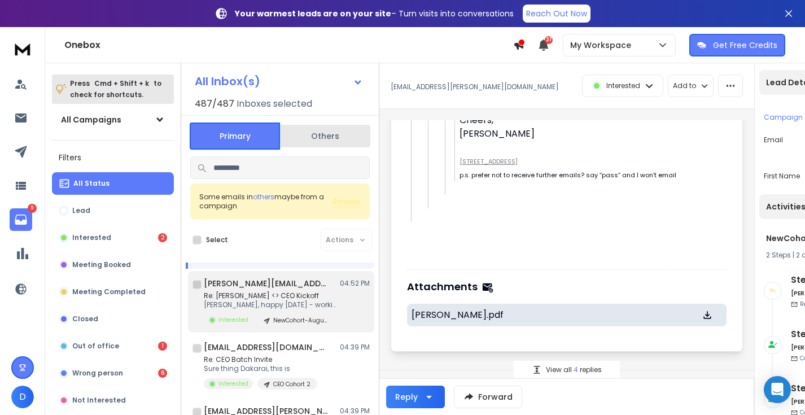
click at [323, 304] on div "Re: Rob <> CEO Kickoff Rob, happy Sunday - working Interested NewCohort-August" at bounding box center [271, 308] width 135 height 34
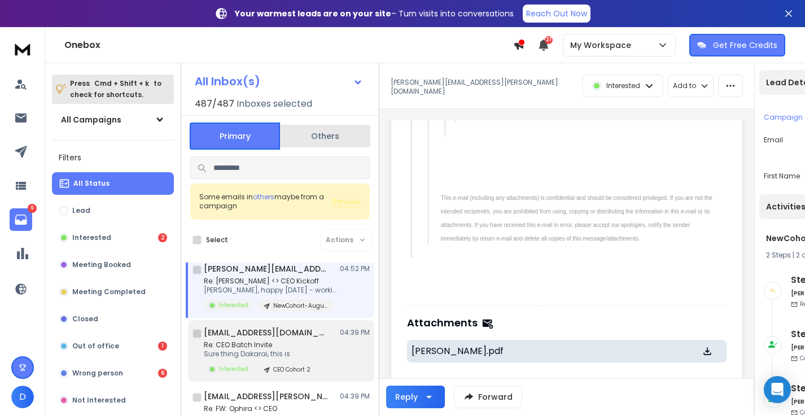
scroll to position [402, 0]
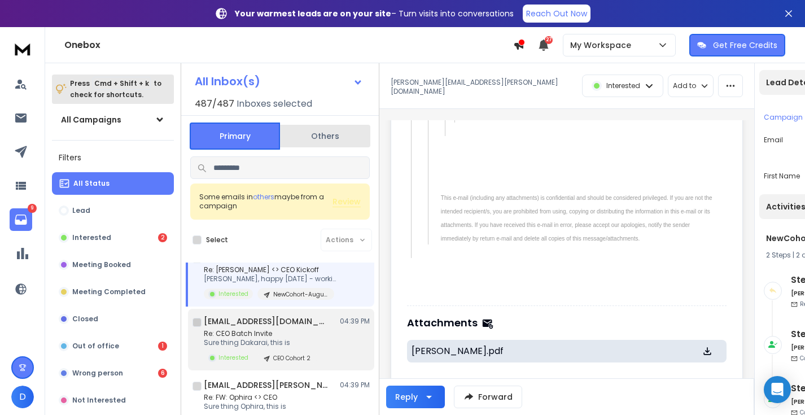
click at [347, 324] on p "04:39 PM" at bounding box center [355, 321] width 30 height 9
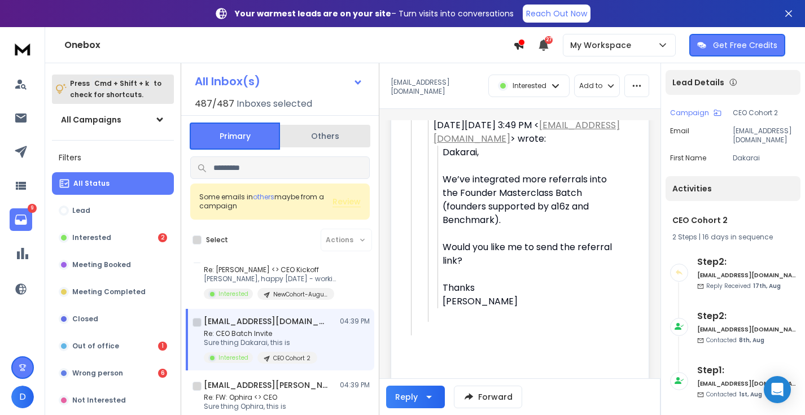
scroll to position [621, 0]
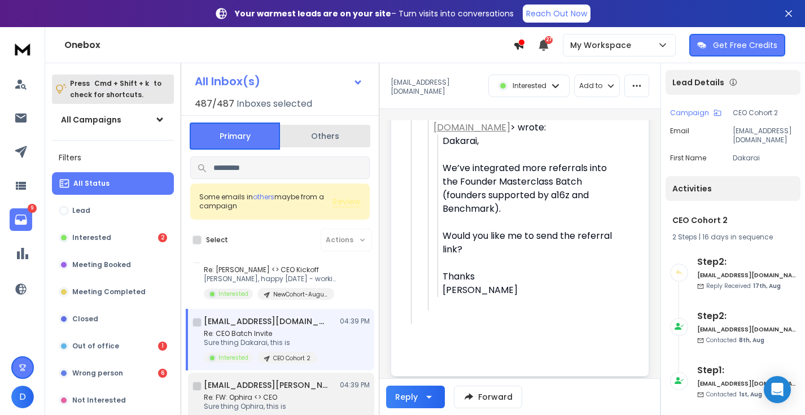
click at [321, 389] on h1 "ophira.melamed@nitro-fix.com" at bounding box center [266, 384] width 124 height 11
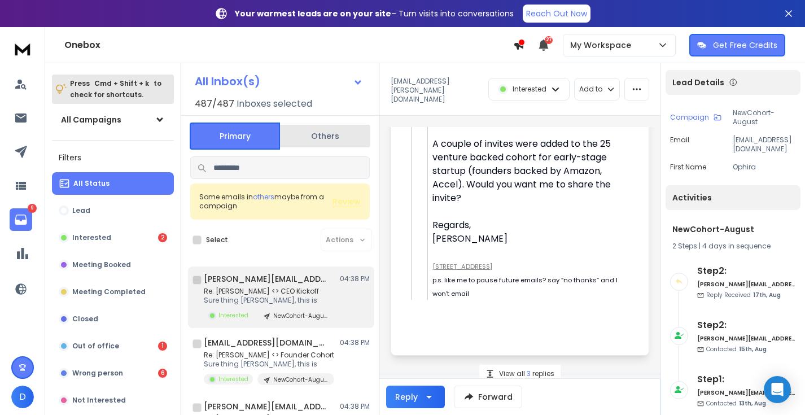
scroll to position [883, 0]
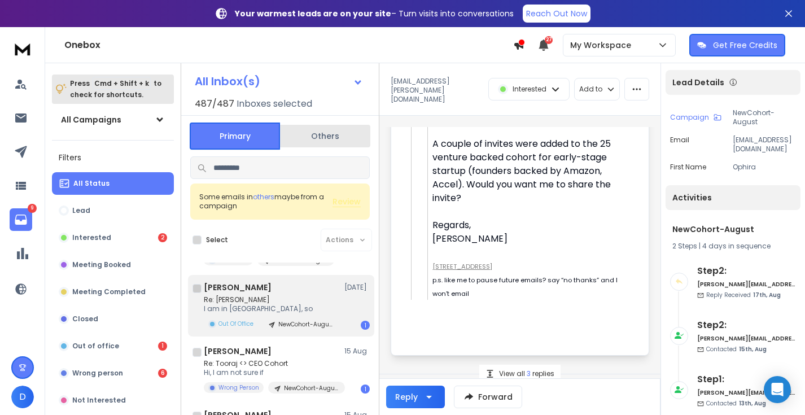
click at [344, 283] on p "16 Aug" at bounding box center [356, 287] width 25 height 9
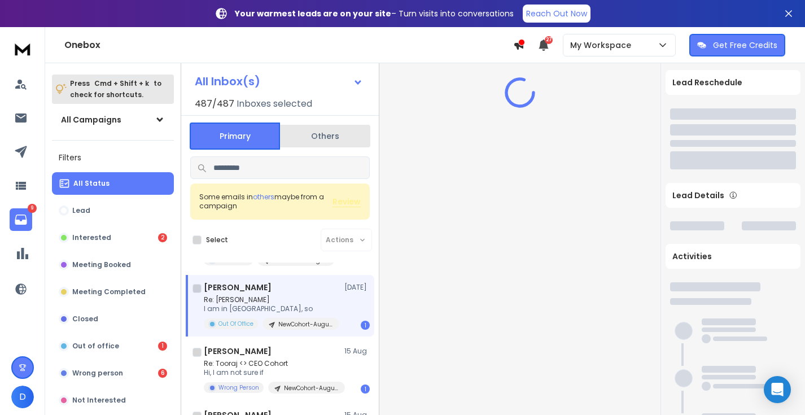
scroll to position [0, 0]
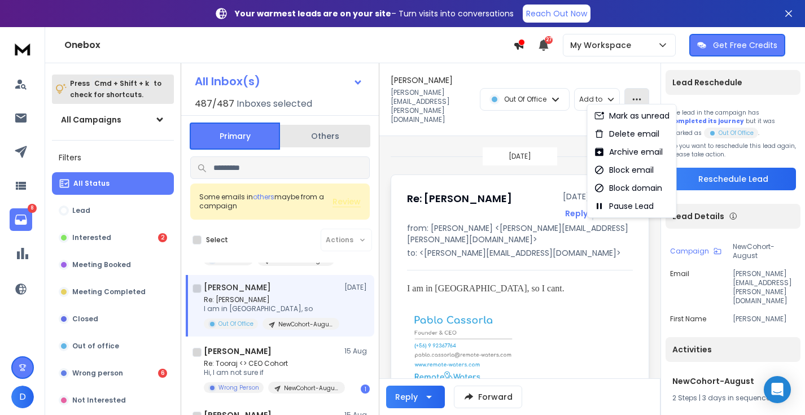
click at [642, 94] on icon "button" at bounding box center [636, 99] width 10 height 10
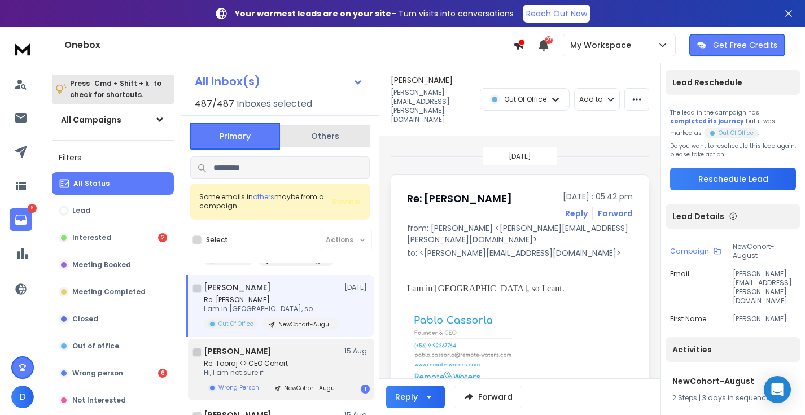
click at [262, 366] on p "Re: Tooraj <> CEO Cohort" at bounding box center [271, 363] width 135 height 9
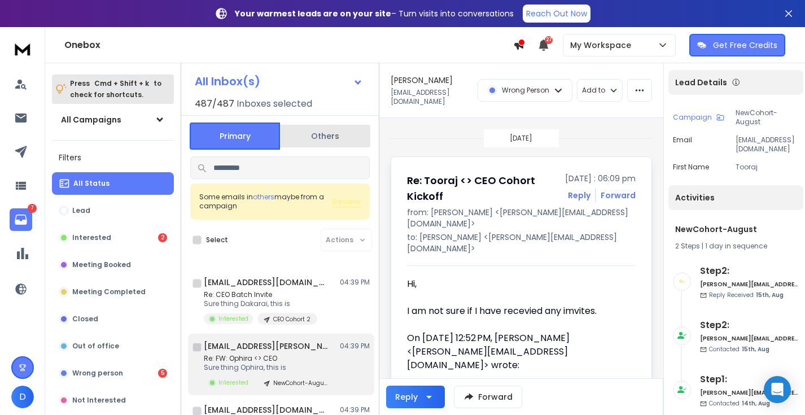
scroll to position [467, 0]
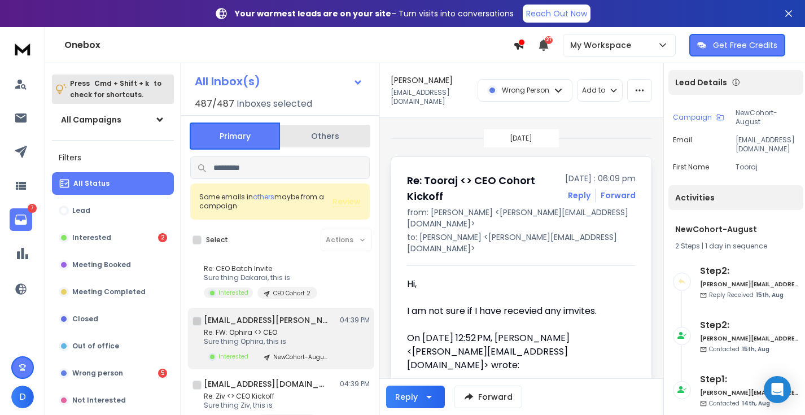
click at [317, 336] on p "Re: FW: Ophira <> CEO" at bounding box center [269, 332] width 130 height 9
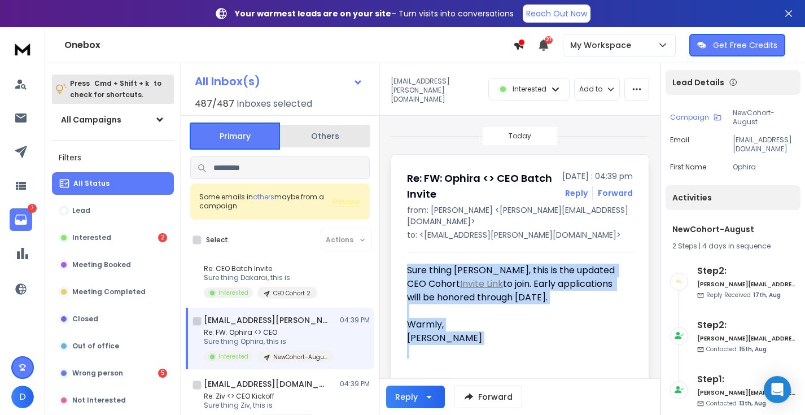
drag, startPoint x: 471, startPoint y: 328, endPoint x: 399, endPoint y: 252, distance: 105.0
copy div "Sure thing Ophira, this is the updated CEO Cohort Invite Link to join. Early ap…"
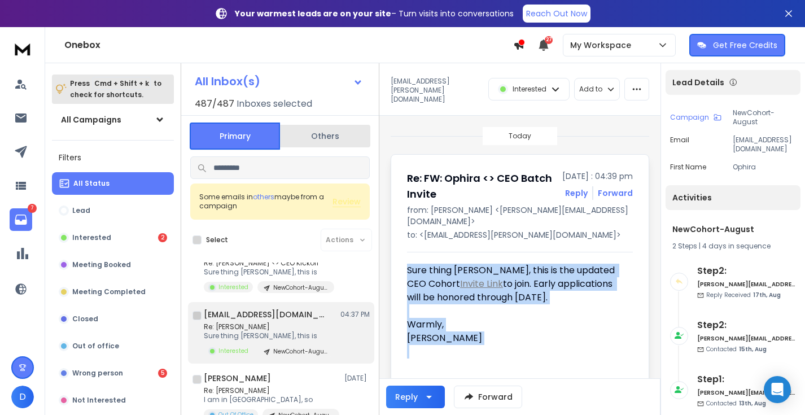
scroll to position [960, 0]
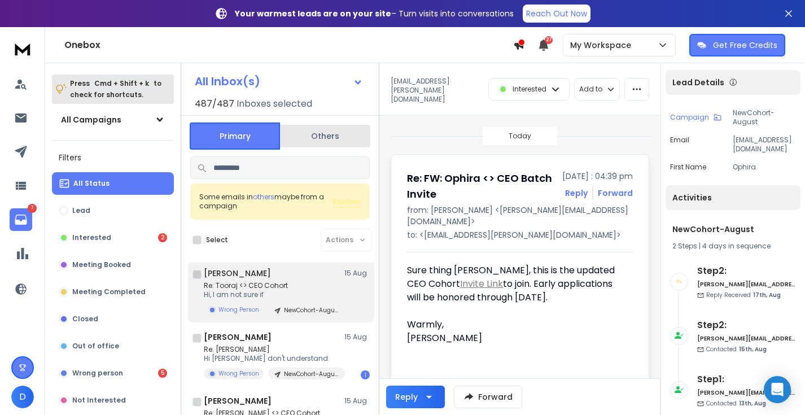
click at [316, 289] on p "Re: Tooraj <> CEO Cohort" at bounding box center [271, 285] width 135 height 9
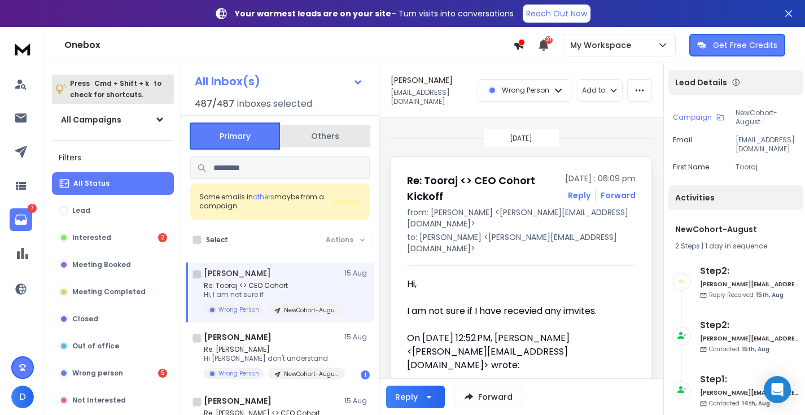
click at [405, 396] on div "Reply" at bounding box center [406, 396] width 23 height 11
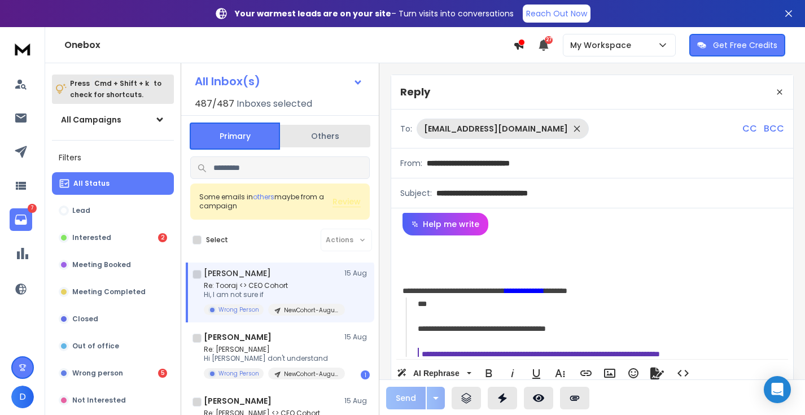
click at [409, 257] on div at bounding box center [591, 253] width 379 height 12
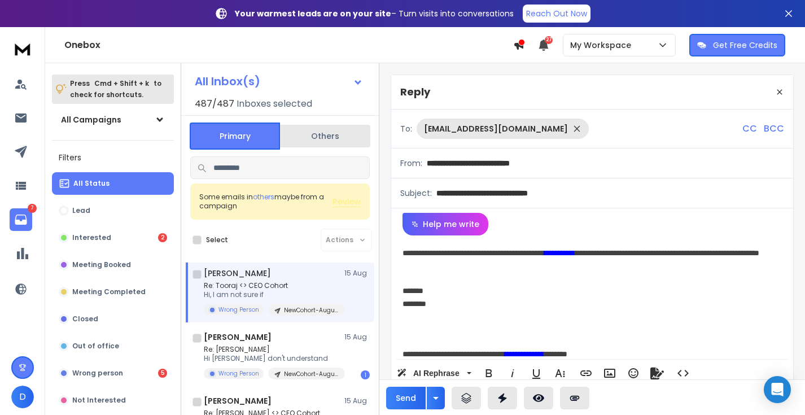
click at [442, 253] on div "**********" at bounding box center [583, 259] width 362 height 25
click at [409, 393] on button "Send" at bounding box center [405, 398] width 39 height 23
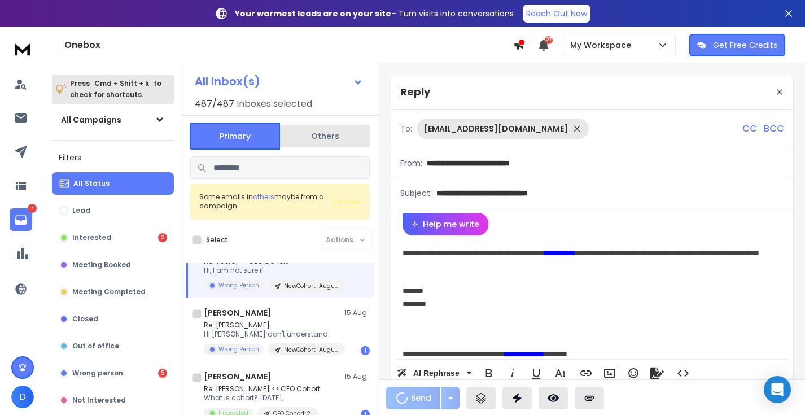
scroll to position [986, 0]
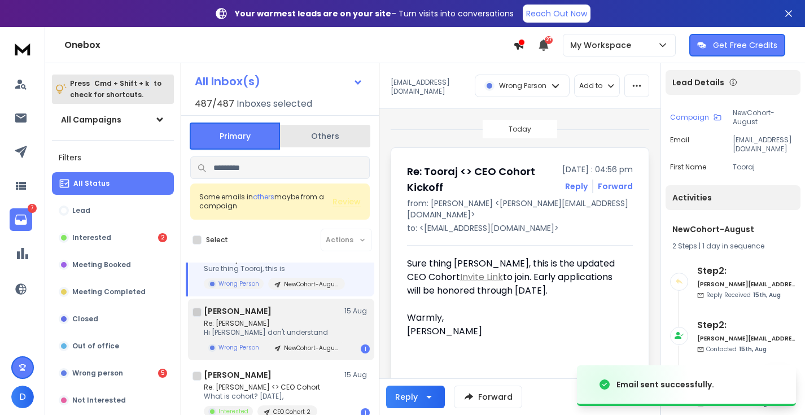
click at [332, 315] on div "Raphael Kappeler 15 Aug" at bounding box center [287, 310] width 166 height 11
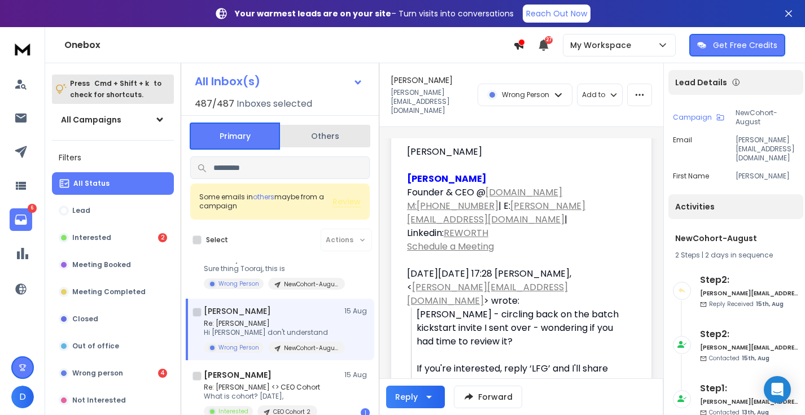
scroll to position [0, 0]
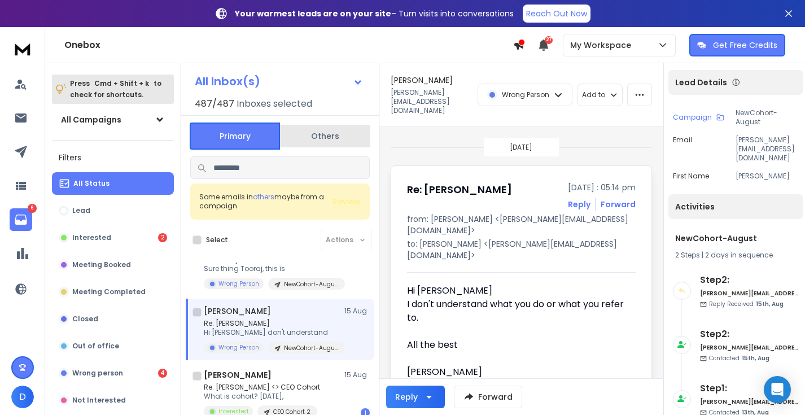
click at [412, 396] on div "Reply" at bounding box center [406, 396] width 23 height 11
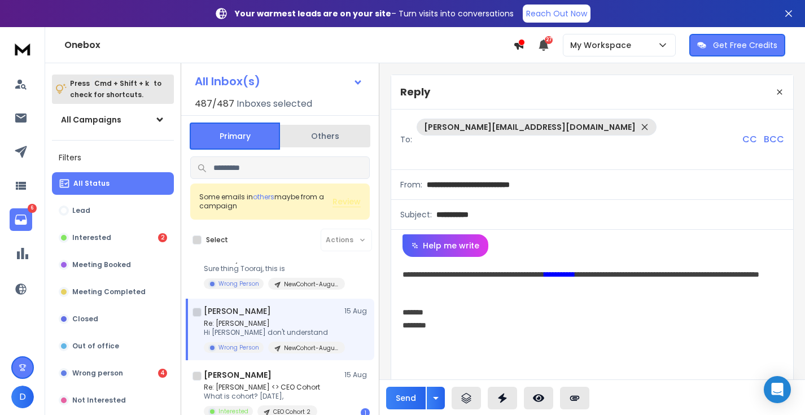
click at [446, 268] on div "**********" at bounding box center [583, 280] width 362 height 25
click at [517, 268] on div "**********" at bounding box center [583, 280] width 362 height 25
click at [543, 268] on div "**********" at bounding box center [583, 280] width 362 height 25
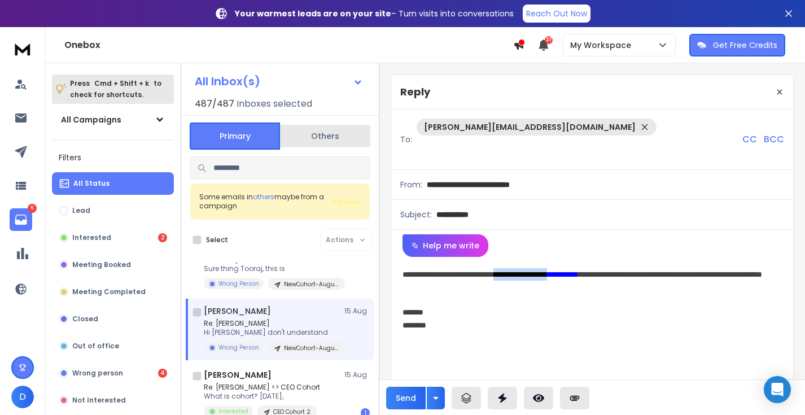
drag, startPoint x: 585, startPoint y: 254, endPoint x: 511, endPoint y: 252, distance: 74.5
click at [511, 268] on div "**********" at bounding box center [583, 280] width 362 height 25
click at [518, 270] on link "**********" at bounding box center [508, 274] width 31 height 8
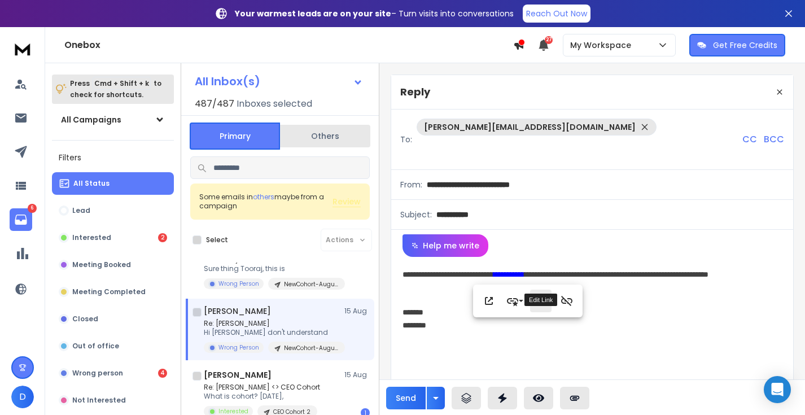
click at [545, 294] on icon "button" at bounding box center [541, 301] width 14 height 14
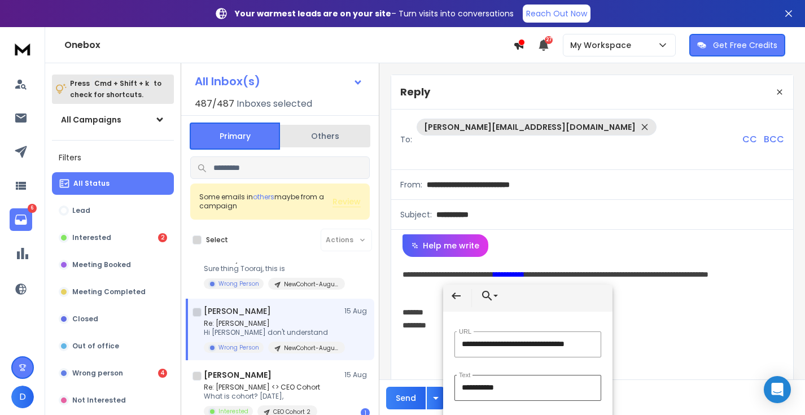
scroll to position [0, 2]
drag, startPoint x: 510, startPoint y: 366, endPoint x: 437, endPoint y: 362, distance: 73.5
click at [454, 375] on input "**********" at bounding box center [527, 388] width 147 height 26
type input "**********"
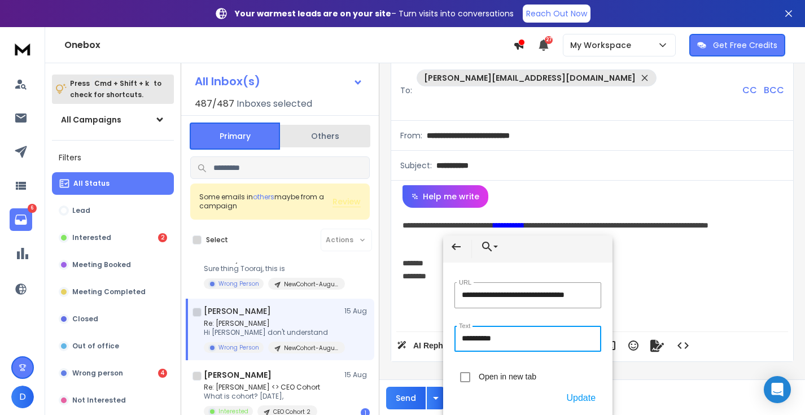
scroll to position [55, 0]
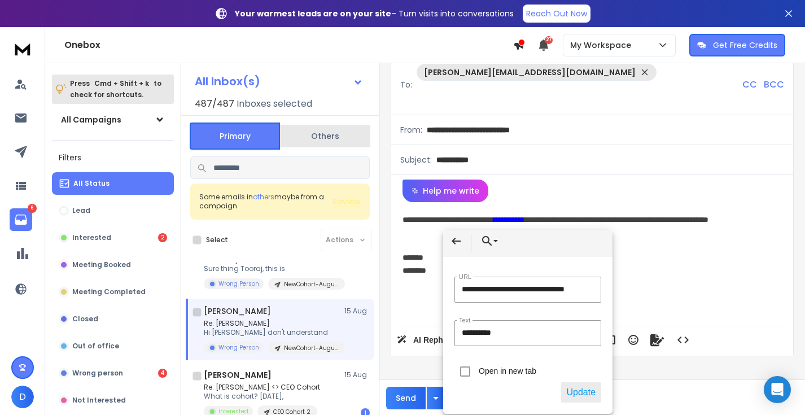
click at [589, 382] on button "Update" at bounding box center [581, 392] width 41 height 20
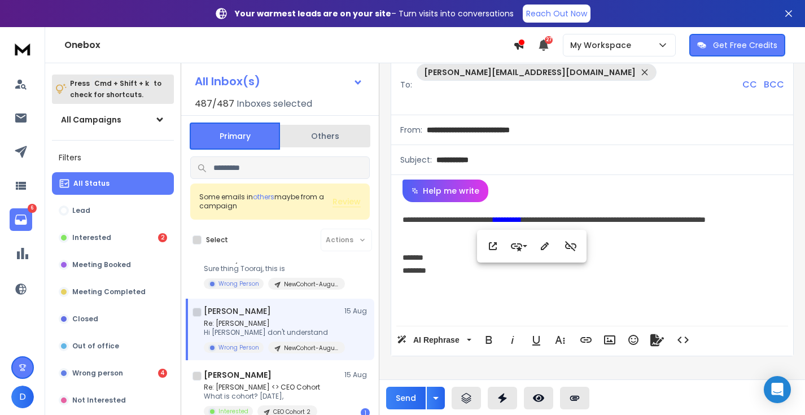
click at [554, 213] on div "**********" at bounding box center [583, 225] width 362 height 25
click at [529, 289] on div at bounding box center [591, 295] width 379 height 12
click at [417, 302] on div at bounding box center [591, 308] width 379 height 12
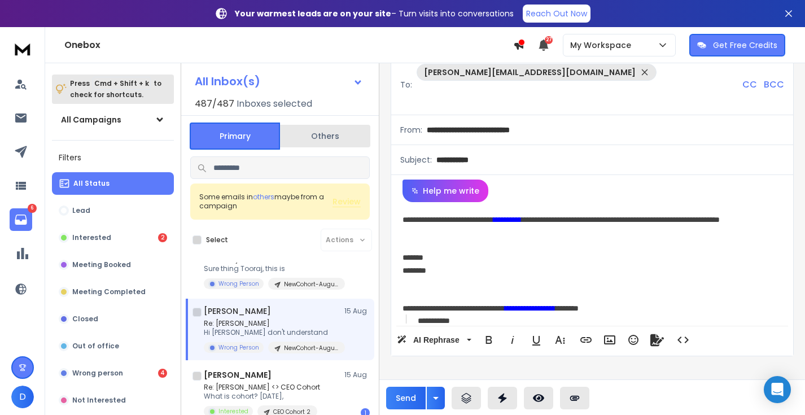
scroll to position [0, 0]
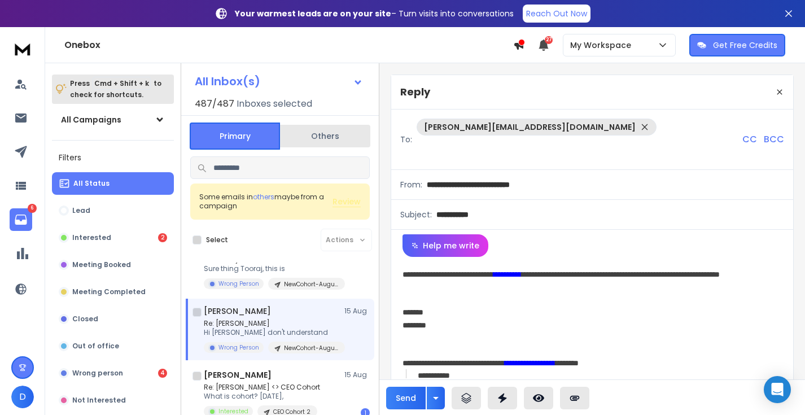
click at [407, 395] on button "Send" at bounding box center [405, 398] width 39 height 23
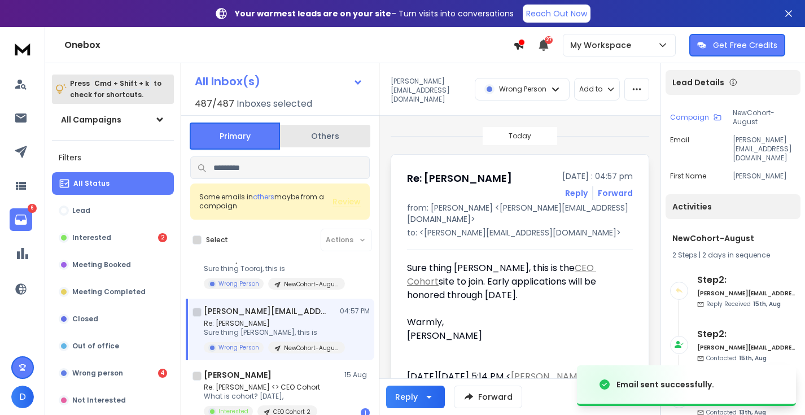
click at [537, 99] on div "raphael@reworth.co Wrong Person Add to Wrong Person Add to" at bounding box center [519, 89] width 281 height 52
click at [540, 93] on div "Wrong Person" at bounding box center [522, 88] width 94 height 21
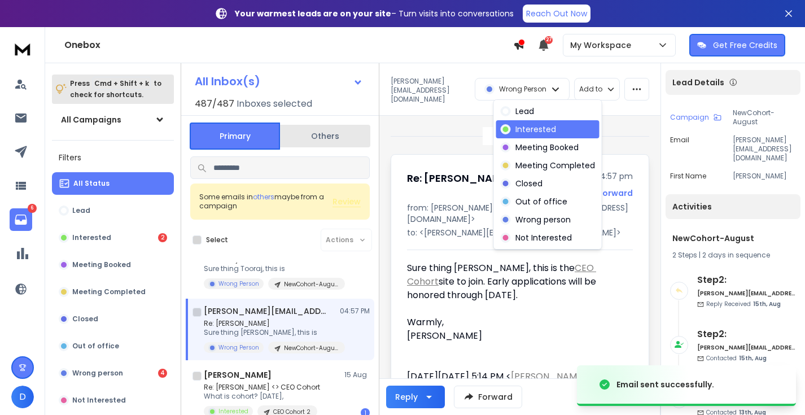
click at [550, 129] on p "Interested" at bounding box center [535, 129] width 41 height 11
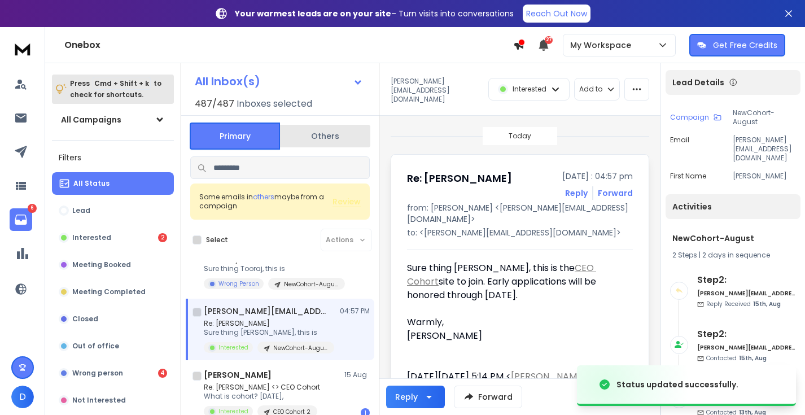
click at [335, 116] on div "All Inbox(s) 487 / 487 Inboxes selected Primary Others Some emails in others ma…" at bounding box center [279, 270] width 197 height 415
click at [317, 135] on button "Others" at bounding box center [325, 136] width 90 height 25
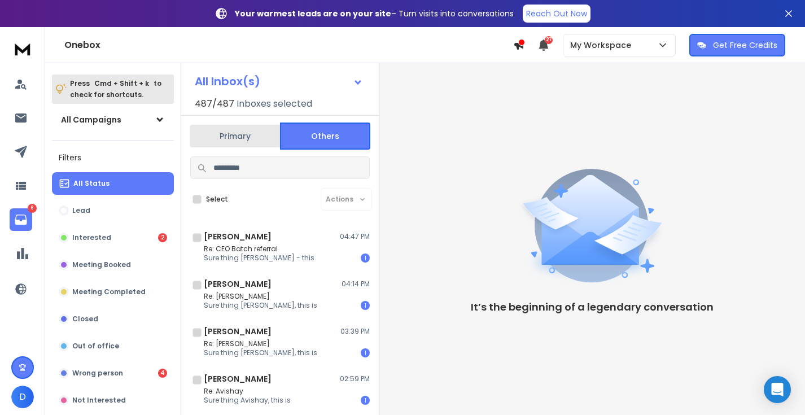
click at [242, 135] on button "Primary" at bounding box center [235, 136] width 90 height 25
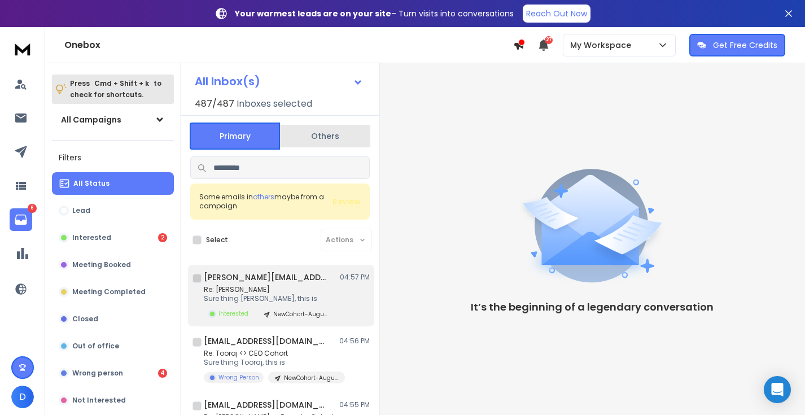
click at [279, 295] on p "Sure thing Raphael, this is" at bounding box center [269, 298] width 130 height 9
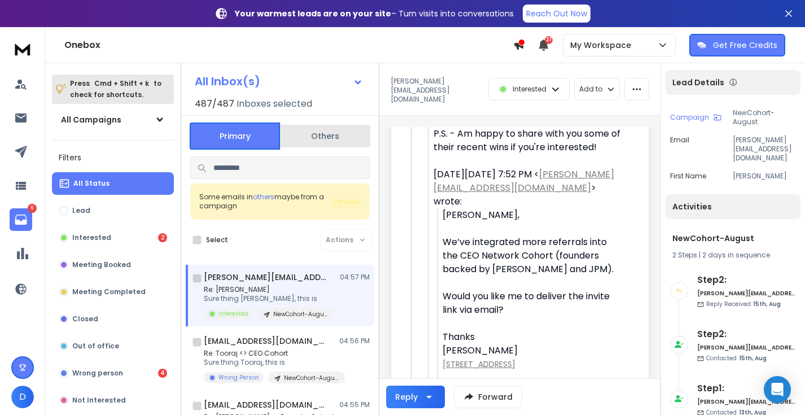
scroll to position [757, 0]
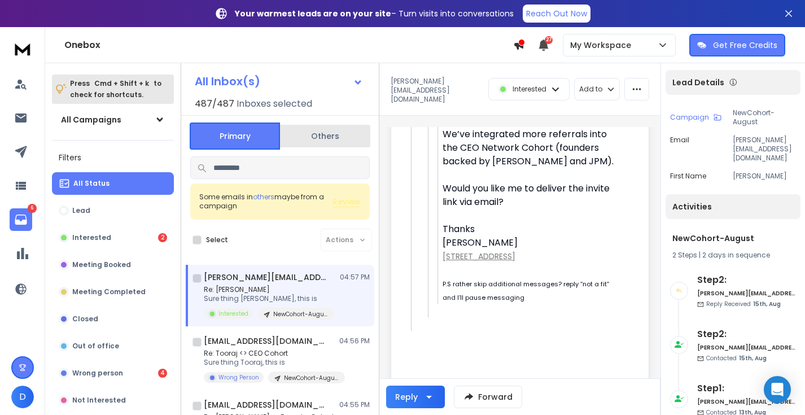
click at [306, 323] on div "raphael@reworth.co 04:57 PM Re: Raphael Sure thing Raphael, this is Interested …" at bounding box center [281, 296] width 186 height 62
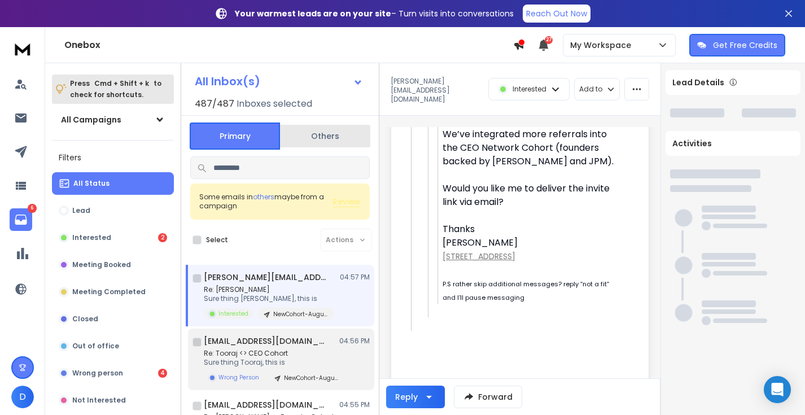
click at [309, 339] on div "tooraj@apsy.io 04:56 PM" at bounding box center [287, 340] width 166 height 11
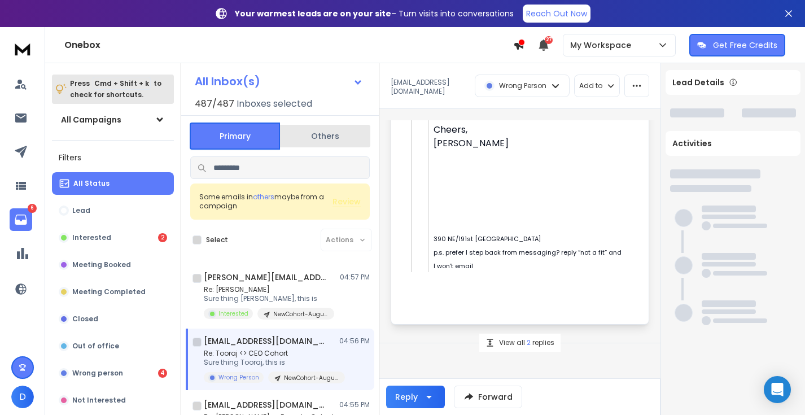
scroll to position [691, 0]
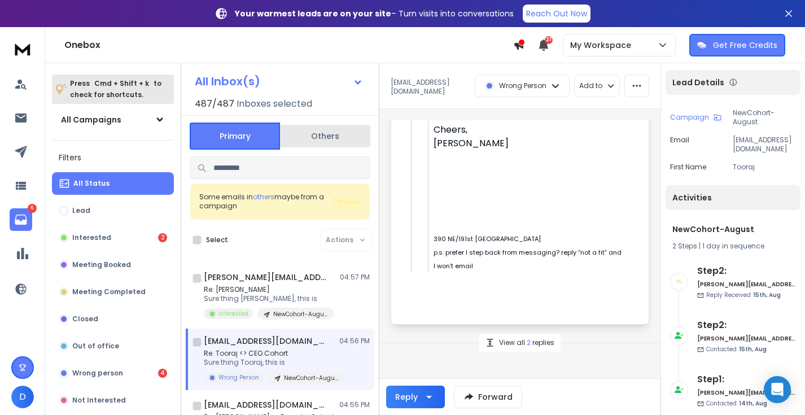
click at [534, 86] on p "Wrong Person" at bounding box center [522, 85] width 47 height 9
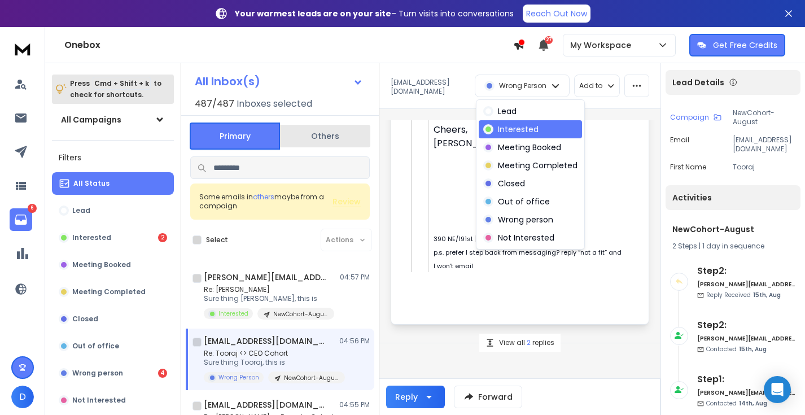
click at [527, 128] on p "Interested" at bounding box center [518, 129] width 41 height 11
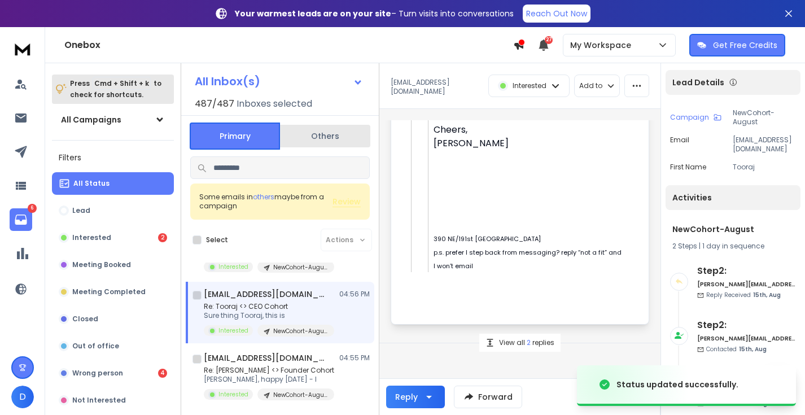
scroll to position [52, 0]
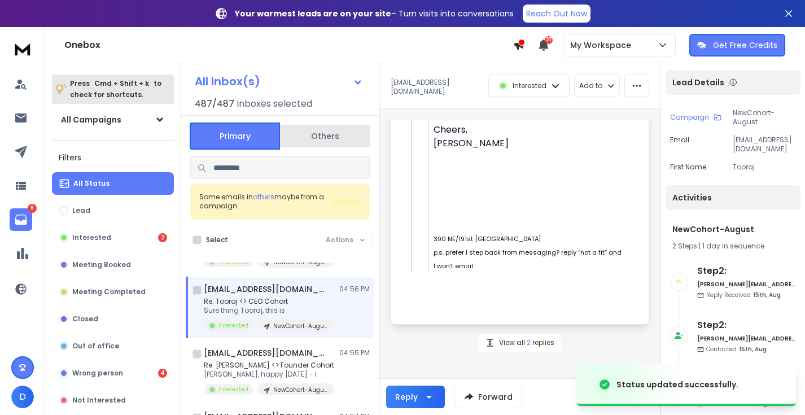
click at [333, 327] on div "Re: Tooraj <> CEO Cohort Sure thing Tooraj, this is Interested NewCohort-August" at bounding box center [287, 314] width 166 height 34
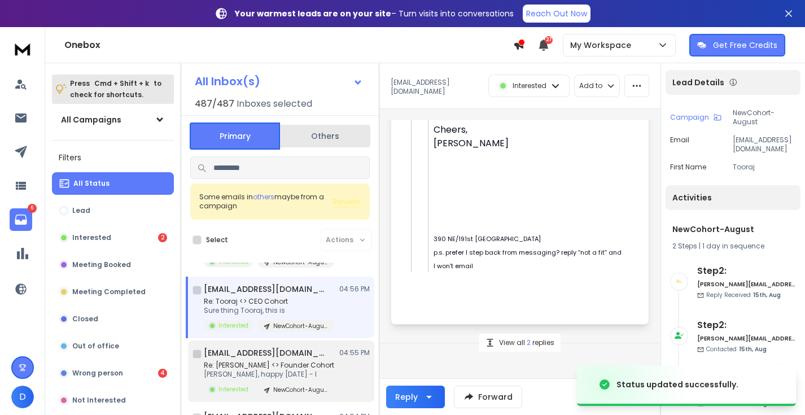
click at [341, 348] on div "mdatkinson1@gmail.com 04:55 PM" at bounding box center [287, 352] width 166 height 11
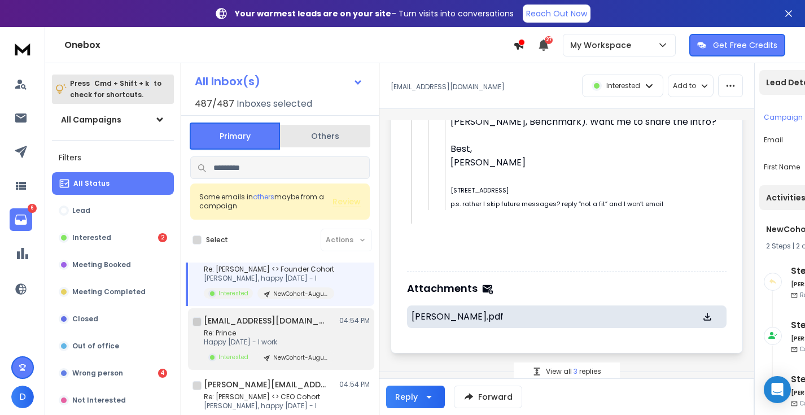
scroll to position [130, 0]
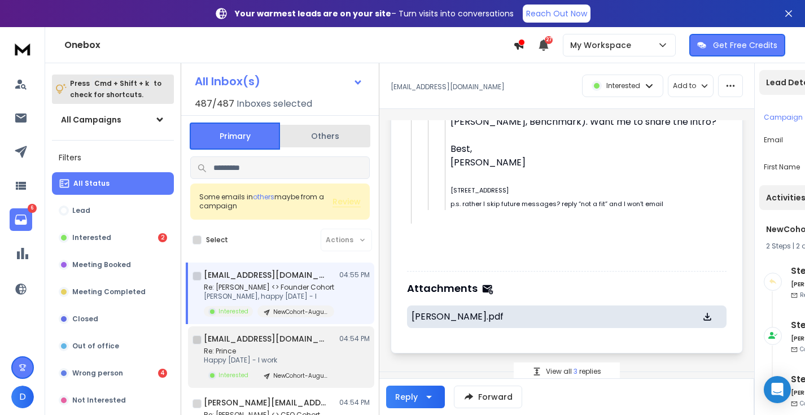
click at [343, 334] on p "04:54 PM" at bounding box center [354, 338] width 30 height 9
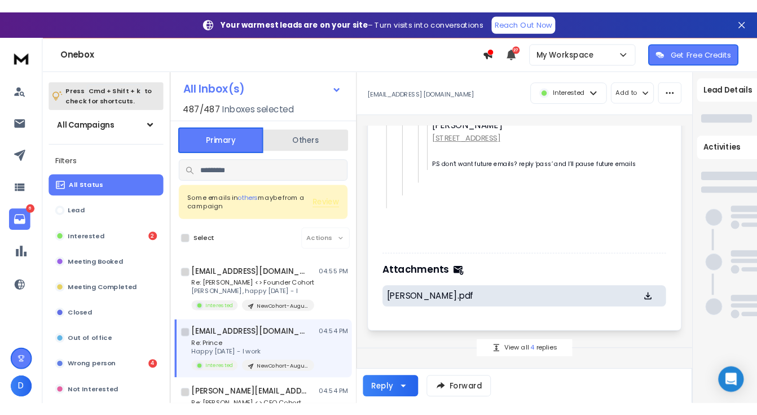
scroll to position [820, 0]
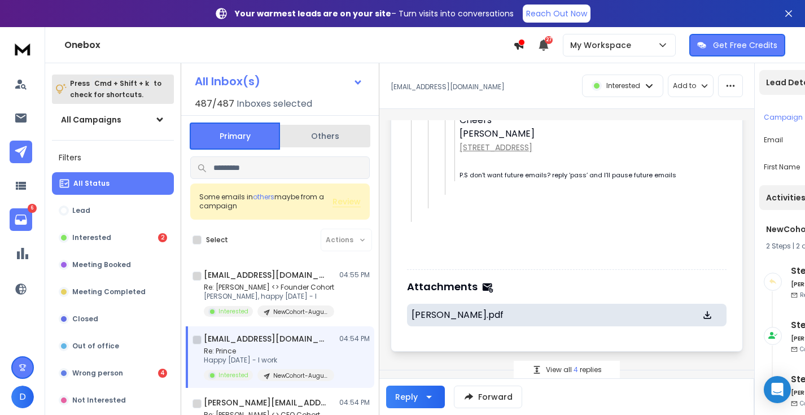
click at [20, 147] on icon at bounding box center [21, 152] width 14 height 14
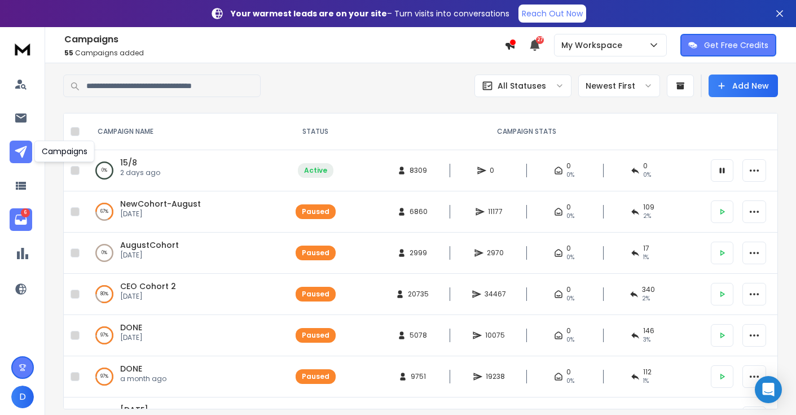
click at [32, 214] on body "Your warmest leads are on your site – Turn visits into conversations Reach Out …" at bounding box center [398, 207] width 796 height 415
click at [21, 217] on icon at bounding box center [21, 220] width 14 height 14
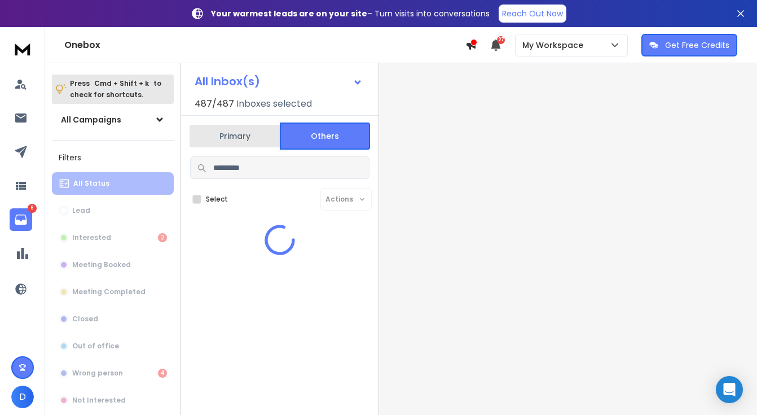
click at [311, 139] on button "Others" at bounding box center [325, 135] width 90 height 27
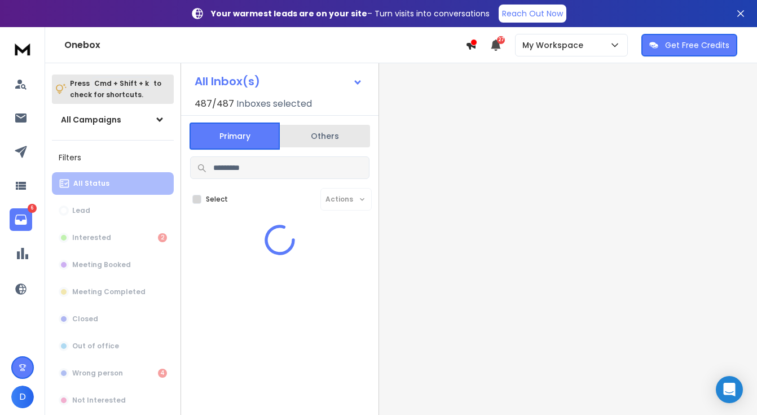
click at [233, 137] on button "Primary" at bounding box center [235, 135] width 90 height 27
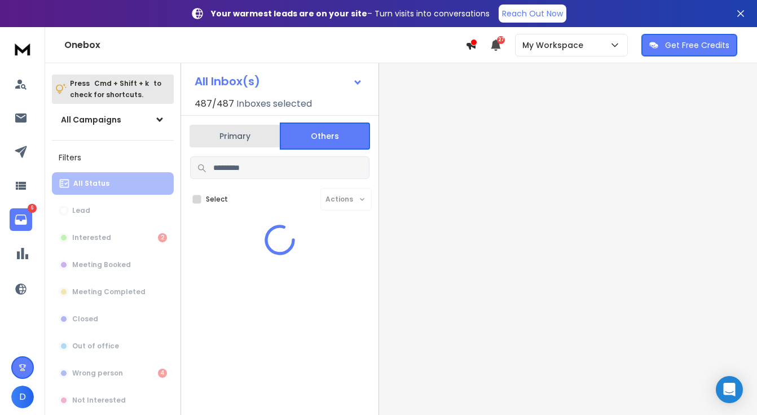
click at [306, 141] on button "Others" at bounding box center [325, 135] width 90 height 27
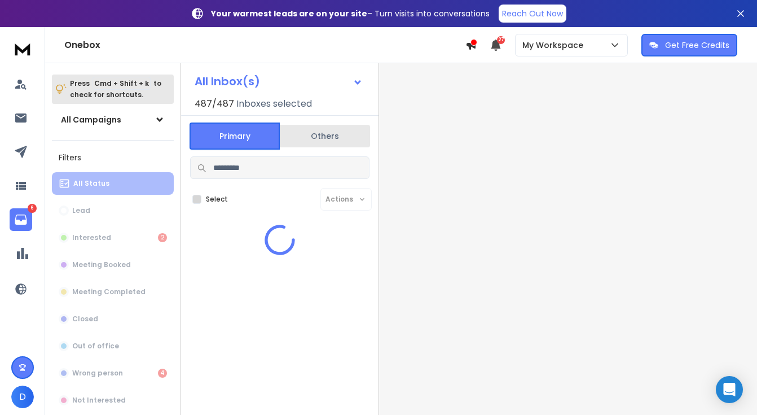
click at [235, 128] on button "Primary" at bounding box center [235, 135] width 90 height 27
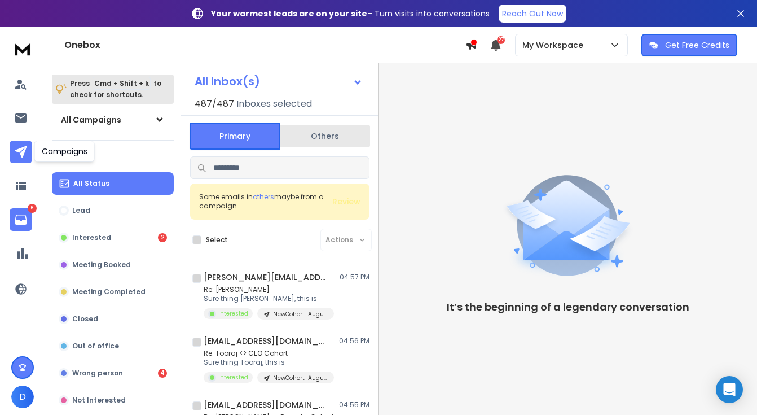
click at [17, 152] on icon at bounding box center [21, 152] width 14 height 14
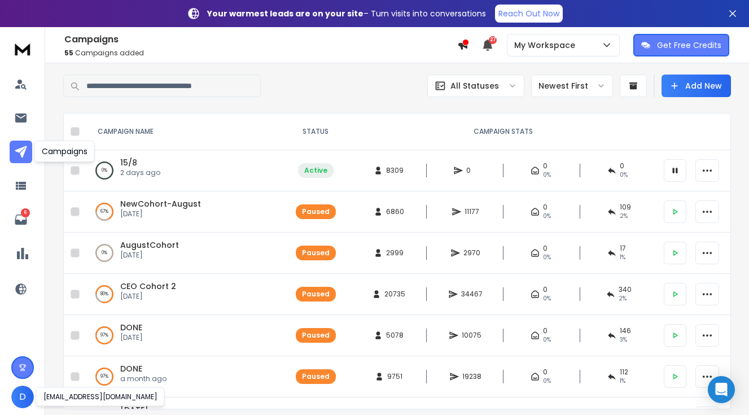
click at [26, 396] on span "D" at bounding box center [22, 396] width 23 height 23
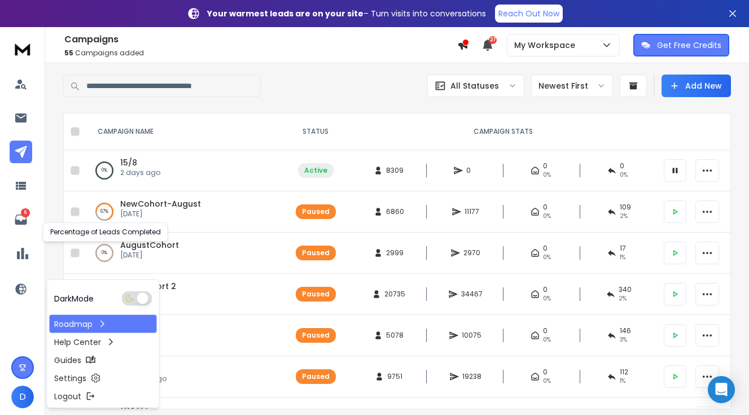
click at [209, 106] on div "Campaigns 55 Campaigns Added All Statuses Newest First Add New CAMPAIGN NAME ST…" at bounding box center [397, 241] width 668 height 335
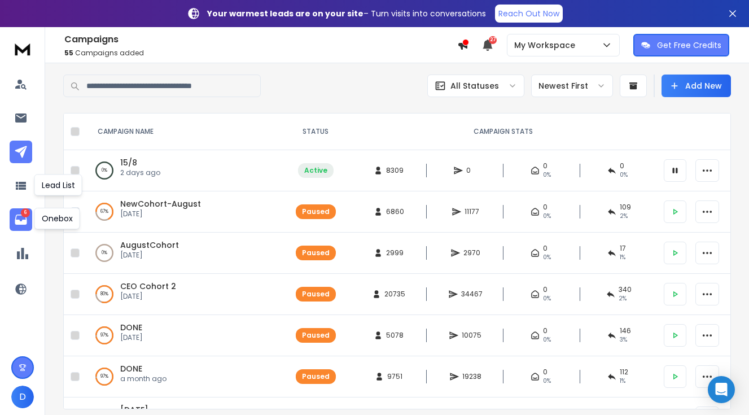
click at [21, 216] on icon at bounding box center [21, 220] width 14 height 14
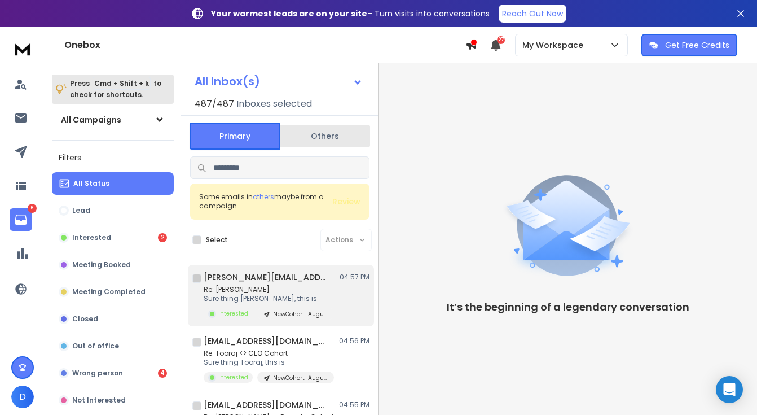
click at [283, 273] on h1 "raphael@reworth.co" at bounding box center [266, 276] width 124 height 11
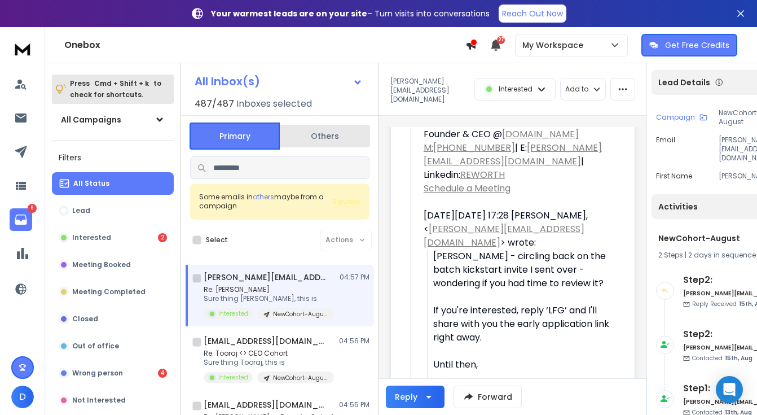
scroll to position [757, 0]
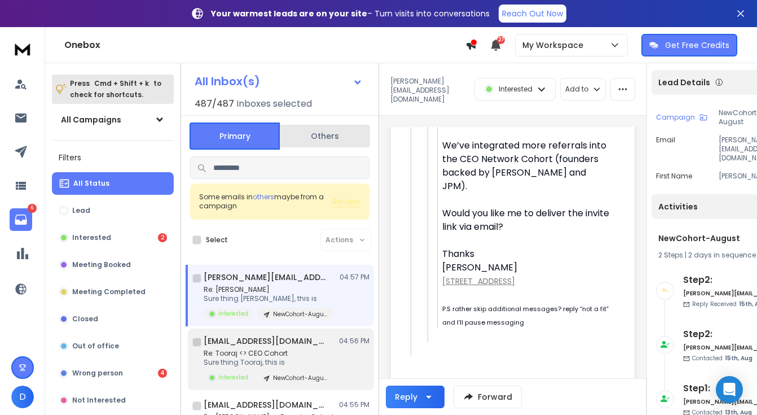
click at [309, 335] on div "tooraj@apsy.io 04:56 PM" at bounding box center [287, 340] width 166 height 11
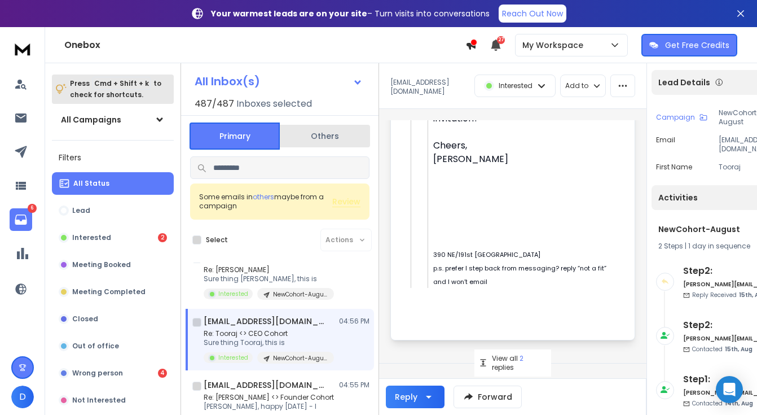
scroll to position [26, 0]
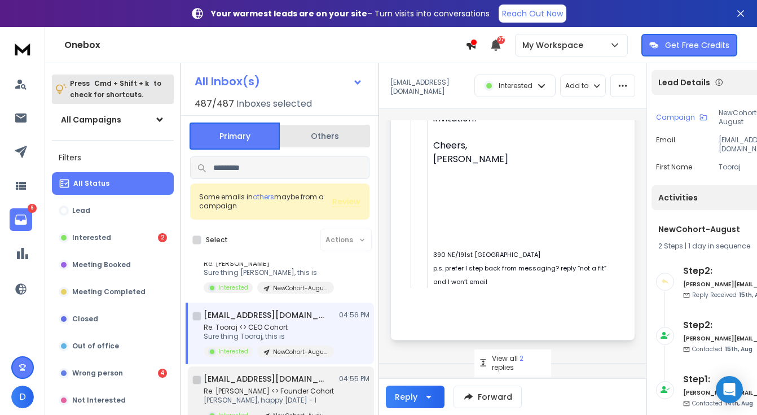
click at [311, 367] on div "mdatkinson1@gmail.com 04:55 PM Re: Mark <> Founder Cohort Mark, happy Sunday - …" at bounding box center [281, 397] width 186 height 62
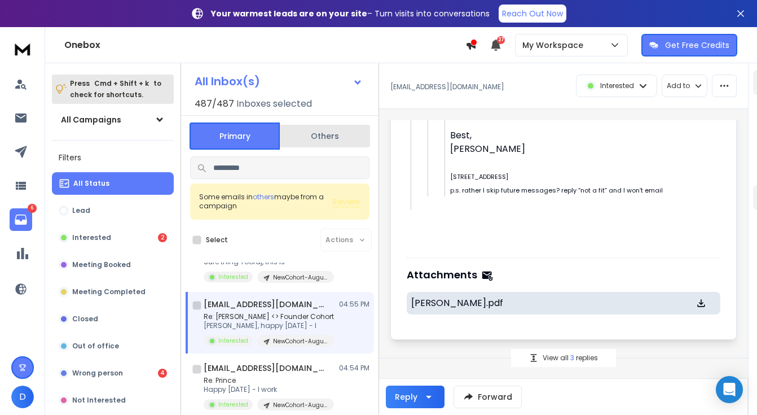
scroll to position [104, 0]
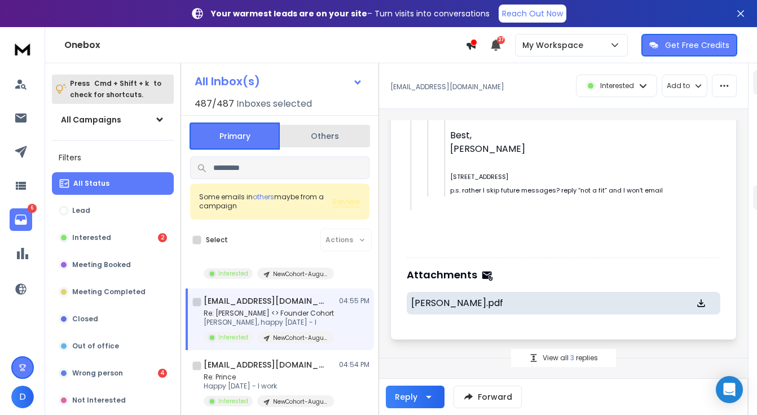
click at [336, 339] on div "Re: Mark <> Founder Cohort Mark, happy Sunday - I Interested NewCohort-August" at bounding box center [287, 326] width 166 height 34
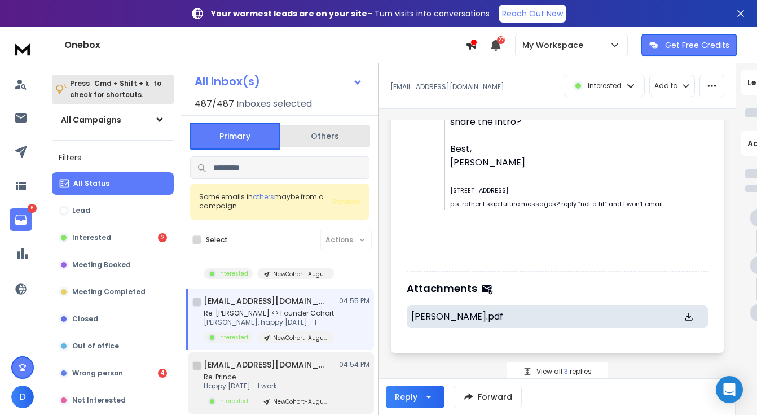
click at [339, 360] on p "04:54 PM" at bounding box center [354, 364] width 30 height 9
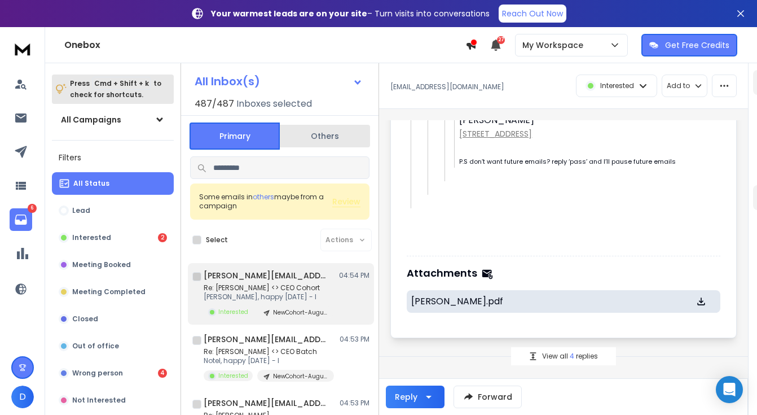
scroll to position [260, 0]
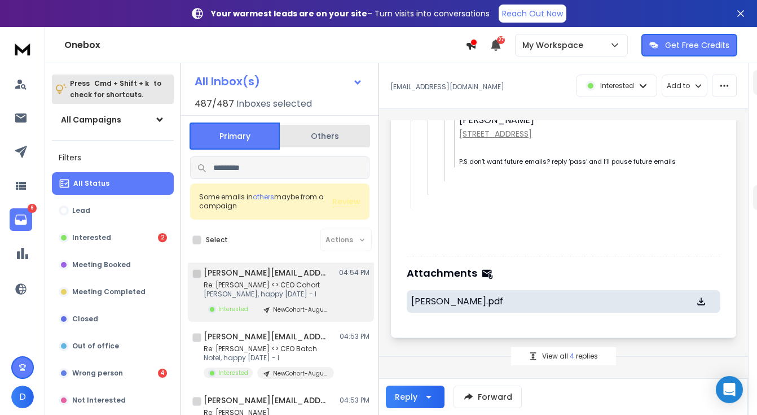
click at [301, 308] on p "NewCohort-August" at bounding box center [300, 309] width 54 height 8
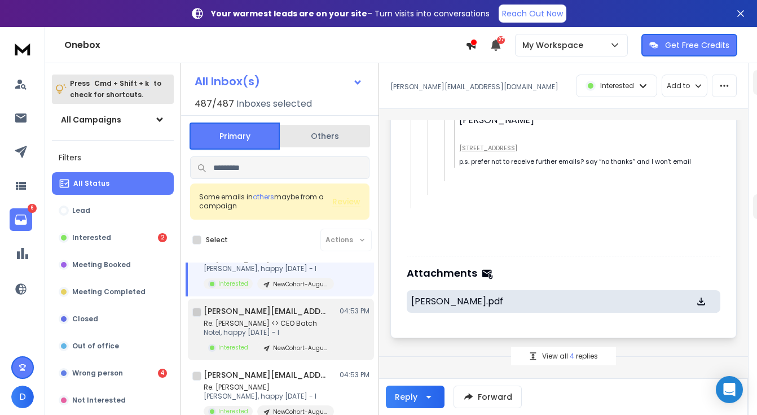
scroll to position [286, 0]
click at [324, 318] on p "Re: Noel <> CEO Batch" at bounding box center [269, 322] width 130 height 9
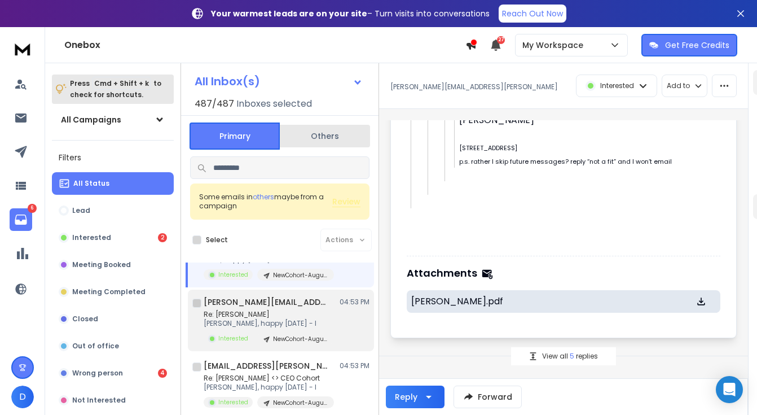
scroll to position [350, 0]
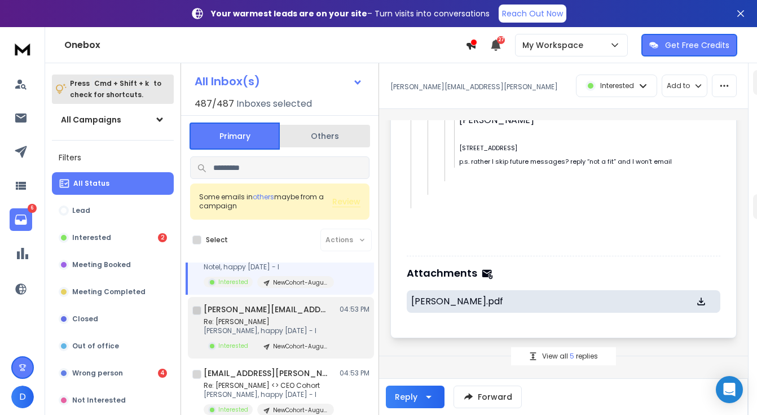
click at [341, 307] on p "04:53 PM" at bounding box center [355, 309] width 30 height 9
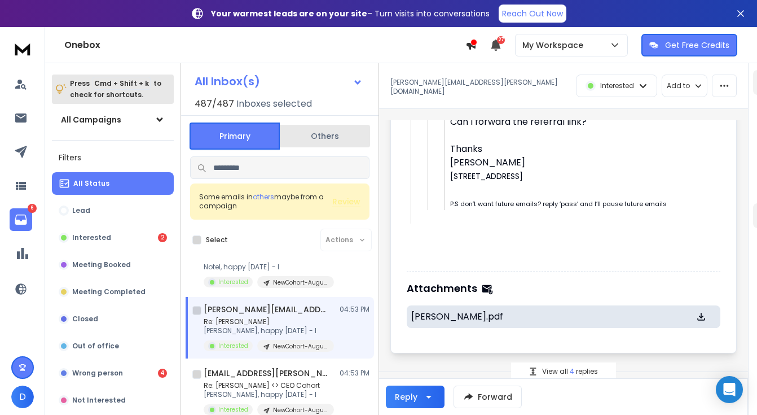
scroll to position [820, 0]
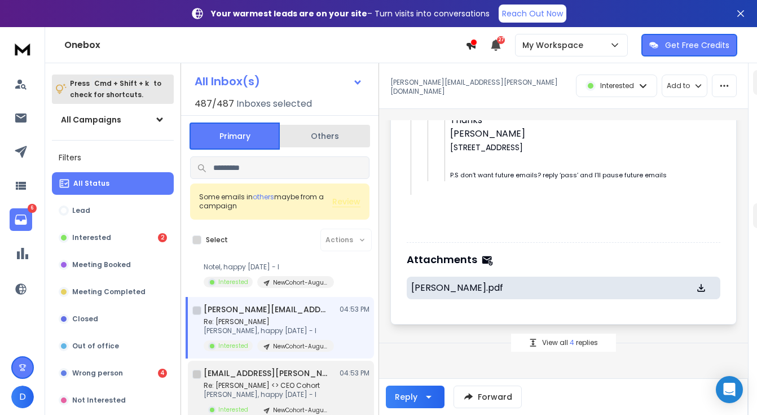
click at [323, 367] on div "rhl.samant@gmail.com 04:53 PM" at bounding box center [287, 372] width 166 height 11
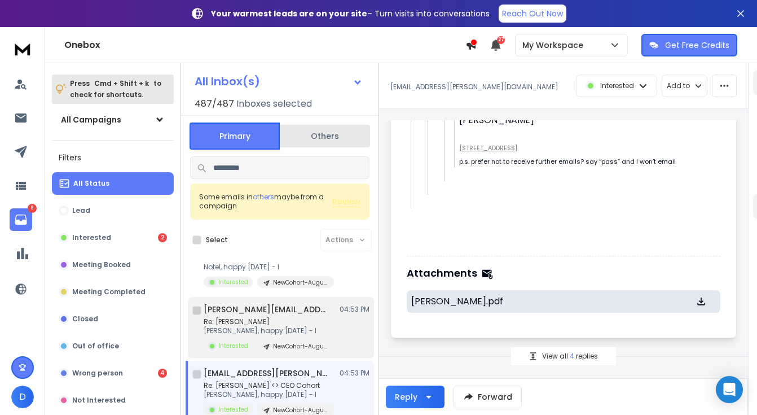
scroll to position [597, 0]
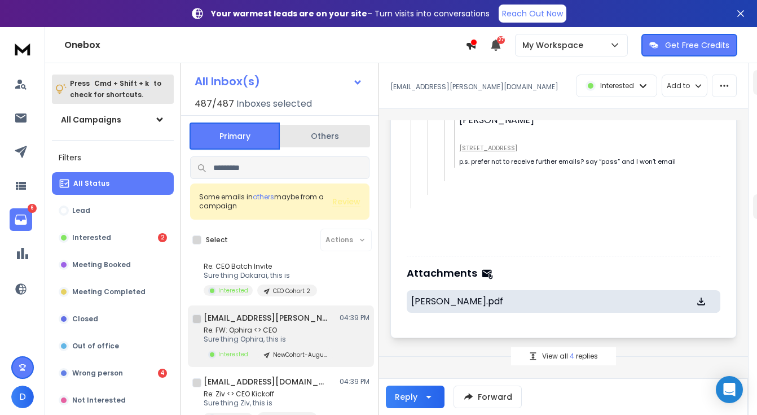
click at [346, 326] on div "Re: FW: Ophira <> CEO Sure thing Ophira, this is Interested NewCohort-August" at bounding box center [287, 343] width 166 height 34
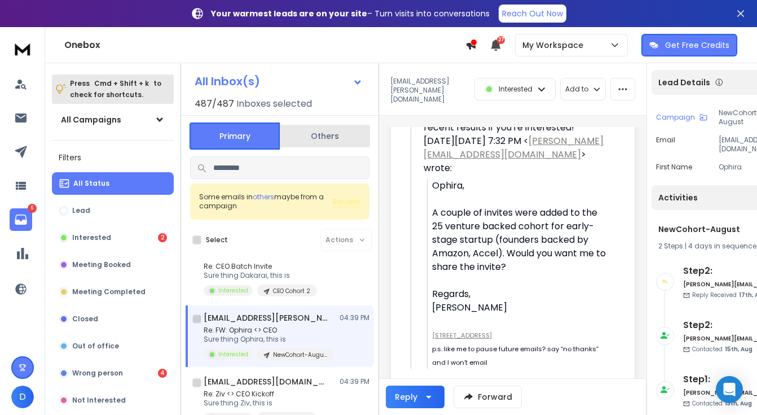
scroll to position [810, 0]
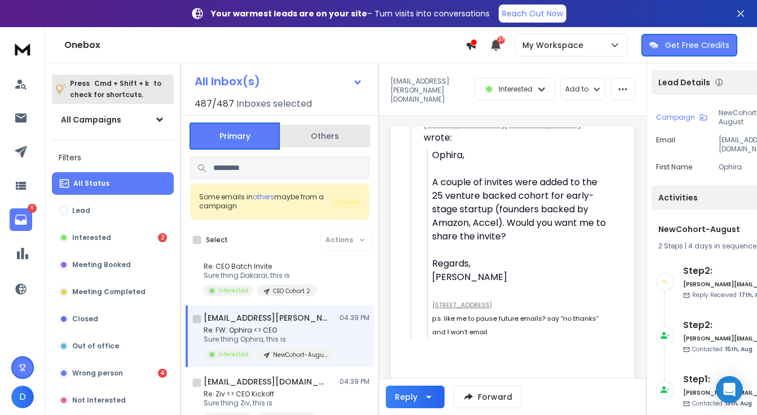
click at [341, 121] on div "All Inbox(s) 487 / 487 Inboxes selected Primary Others Some emails in others ma…" at bounding box center [279, 270] width 197 height 415
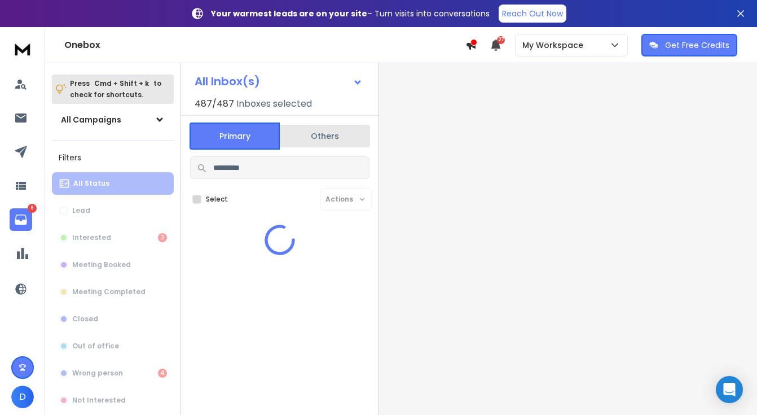
click at [232, 136] on button "Primary" at bounding box center [235, 135] width 90 height 27
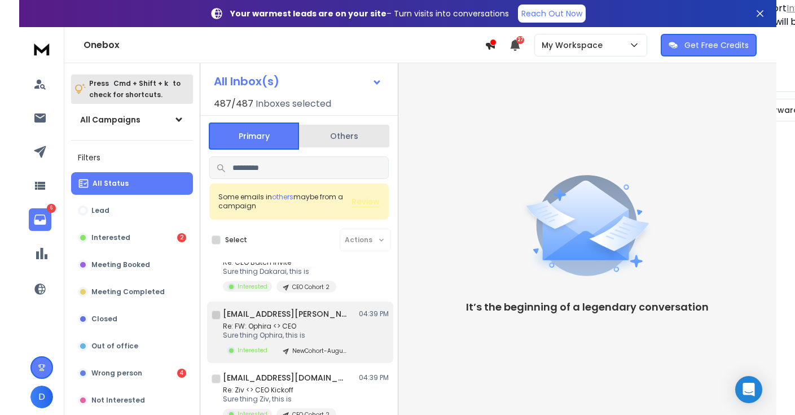
scroll to position [610, 0]
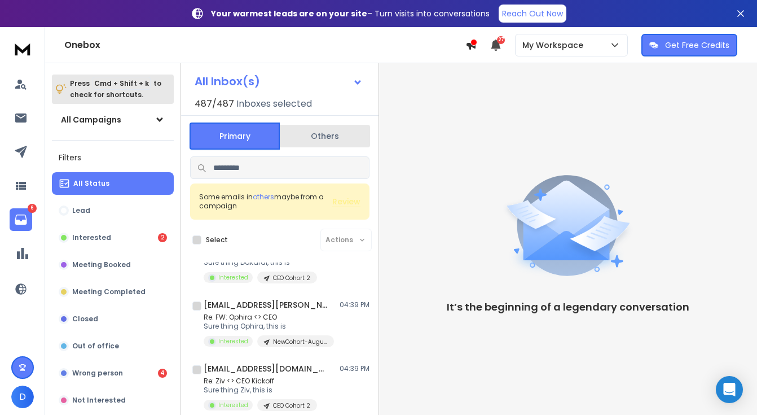
click at [290, 147] on button "Others" at bounding box center [325, 136] width 90 height 25
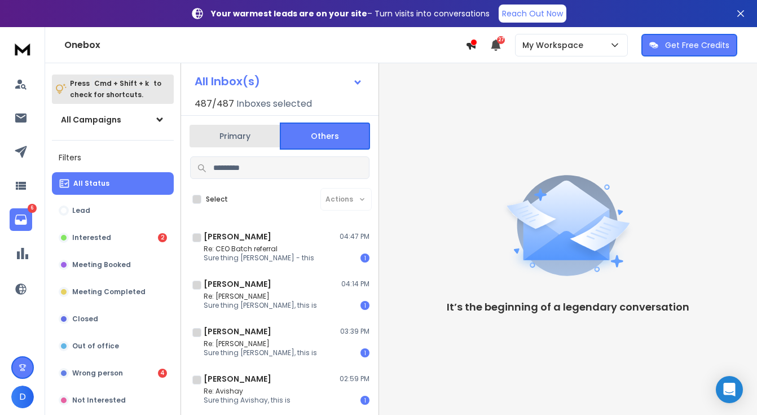
click at [257, 138] on button "Primary" at bounding box center [235, 136] width 90 height 25
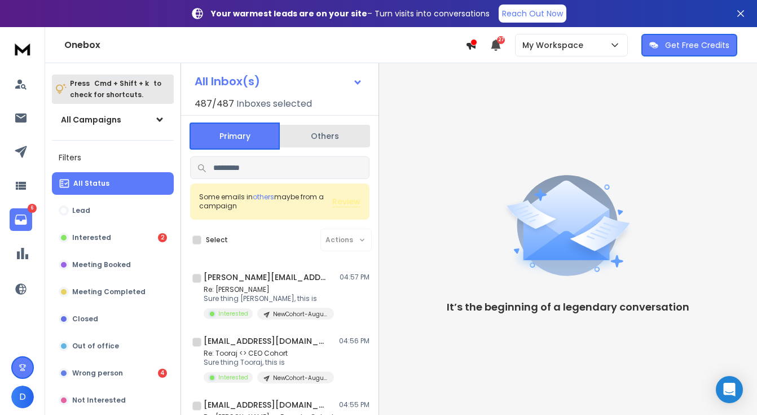
click at [289, 147] on button "Others" at bounding box center [325, 136] width 90 height 25
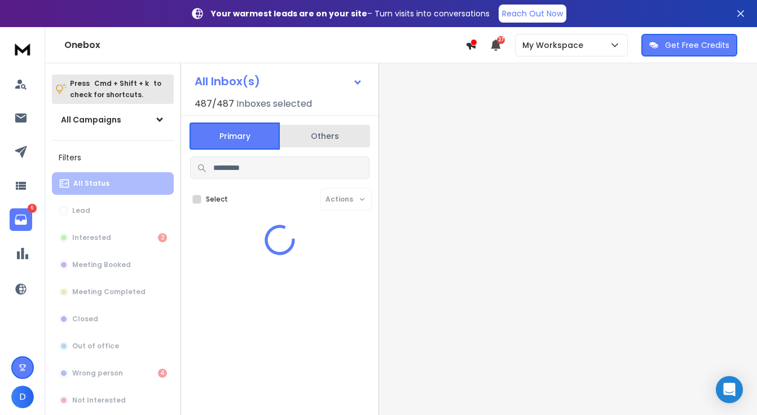
click at [235, 130] on button "Primary" at bounding box center [235, 135] width 90 height 27
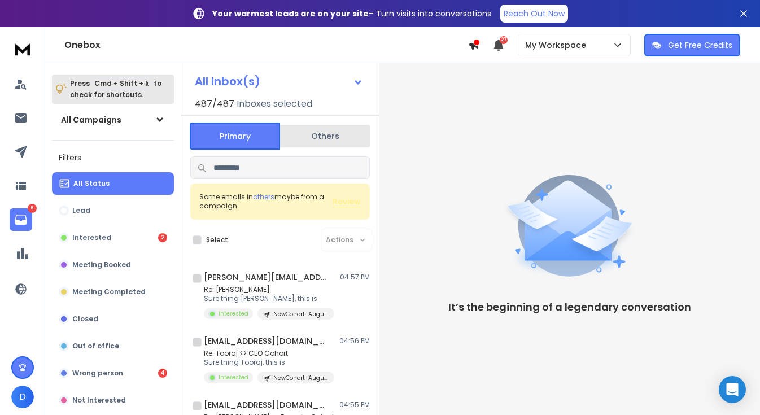
click at [353, 132] on button "Others" at bounding box center [325, 136] width 90 height 25
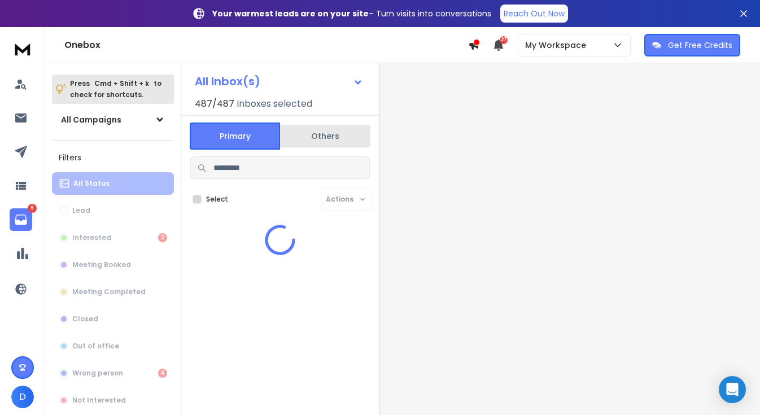
click at [237, 141] on button "Primary" at bounding box center [235, 135] width 90 height 27
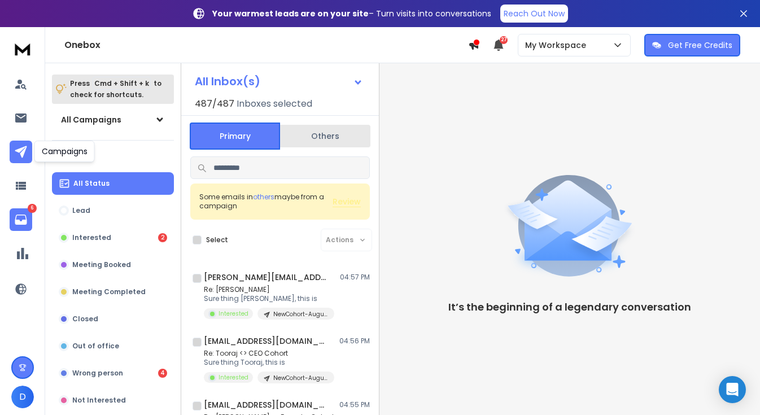
click at [25, 152] on icon at bounding box center [21, 152] width 14 height 14
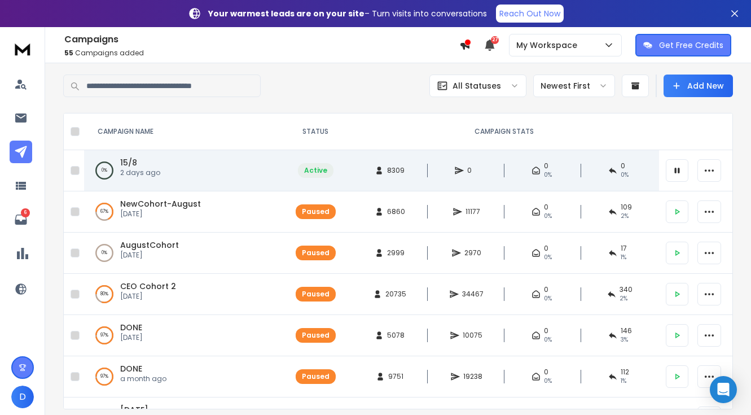
click at [205, 171] on div "0 % 15/8 2 days ago" at bounding box center [182, 170] width 175 height 27
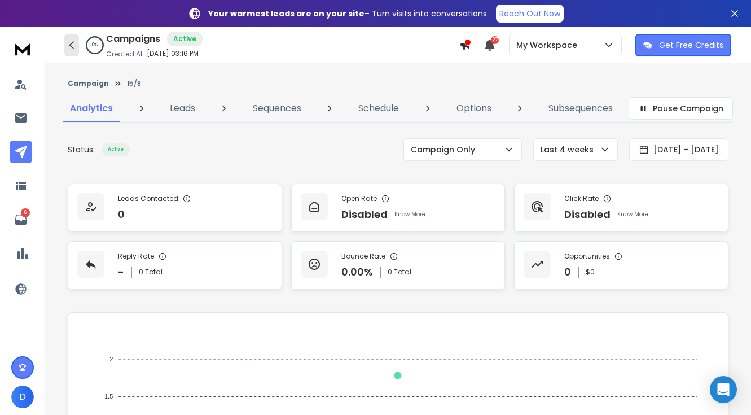
click at [69, 50] on icon at bounding box center [72, 45] width 10 height 10
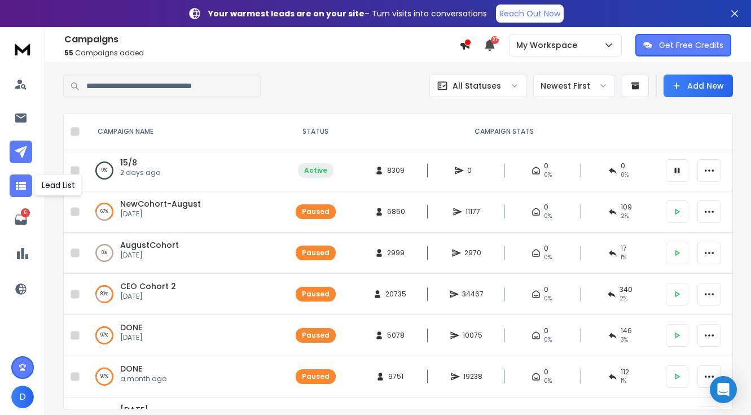
click at [18, 180] on icon at bounding box center [21, 186] width 14 height 14
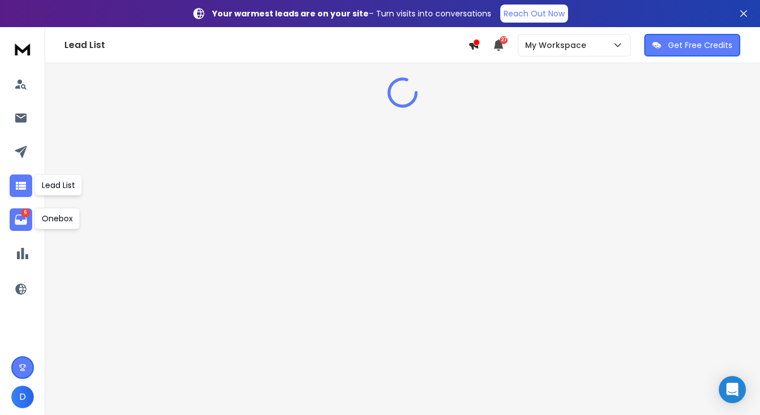
click at [20, 216] on icon at bounding box center [21, 220] width 14 height 14
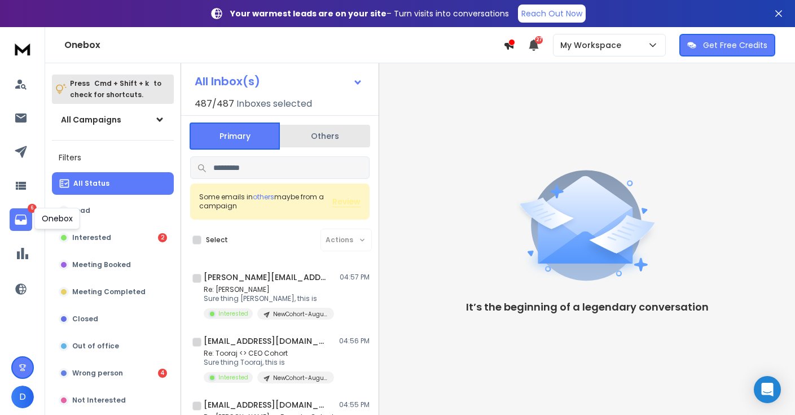
click at [331, 121] on div "All Inbox(s) 487 / 487 Inboxes selected Primary Others Some emails in others ma…" at bounding box center [279, 270] width 197 height 415
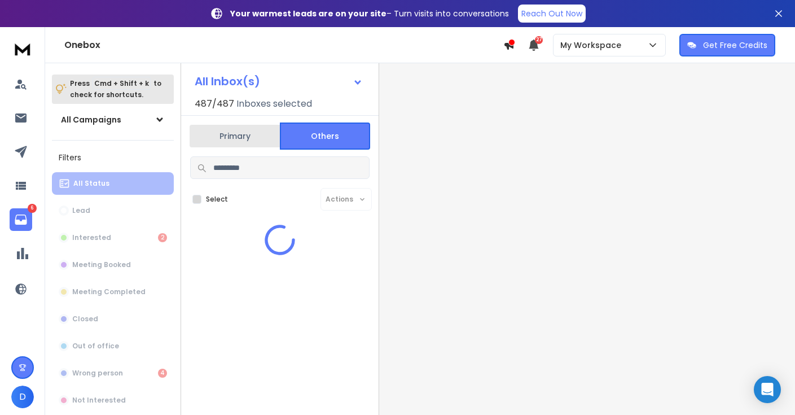
click at [329, 134] on button "Others" at bounding box center [325, 135] width 90 height 27
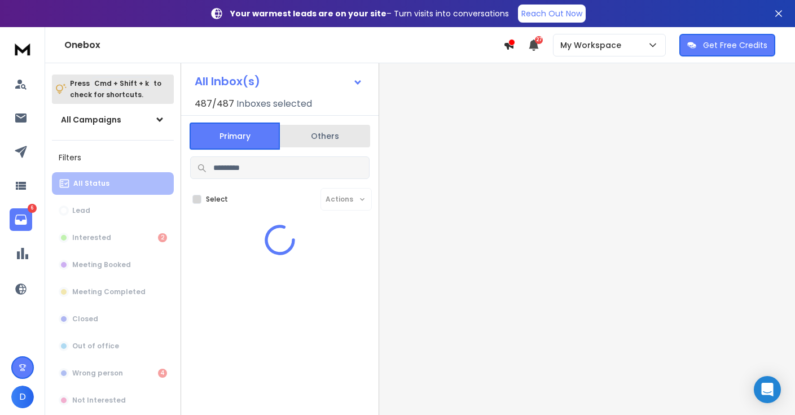
click at [252, 130] on button "Primary" at bounding box center [235, 135] width 90 height 27
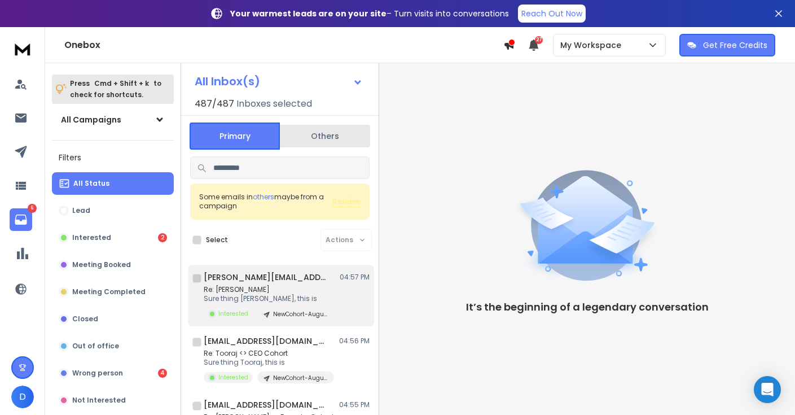
click at [358, 274] on p "04:57 PM" at bounding box center [355, 277] width 30 height 9
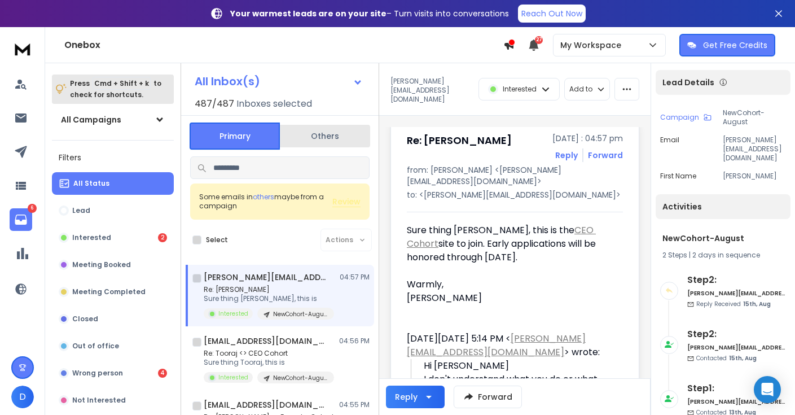
scroll to position [39, 0]
click at [563, 222] on link "CEO Cohort" at bounding box center [501, 235] width 189 height 27
click at [331, 128] on button "Others" at bounding box center [325, 136] width 90 height 25
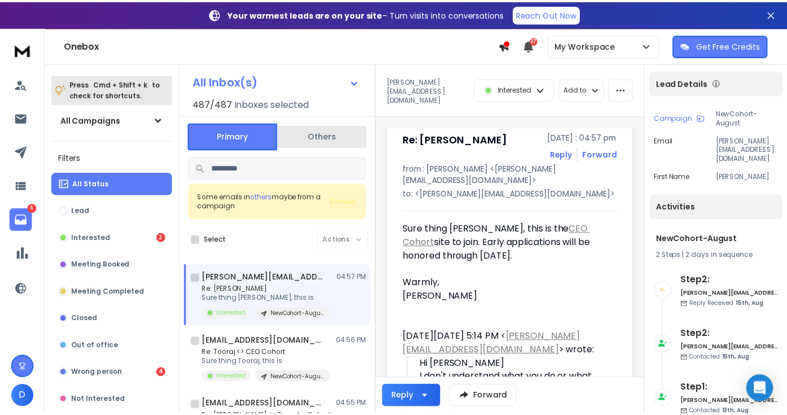
scroll to position [0, 0]
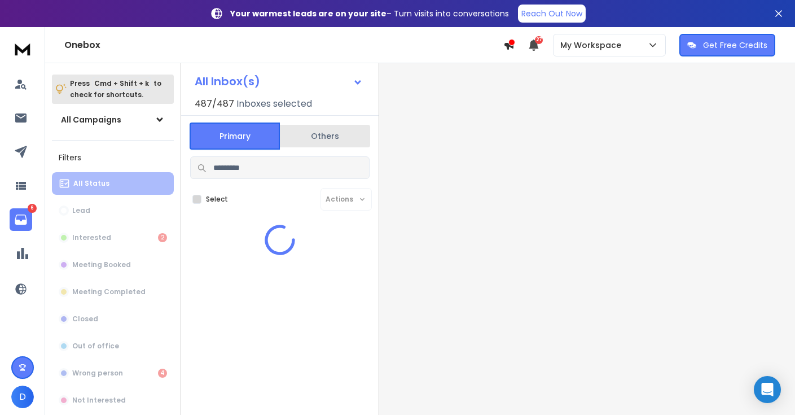
click at [267, 137] on button "Primary" at bounding box center [235, 135] width 90 height 27
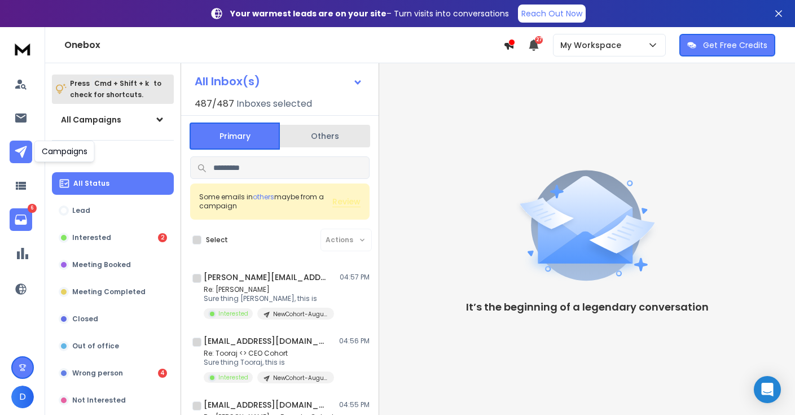
click at [21, 146] on icon at bounding box center [21, 152] width 14 height 14
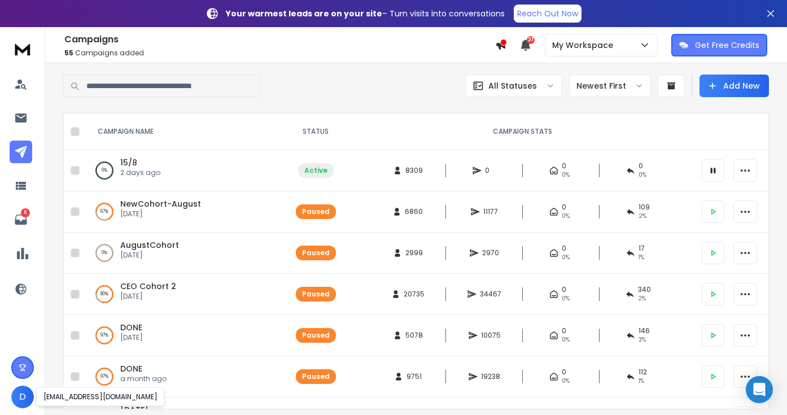
click at [18, 403] on span "D" at bounding box center [22, 396] width 23 height 23
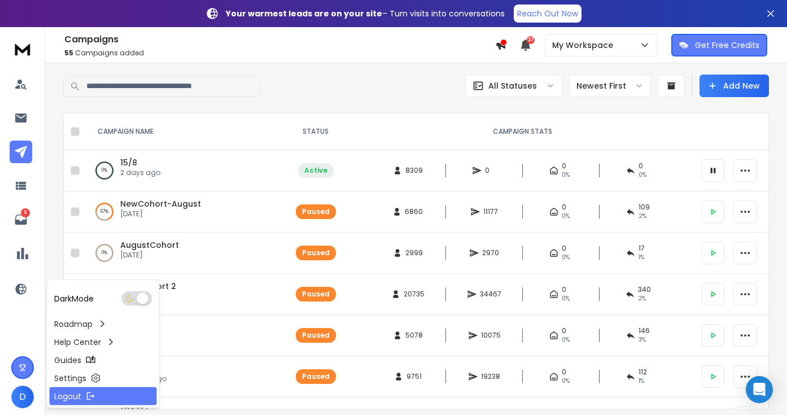
click at [73, 398] on p "Logout" at bounding box center [67, 395] width 27 height 11
